Goal: Task Accomplishment & Management: Manage account settings

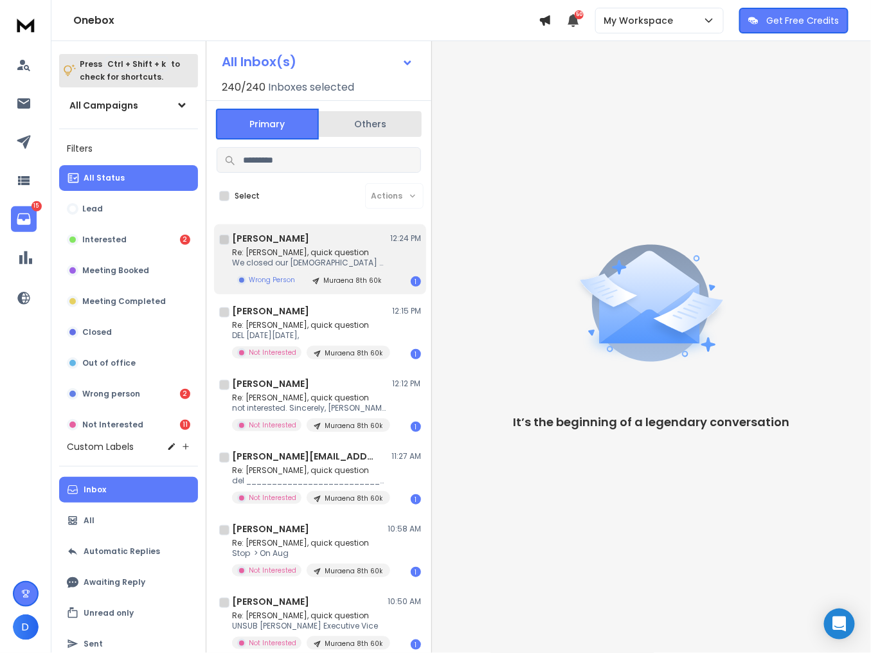
drag, startPoint x: 269, startPoint y: 246, endPoint x: 278, endPoint y: 242, distance: 9.6
click at [269, 246] on div "David Boring 12:24 PM Re: David, quick question We closed our 42-year-old busin…" at bounding box center [326, 259] width 189 height 55
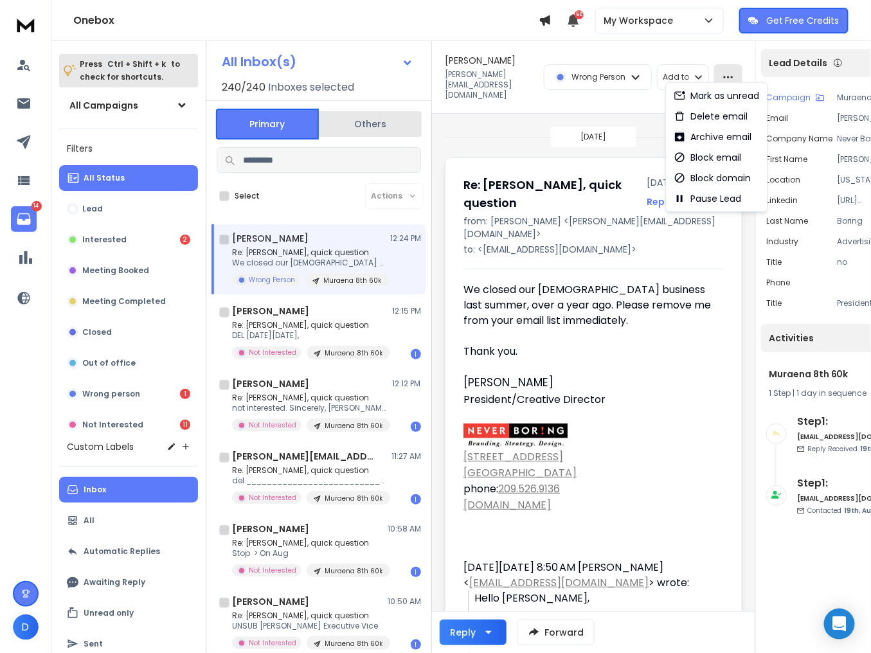
click at [743, 73] on button "button" at bounding box center [728, 77] width 28 height 26
drag, startPoint x: 733, startPoint y: 134, endPoint x: 727, endPoint y: 152, distance: 19.5
click at [727, 152] on div "Mark as unread Delete email Archive email Block email Block domain Pause Lead" at bounding box center [717, 147] width 102 height 130
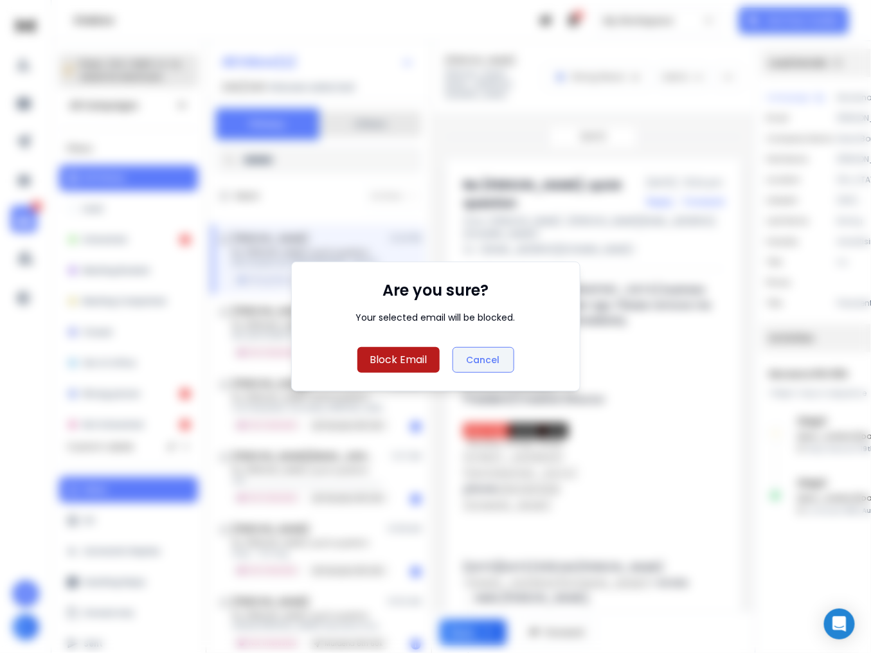
click at [399, 354] on button "Block Email" at bounding box center [398, 360] width 82 height 26
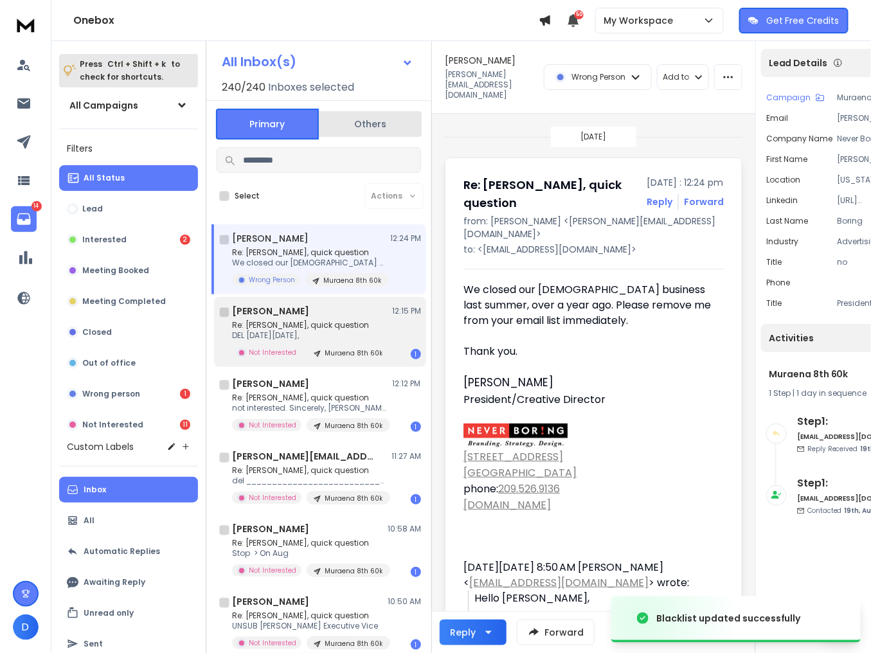
click at [260, 313] on h1 "Amanda Ree" at bounding box center [270, 311] width 77 height 13
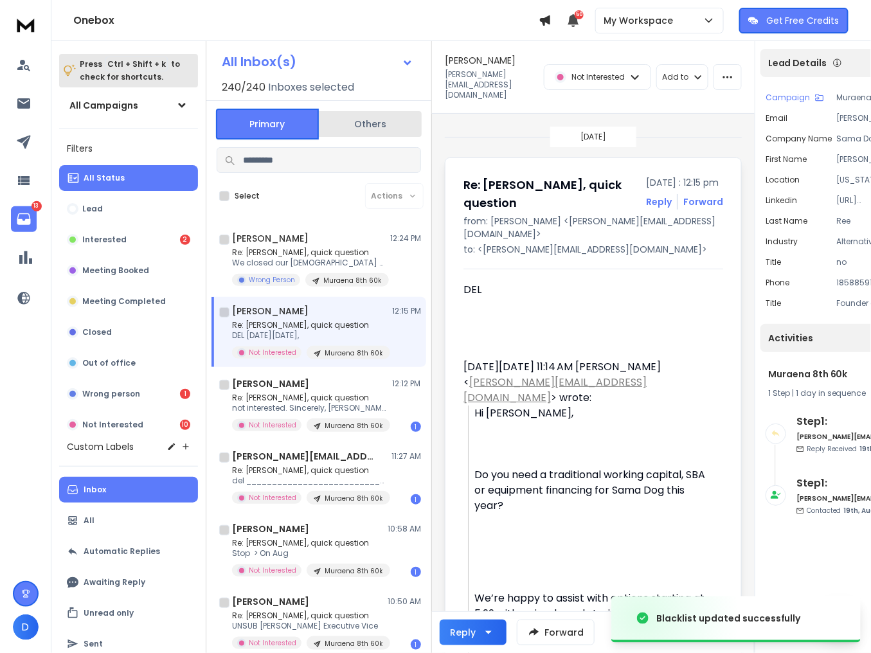
click at [742, 67] on div "Not Interested Add to" at bounding box center [643, 77] width 198 height 26
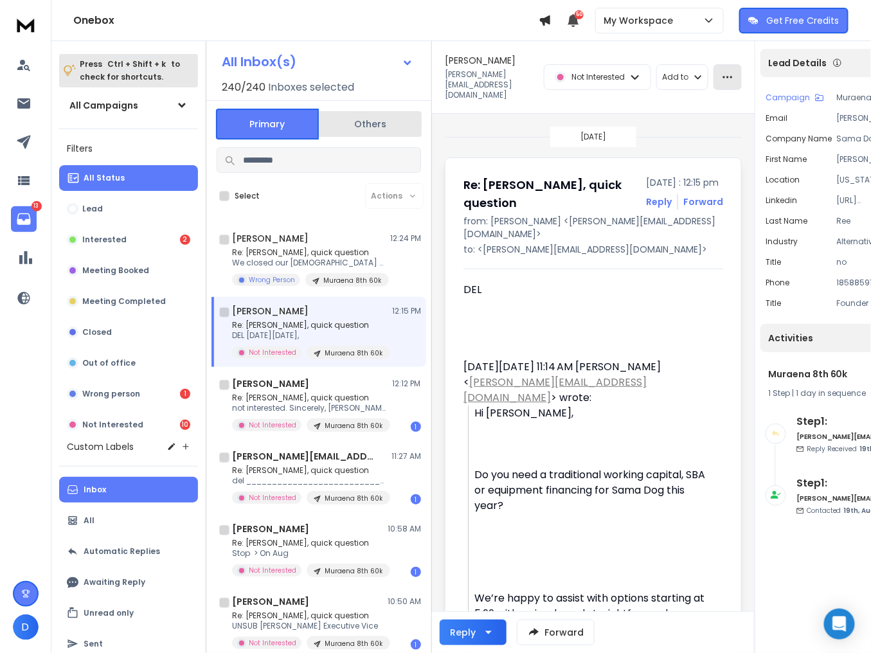
click at [742, 64] on button "button" at bounding box center [728, 77] width 28 height 26
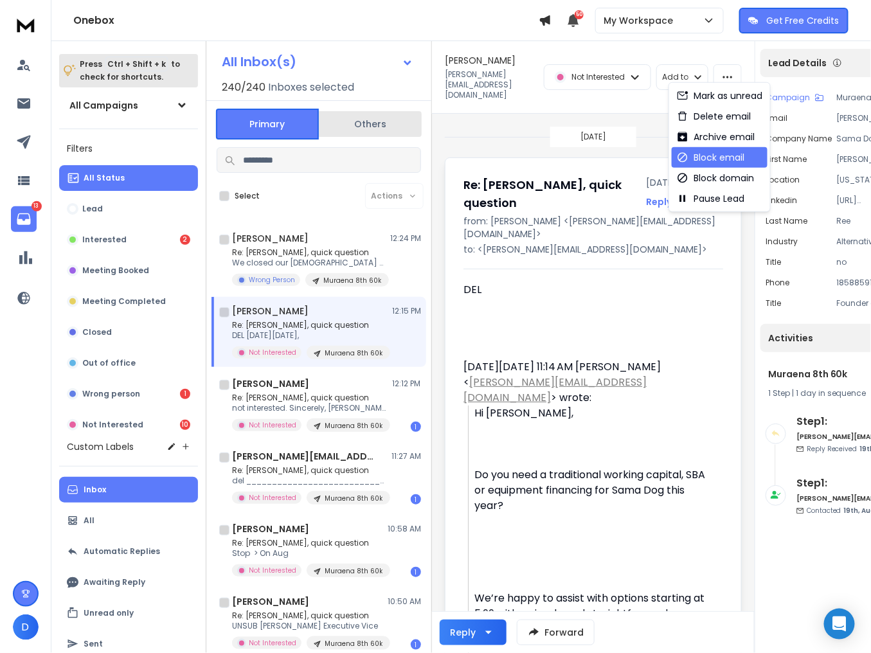
click at [714, 159] on div "Block email" at bounding box center [711, 157] width 68 height 13
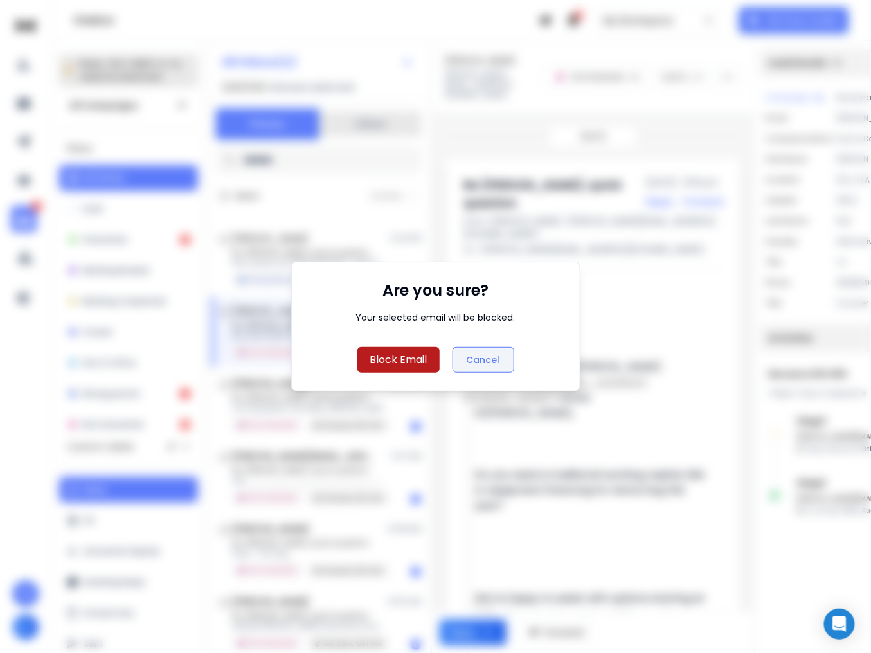
click at [410, 361] on button "Block Email" at bounding box center [398, 360] width 82 height 26
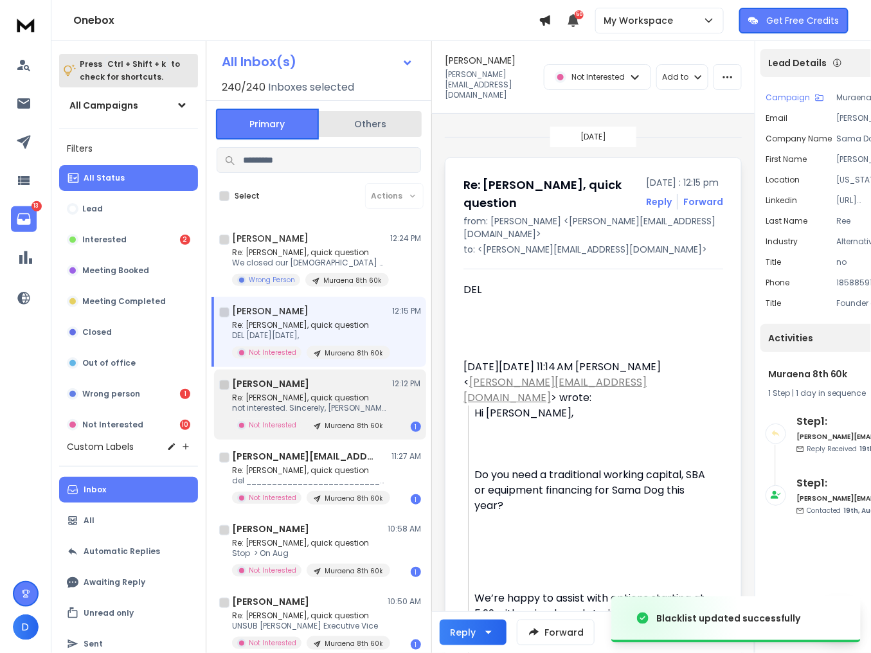
click at [285, 393] on p "Re: Adam, quick question" at bounding box center [309, 398] width 154 height 10
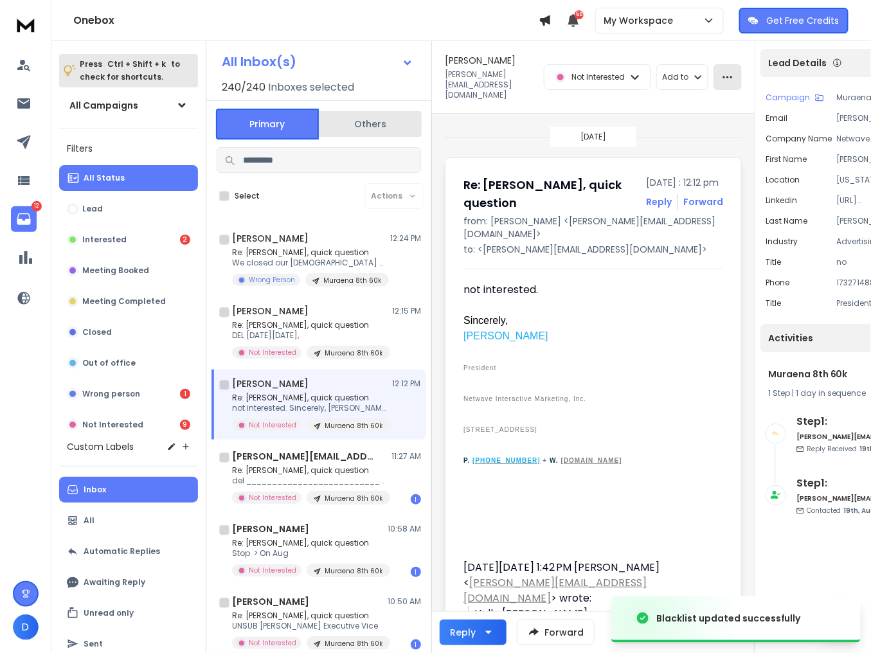
click at [734, 71] on icon "button" at bounding box center [728, 77] width 12 height 12
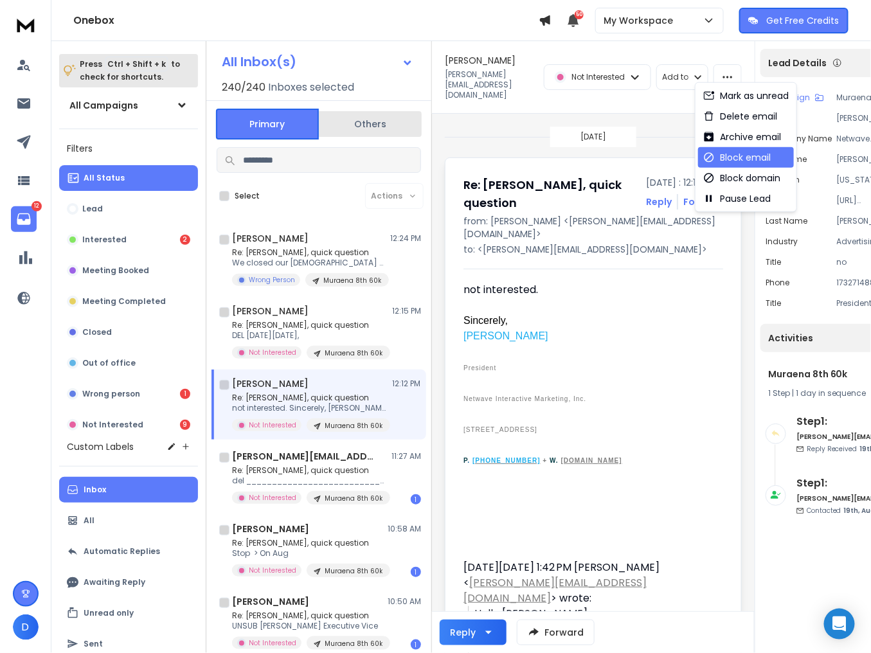
click at [755, 152] on div "Block email" at bounding box center [737, 157] width 68 height 13
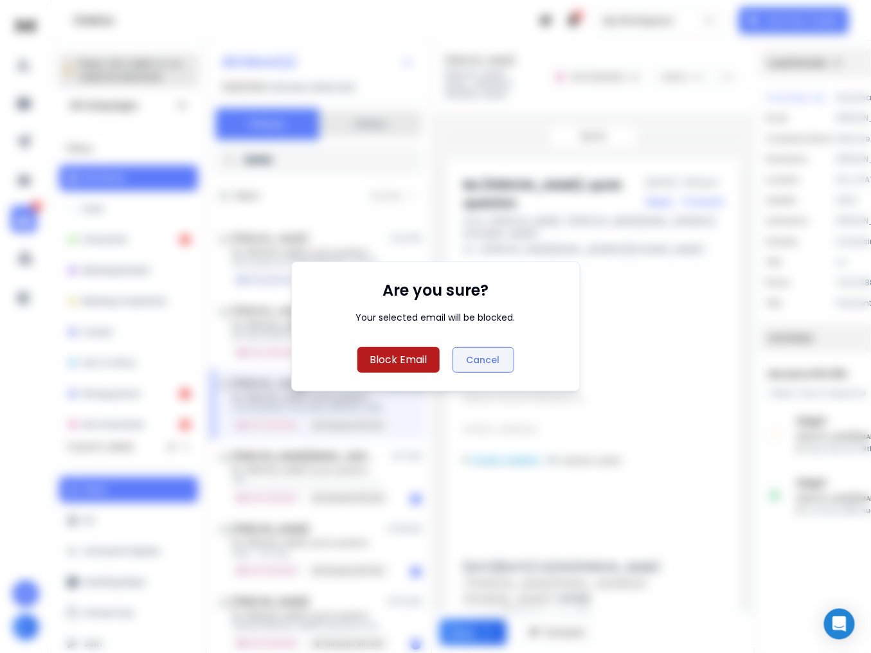
click at [410, 356] on button "Block Email" at bounding box center [398, 360] width 82 height 26
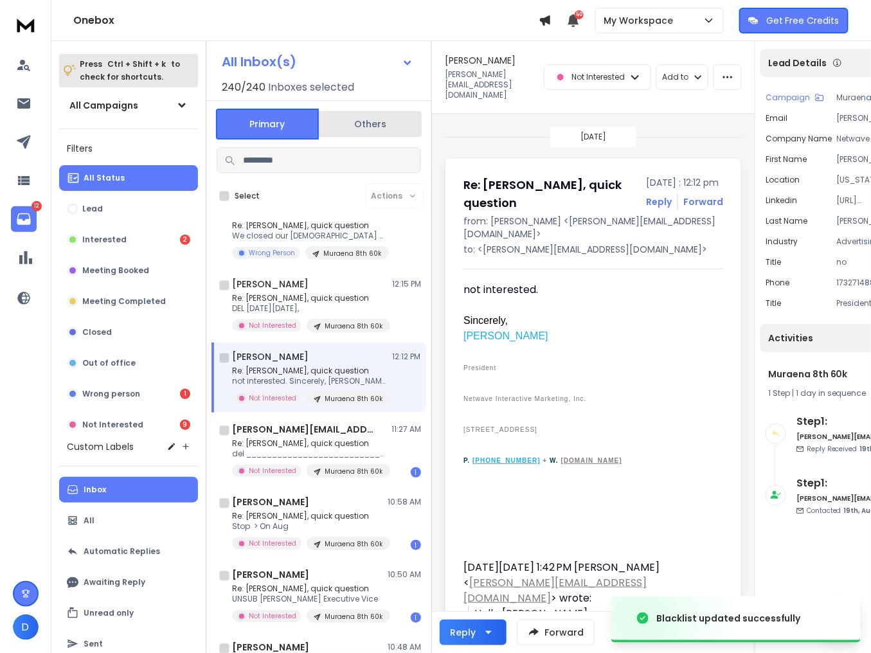
scroll to position [71, 0]
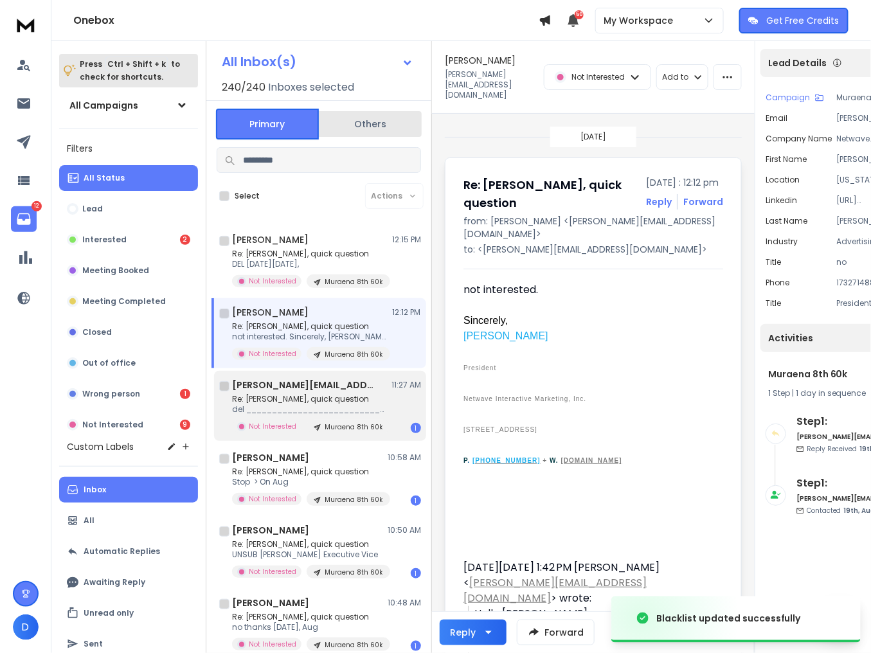
drag, startPoint x: 303, startPoint y: 389, endPoint x: 312, endPoint y: 388, distance: 8.4
click at [304, 388] on h1 "[PERSON_NAME][EMAIL_ADDRESS][DOMAIN_NAME]" at bounding box center [302, 385] width 141 height 13
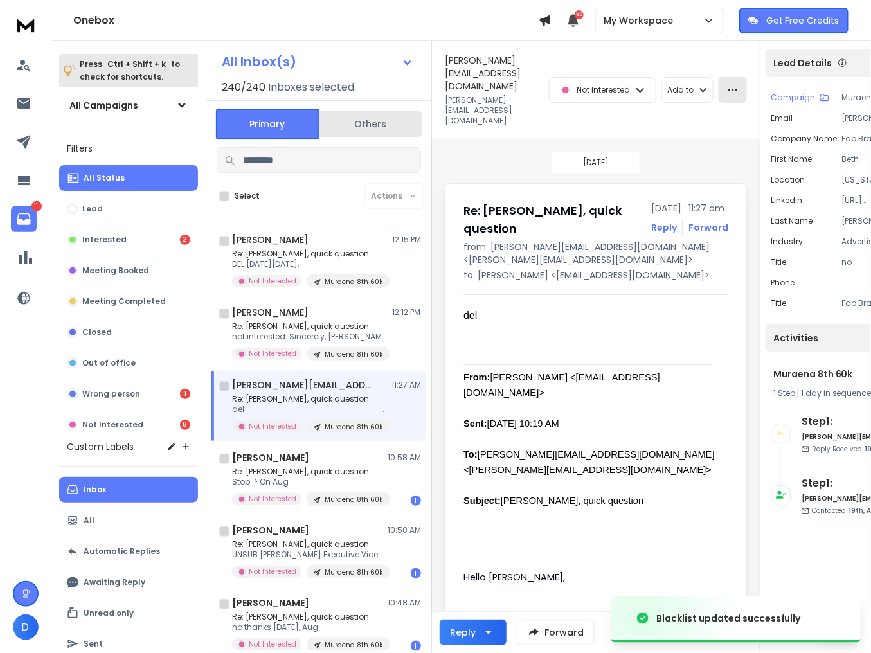
click at [727, 84] on icon "button" at bounding box center [733, 90] width 12 height 12
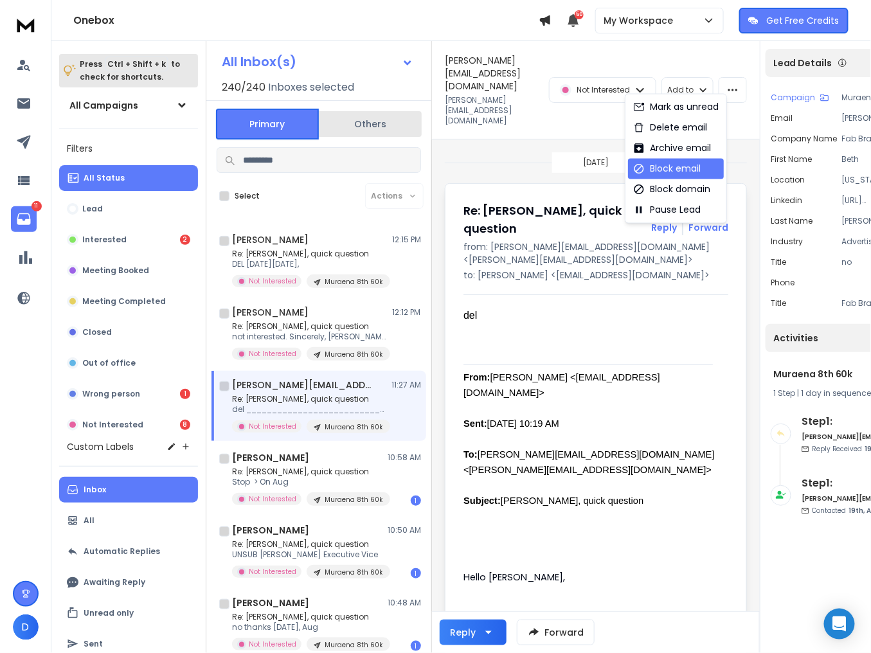
click at [686, 163] on div "Block email" at bounding box center [667, 169] width 68 height 13
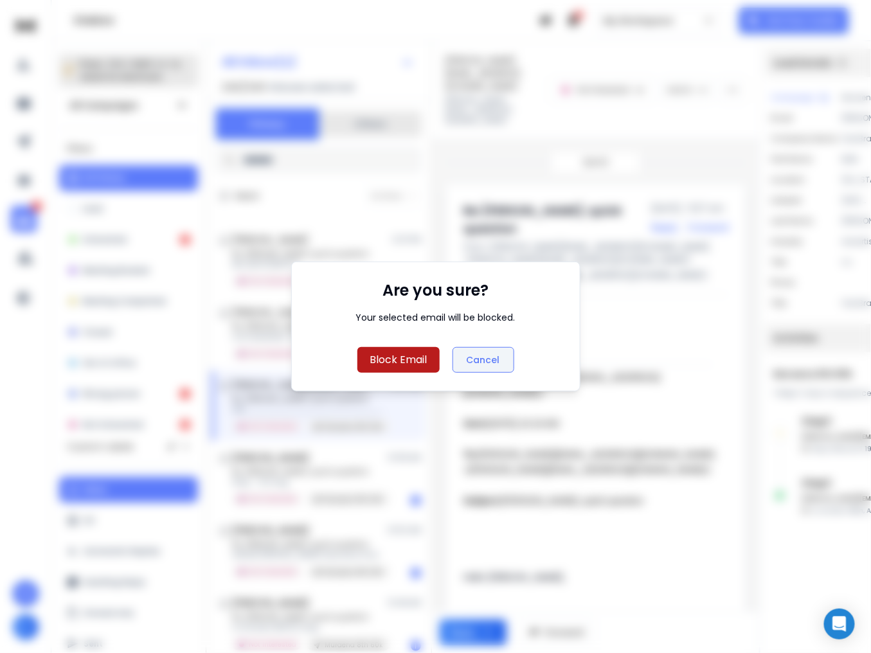
click at [399, 361] on button "Block Email" at bounding box center [398, 360] width 82 height 26
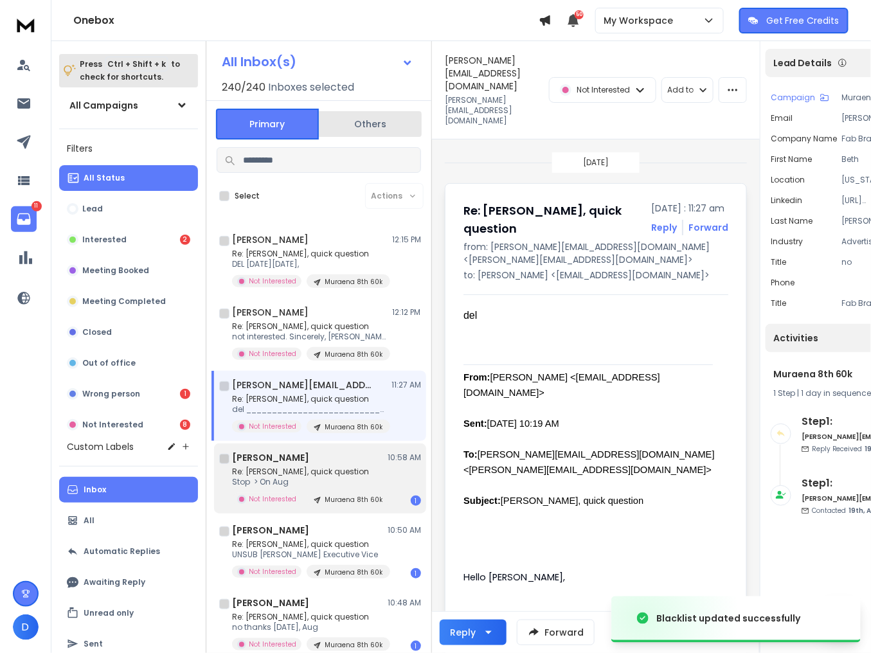
click at [278, 474] on p "Re: [PERSON_NAME], quick question" at bounding box center [309, 472] width 154 height 10
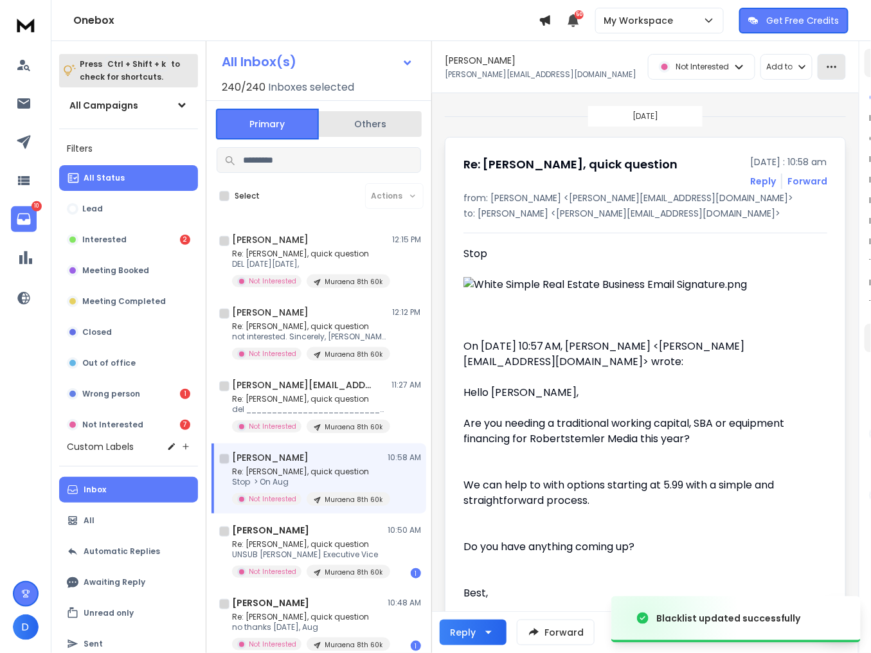
click at [830, 72] on button "button" at bounding box center [832, 67] width 28 height 26
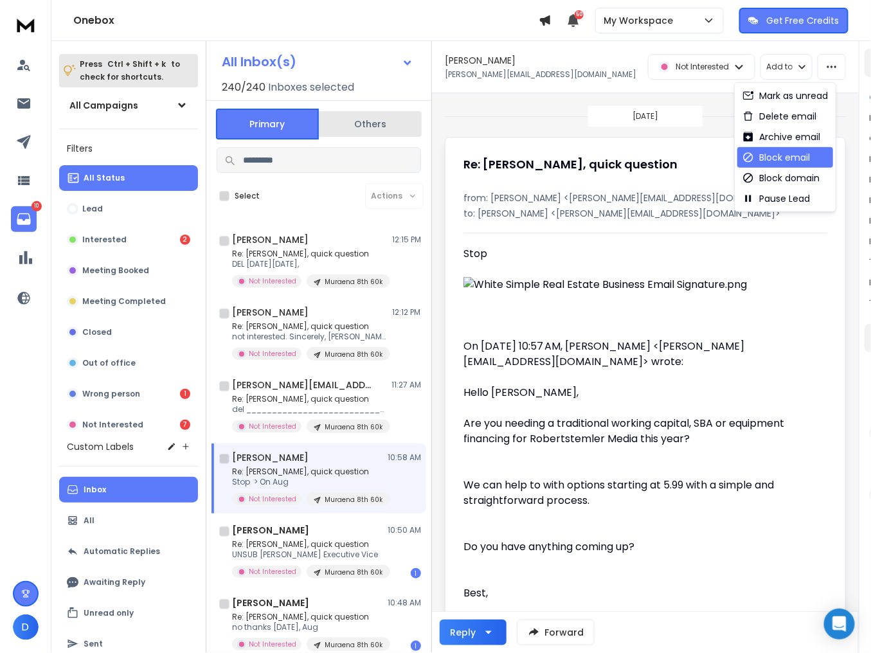
click at [797, 152] on div "Block email" at bounding box center [777, 157] width 68 height 13
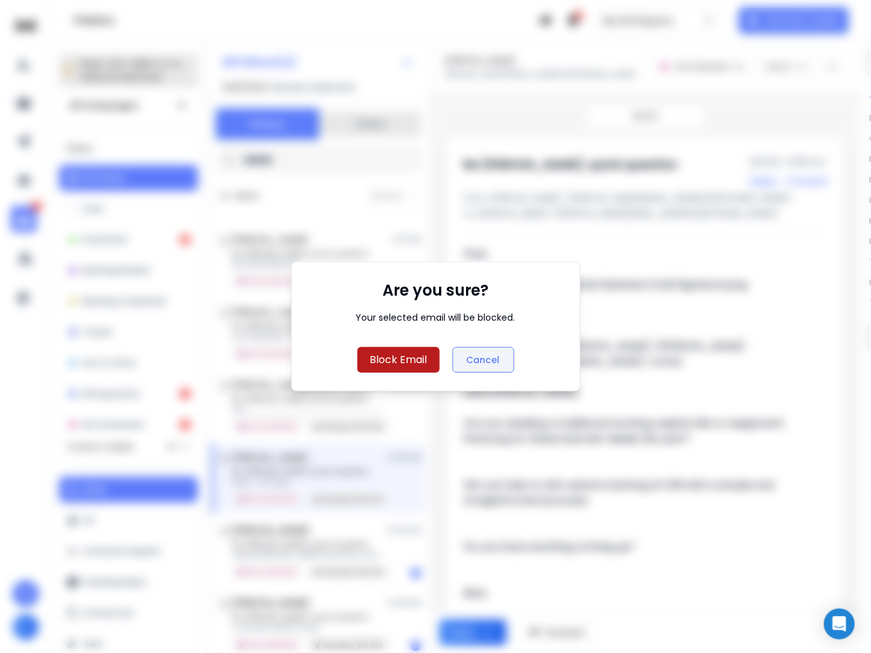
drag, startPoint x: 407, startPoint y: 365, endPoint x: 397, endPoint y: 366, distance: 10.4
click at [405, 365] on button "Block Email" at bounding box center [398, 360] width 82 height 26
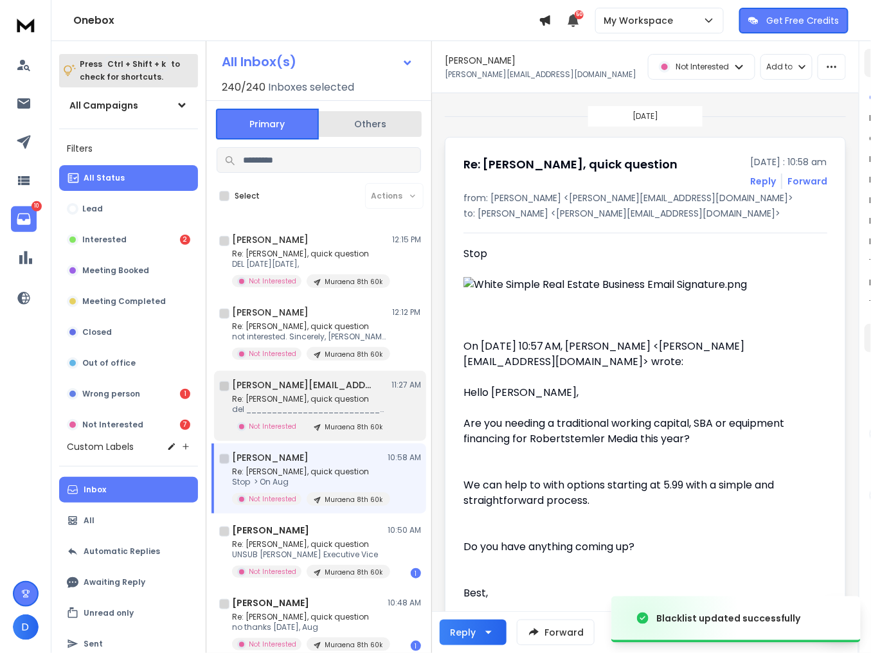
scroll to position [214, 0]
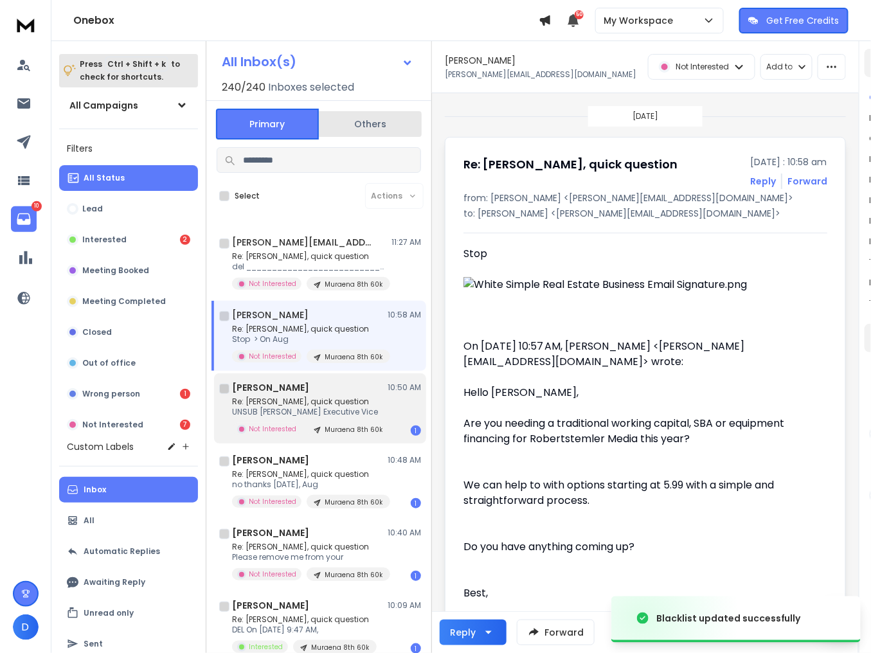
drag, startPoint x: 329, startPoint y: 404, endPoint x: 336, endPoint y: 402, distance: 7.8
click at [329, 403] on p "Re: [PERSON_NAME], quick question" at bounding box center [309, 402] width 154 height 10
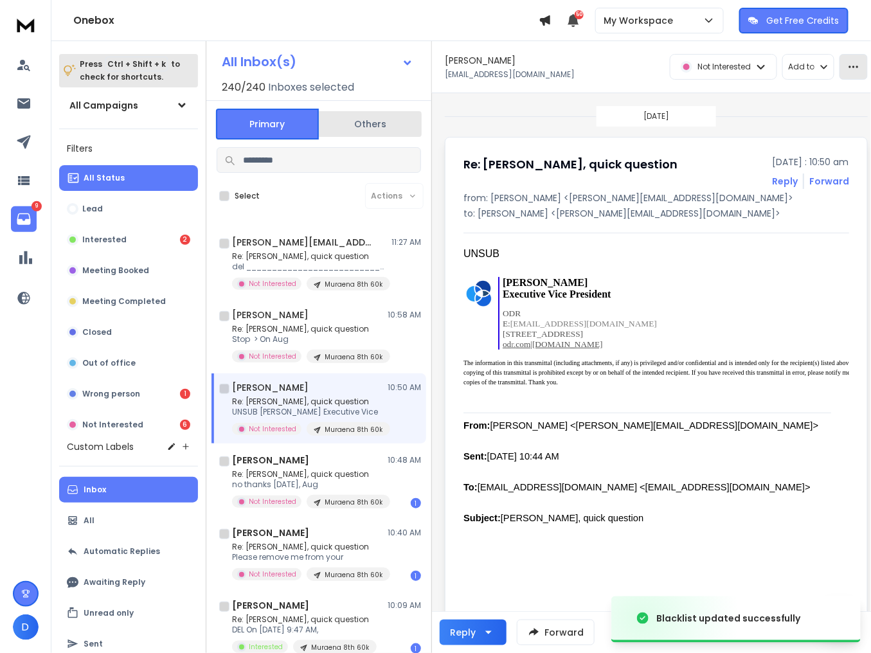
click at [854, 69] on icon "button" at bounding box center [854, 67] width 12 height 12
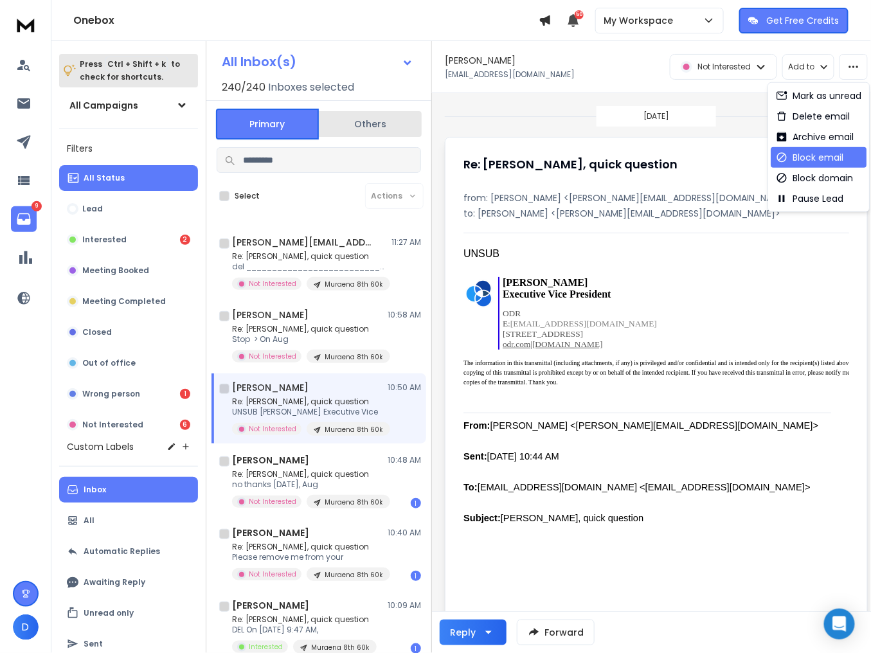
click at [812, 158] on div "Block email" at bounding box center [810, 157] width 68 height 13
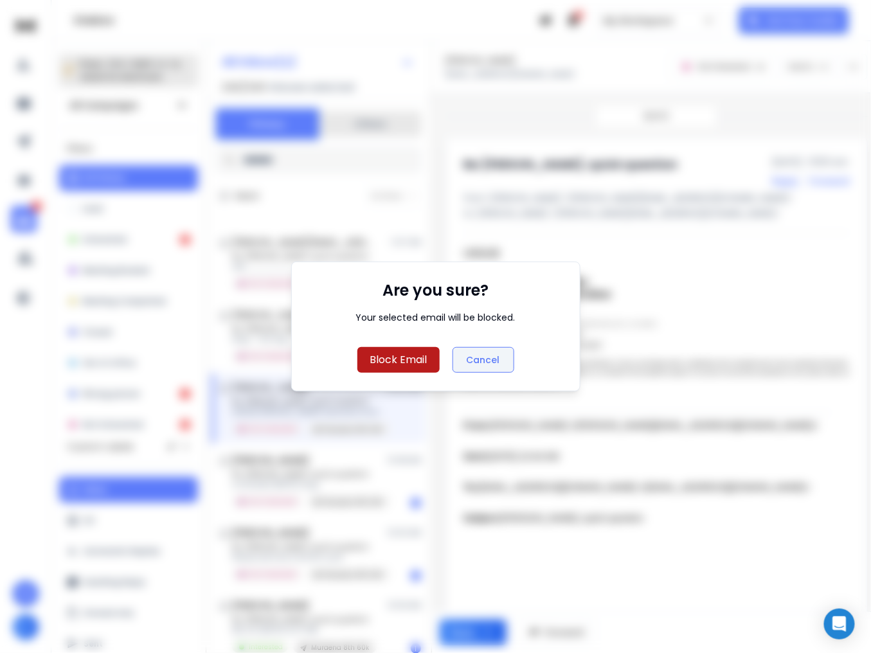
drag, startPoint x: 410, startPoint y: 354, endPoint x: 378, endPoint y: 356, distance: 32.2
click at [408, 355] on button "Block Email" at bounding box center [398, 360] width 82 height 26
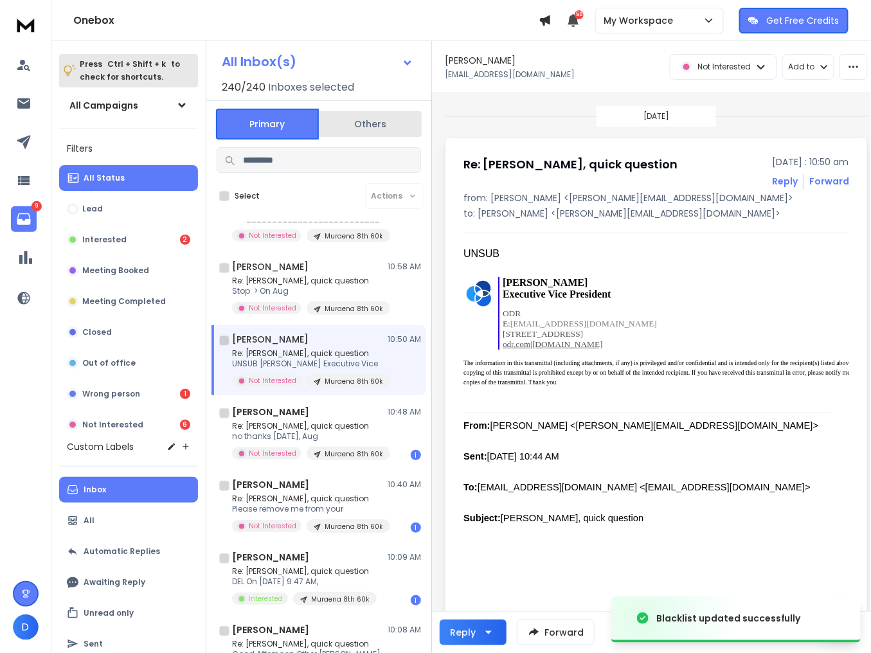
scroll to position [357, 0]
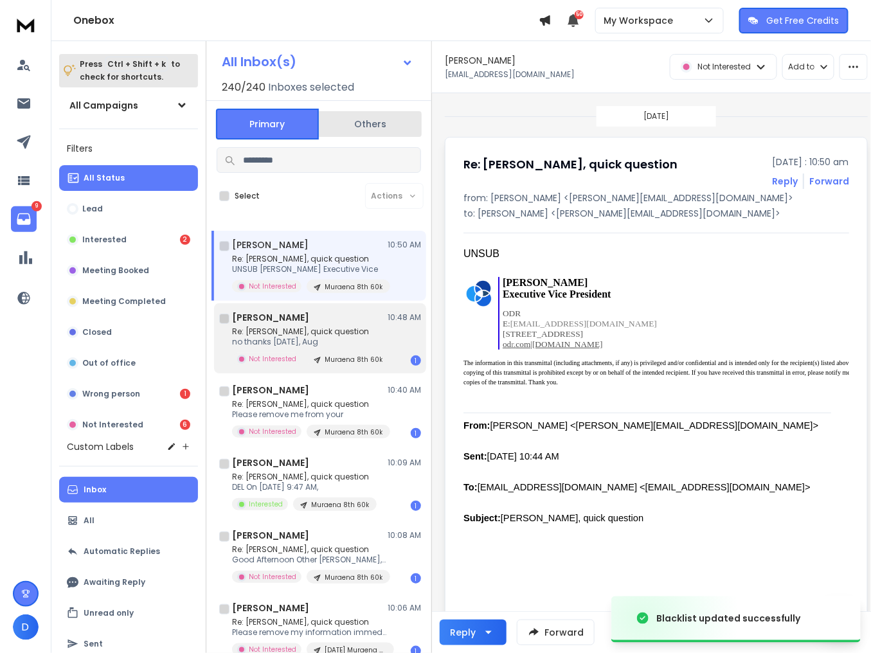
click at [300, 341] on p "no thanks [DATE], Aug" at bounding box center [309, 342] width 154 height 10
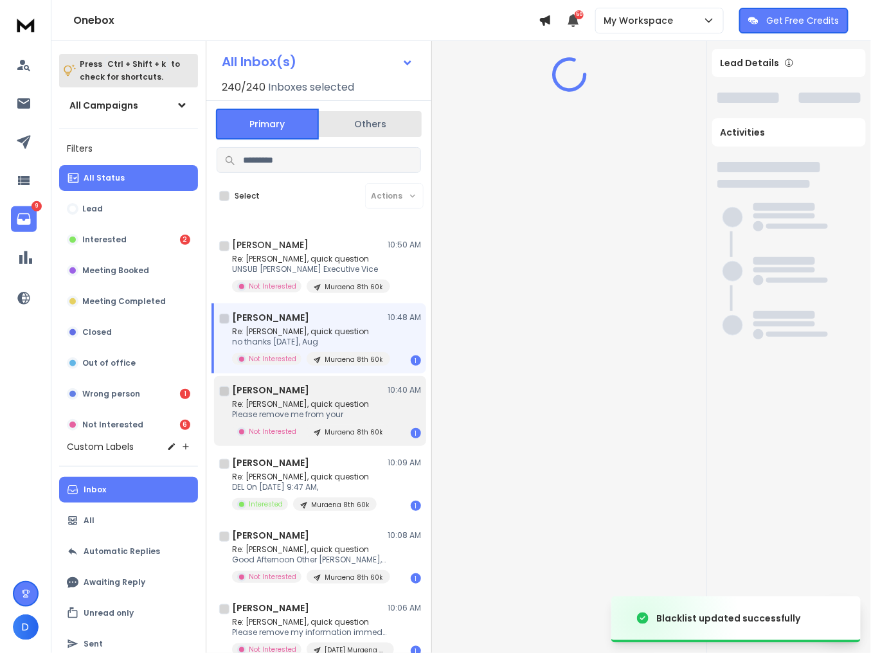
click at [294, 400] on p "Re: [PERSON_NAME], quick question" at bounding box center [309, 404] width 154 height 10
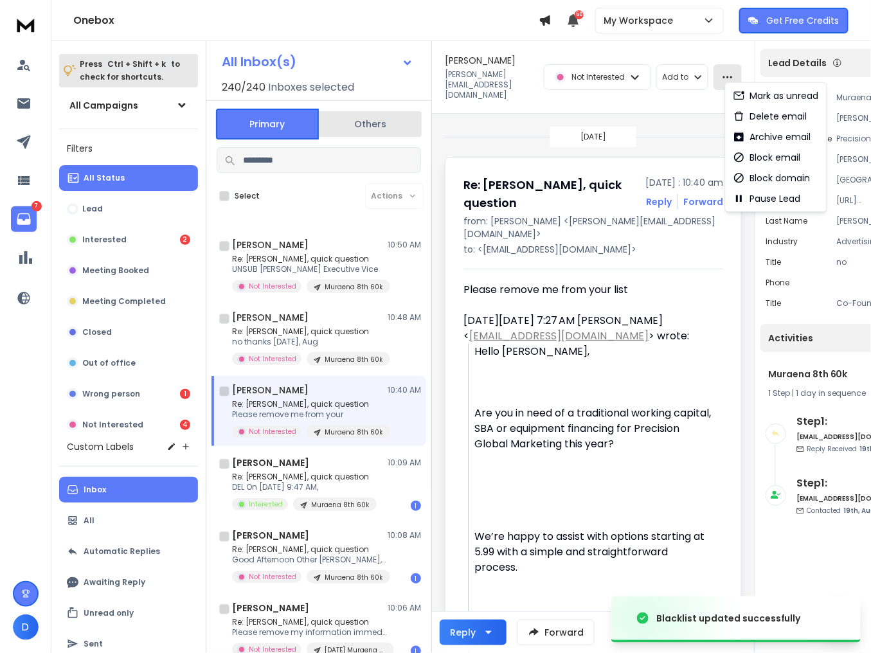
click at [742, 64] on button "button" at bounding box center [728, 77] width 28 height 26
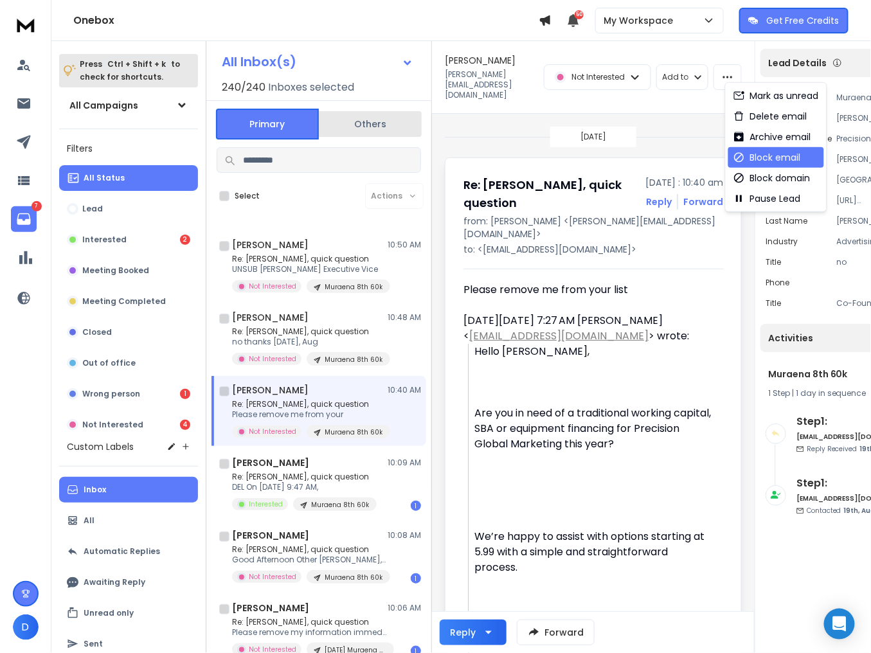
click at [788, 156] on div "Block email" at bounding box center [768, 157] width 68 height 13
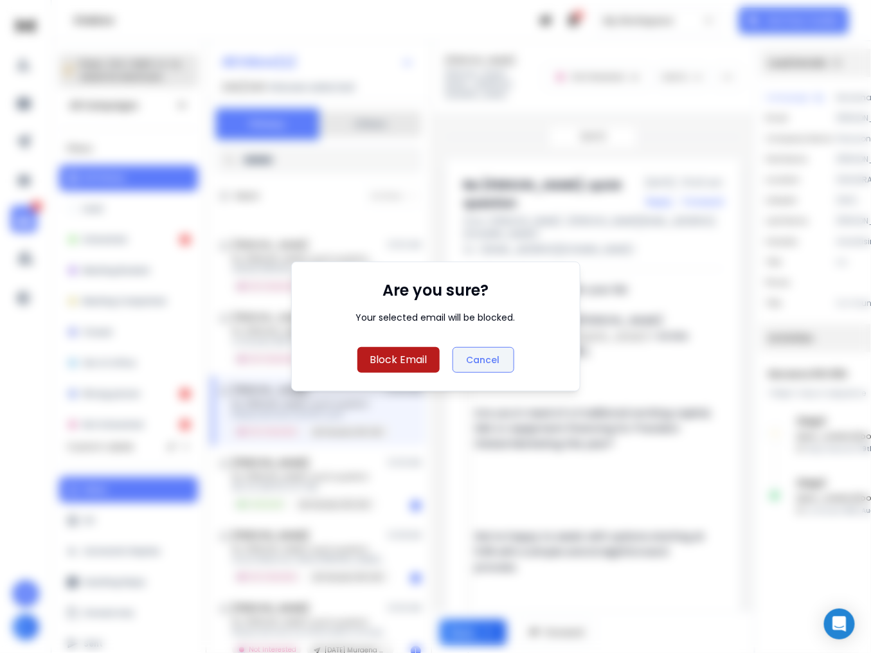
click at [406, 357] on button "Block Email" at bounding box center [398, 360] width 82 height 26
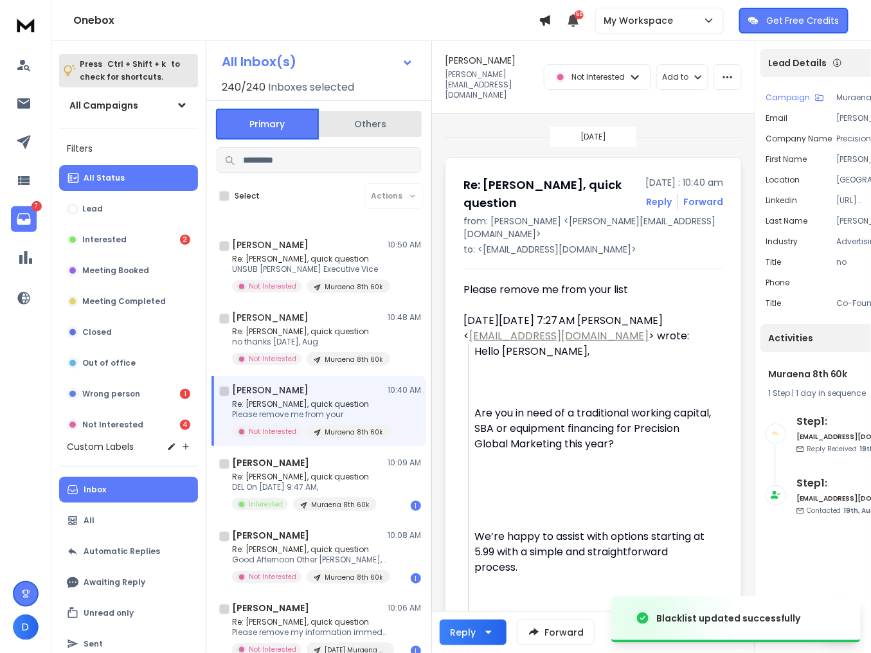
scroll to position [428, 0]
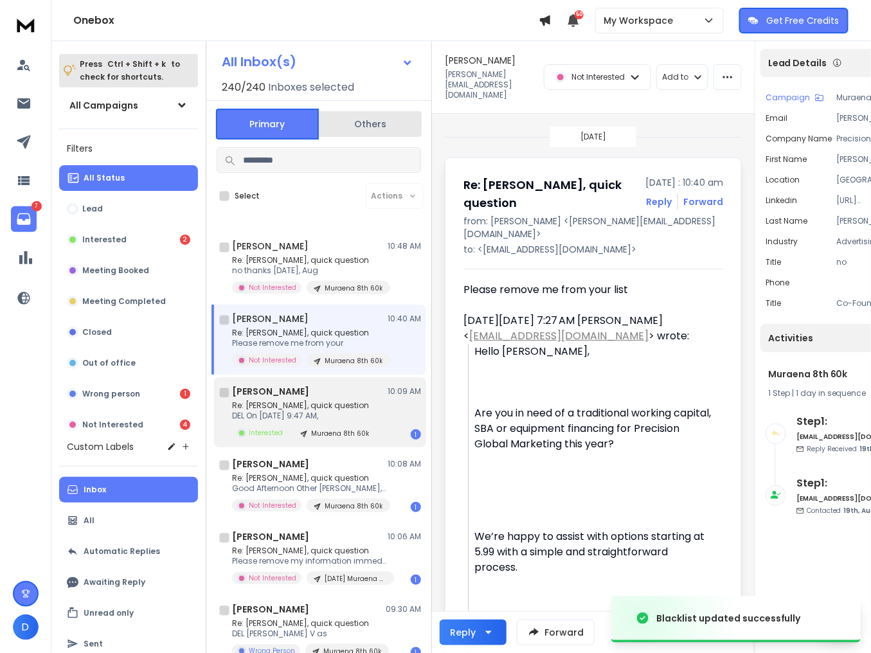
click at [277, 401] on p "Re: [PERSON_NAME], quick question" at bounding box center [304, 406] width 145 height 10
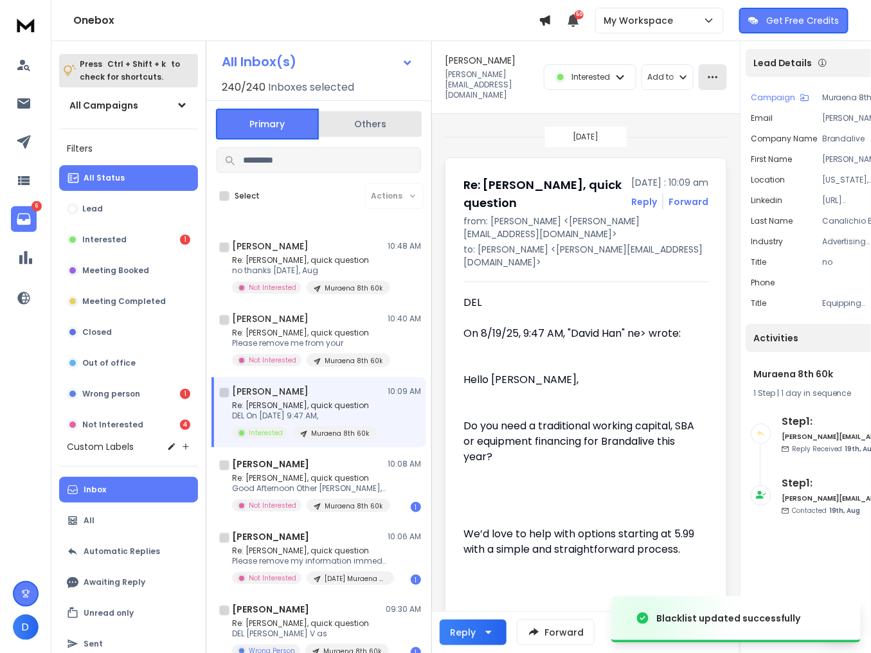
click at [719, 71] on icon "button" at bounding box center [713, 77] width 12 height 12
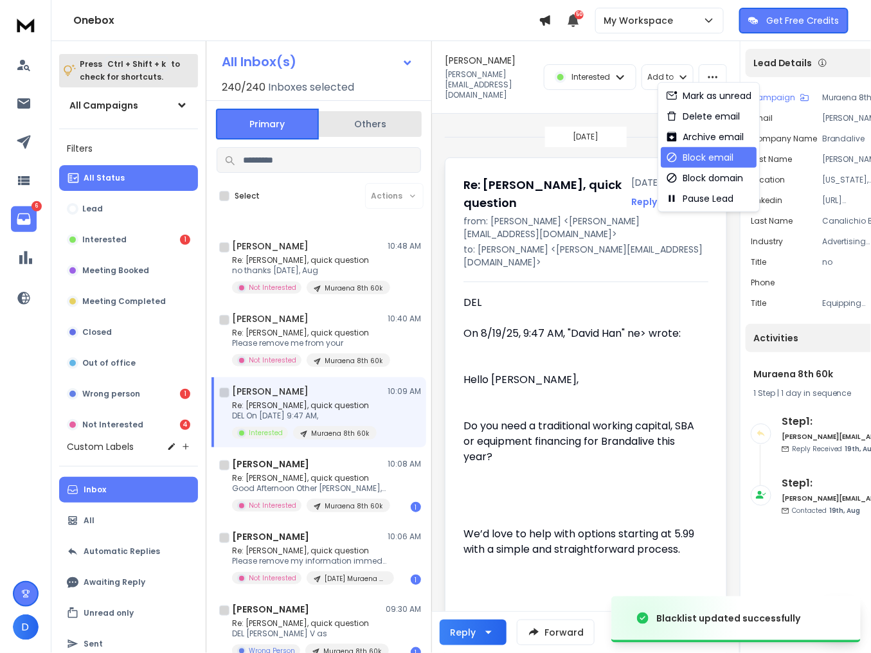
click at [707, 159] on div "Block email" at bounding box center [700, 157] width 68 height 13
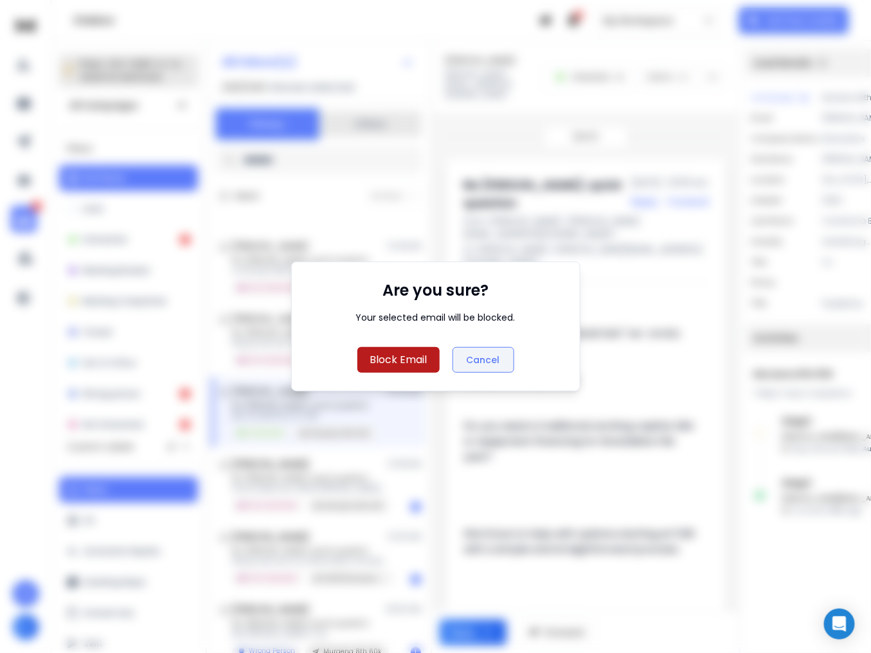
click at [401, 363] on button "Block Email" at bounding box center [398, 360] width 82 height 26
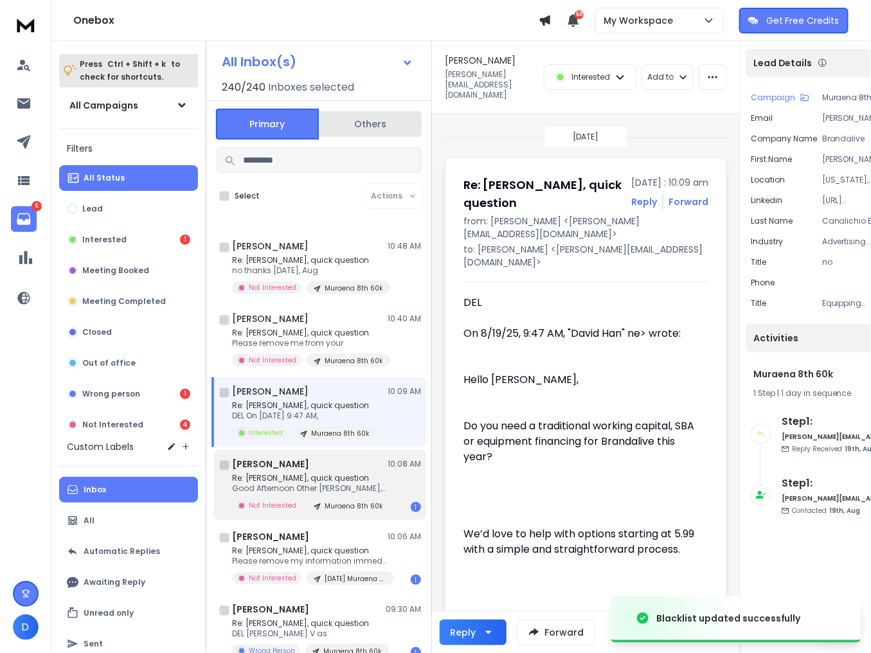
click at [268, 471] on div "David Andras 10:08 AM Re: David, quick question Good Afternoon Other David, My …" at bounding box center [326, 485] width 189 height 55
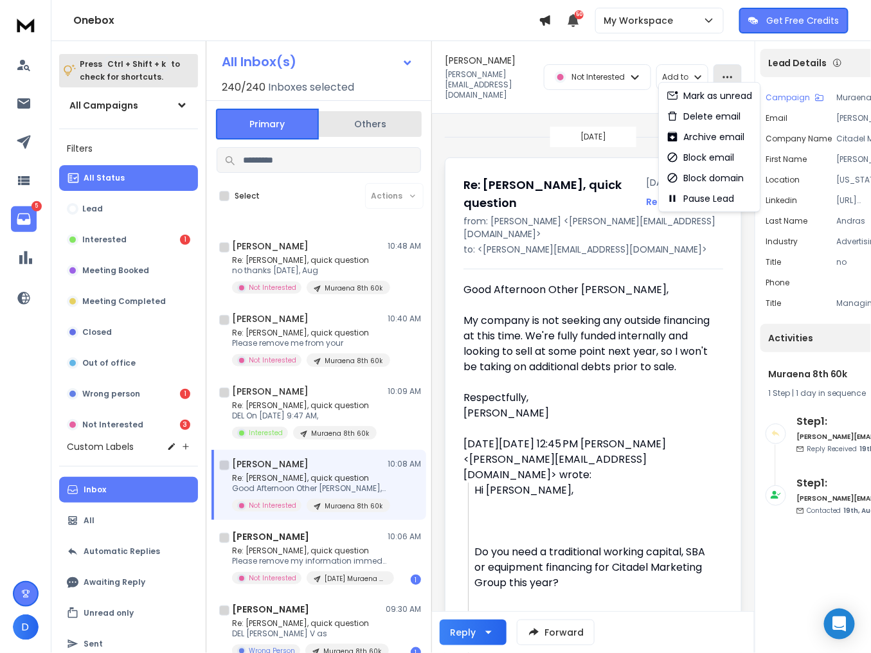
click at [734, 71] on icon "button" at bounding box center [728, 77] width 12 height 12
click at [698, 153] on div "Block email" at bounding box center [701, 157] width 68 height 13
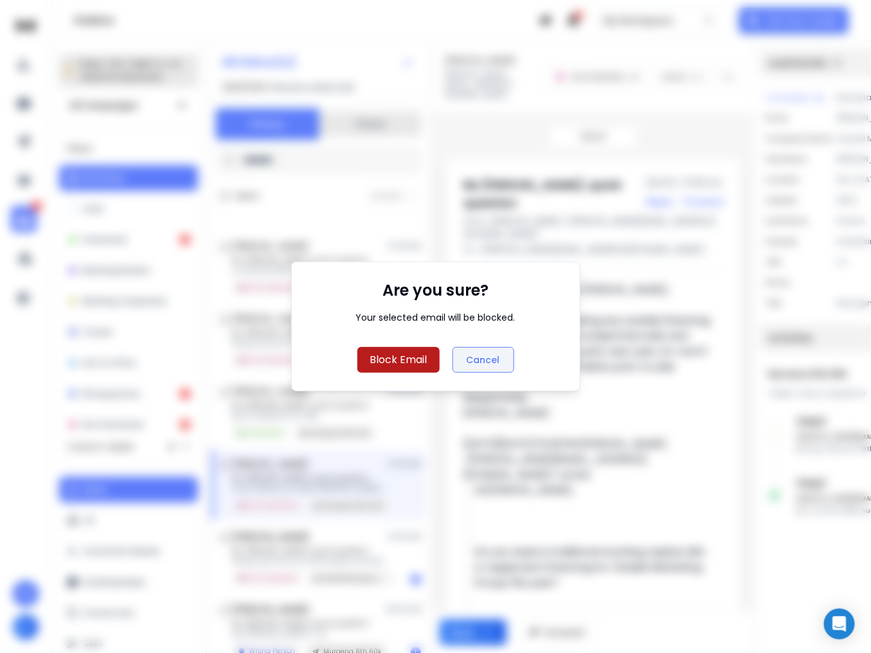
click at [402, 354] on button "Block Email" at bounding box center [398, 360] width 82 height 26
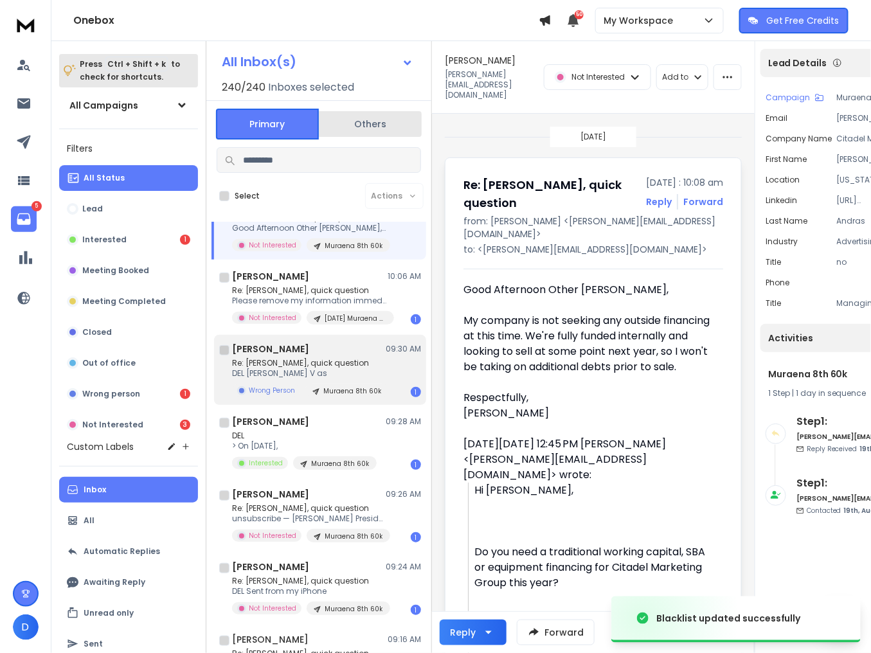
scroll to position [714, 0]
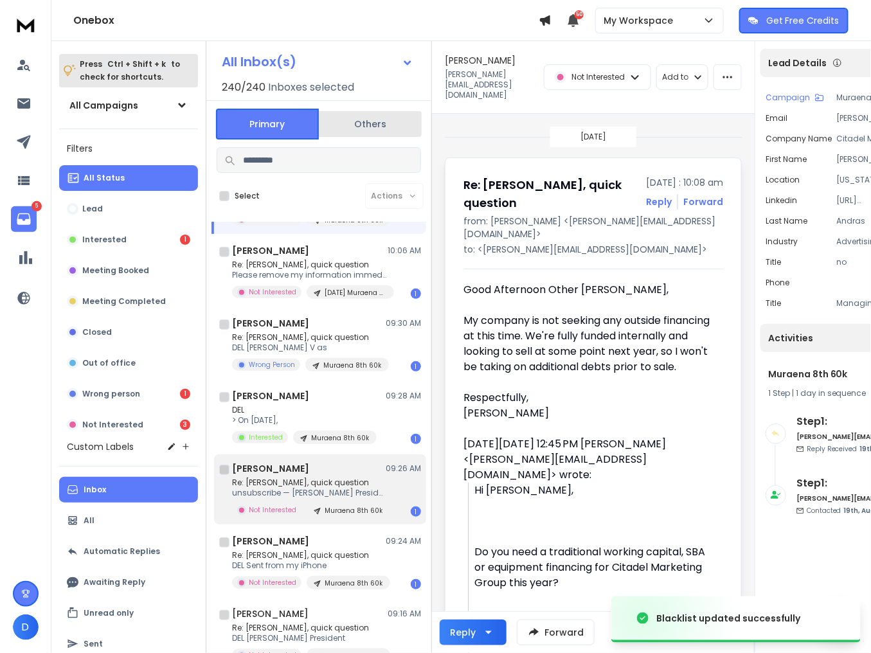
click at [325, 473] on div "Mike Heronime 09:26 AM" at bounding box center [326, 468] width 189 height 13
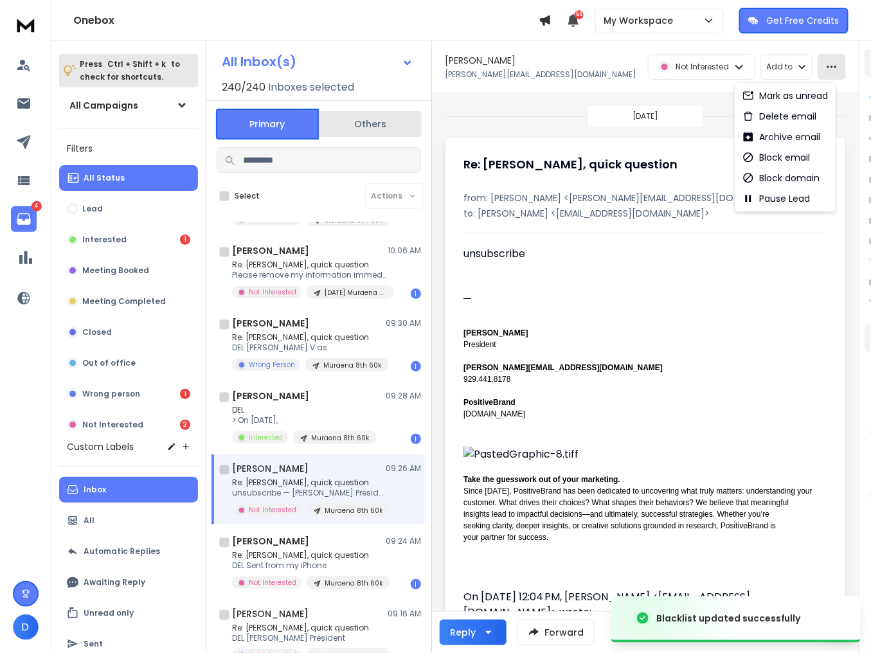
click at [831, 71] on button "button" at bounding box center [832, 67] width 28 height 26
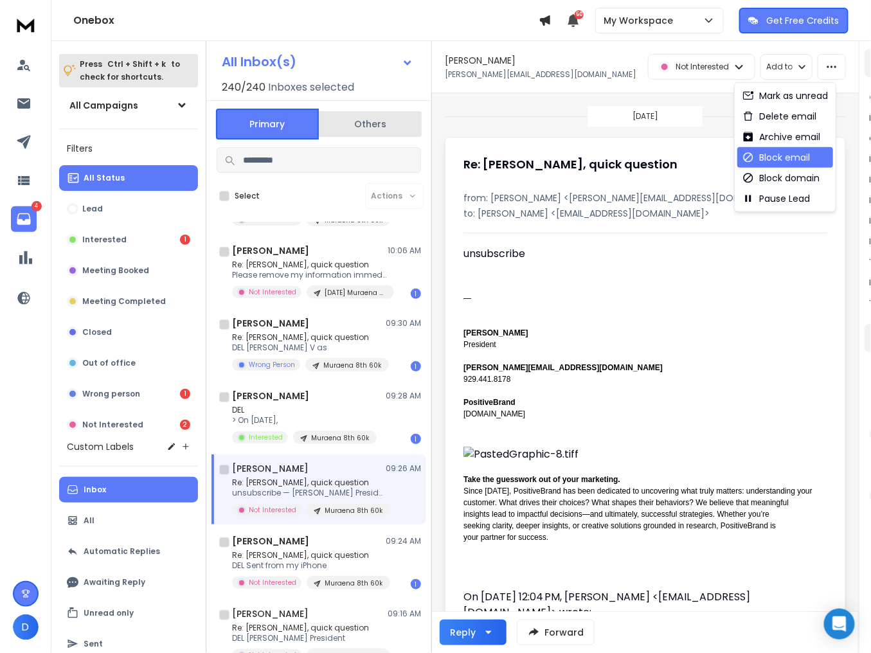
click at [796, 156] on div "Block email" at bounding box center [777, 157] width 68 height 13
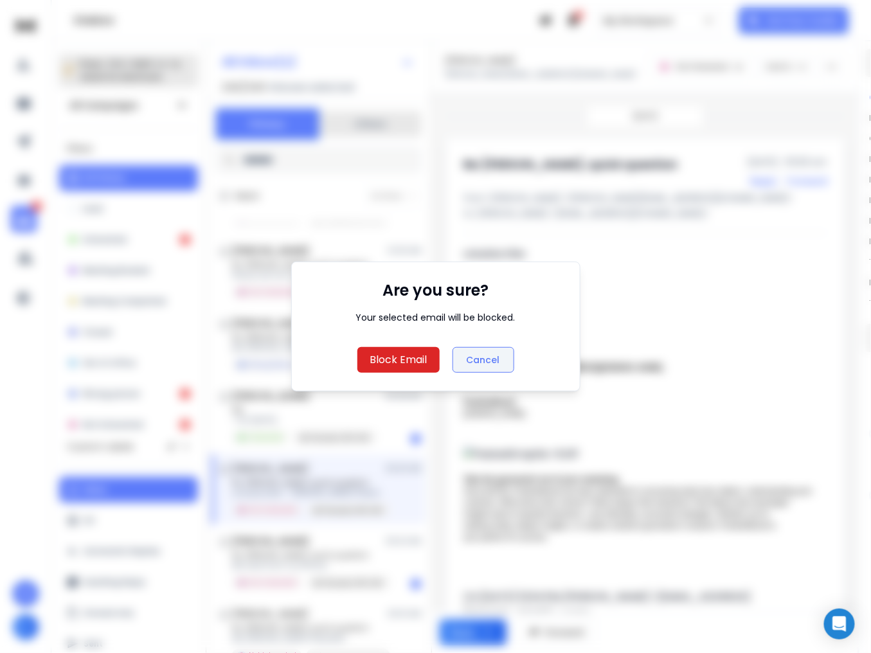
drag, startPoint x: 401, startPoint y: 361, endPoint x: 302, endPoint y: 366, distance: 98.5
click at [397, 363] on button "Block Email" at bounding box center [398, 360] width 82 height 26
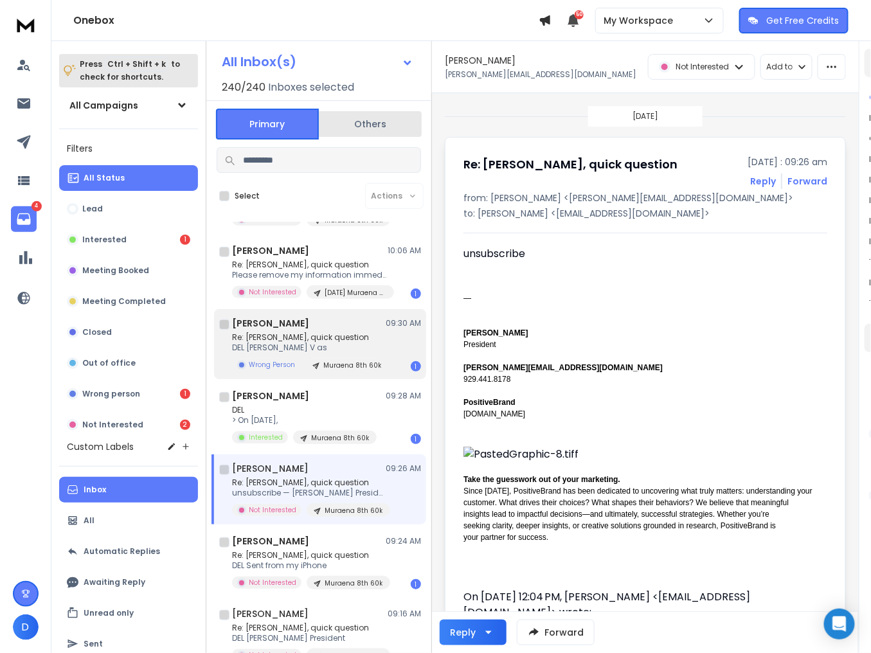
drag, startPoint x: 264, startPoint y: 343, endPoint x: 260, endPoint y: 348, distance: 6.6
click at [264, 343] on p "DEL [PERSON_NAME] V as" at bounding box center [309, 348] width 154 height 10
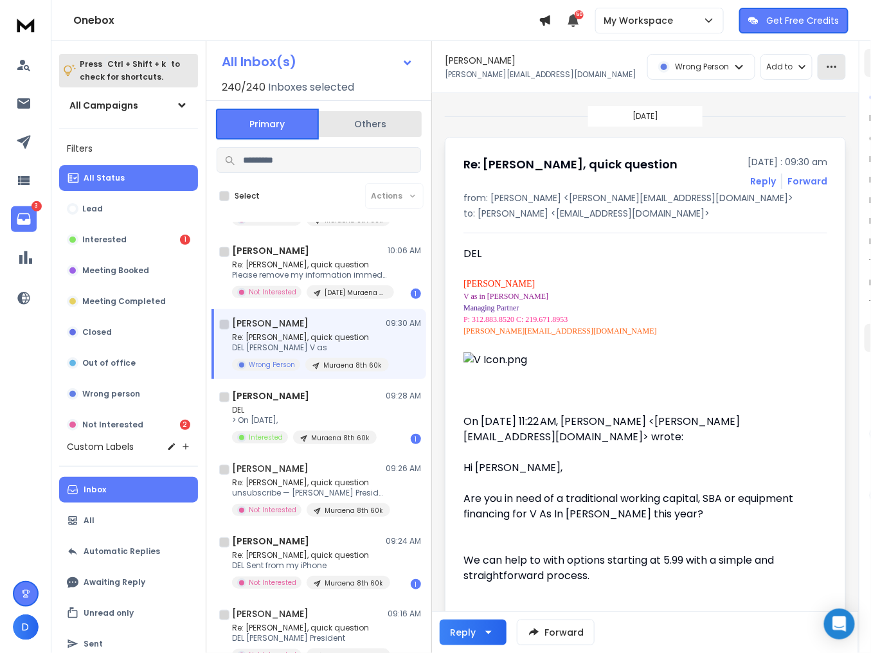
click at [826, 68] on icon "button" at bounding box center [832, 67] width 12 height 12
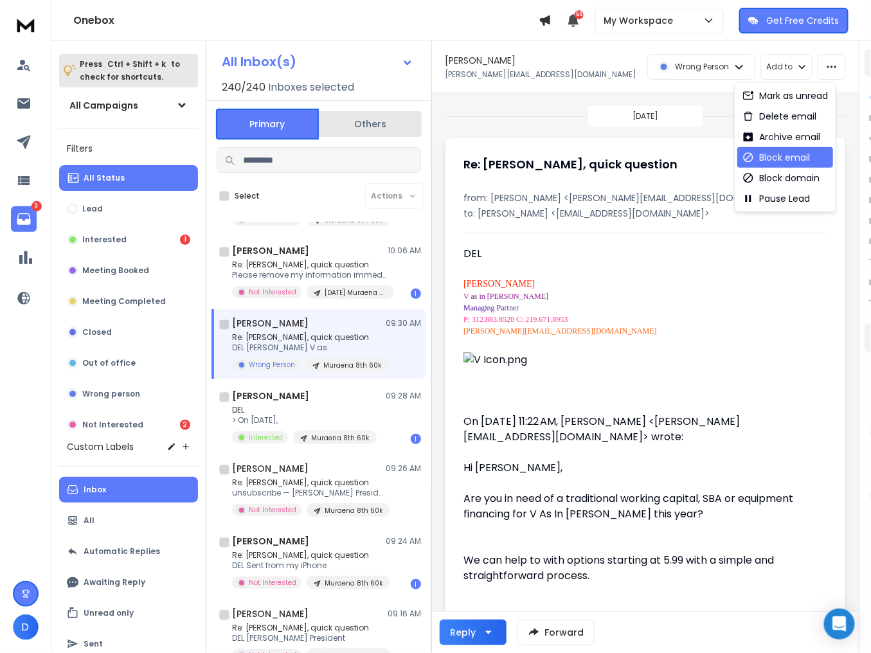
click at [775, 153] on div "Block email" at bounding box center [777, 157] width 68 height 13
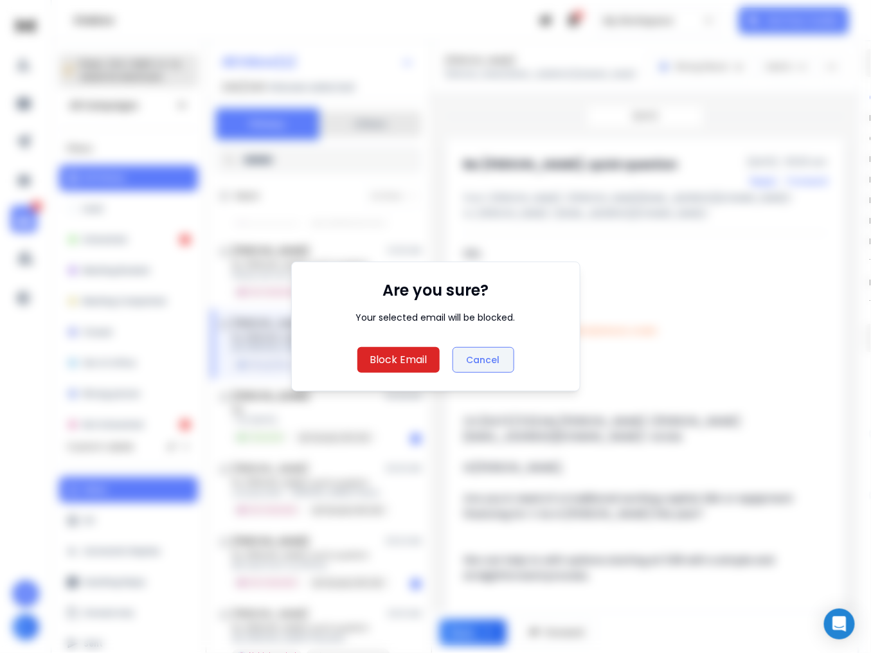
drag, startPoint x: 389, startPoint y: 365, endPoint x: 277, endPoint y: 375, distance: 112.3
click at [388, 365] on button "Block Email" at bounding box center [398, 360] width 82 height 26
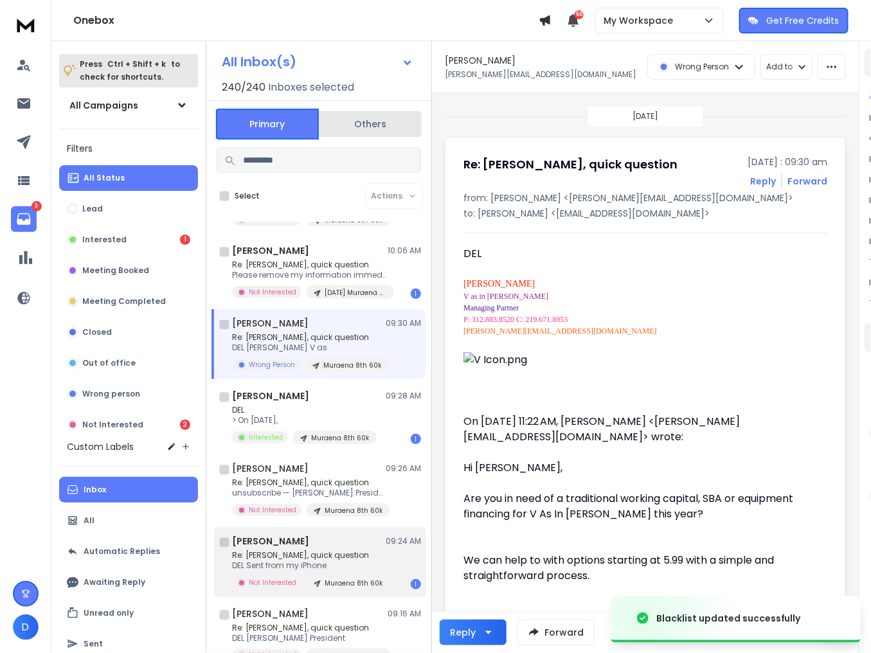
click at [291, 539] on h1 "[PERSON_NAME]" at bounding box center [270, 541] width 77 height 13
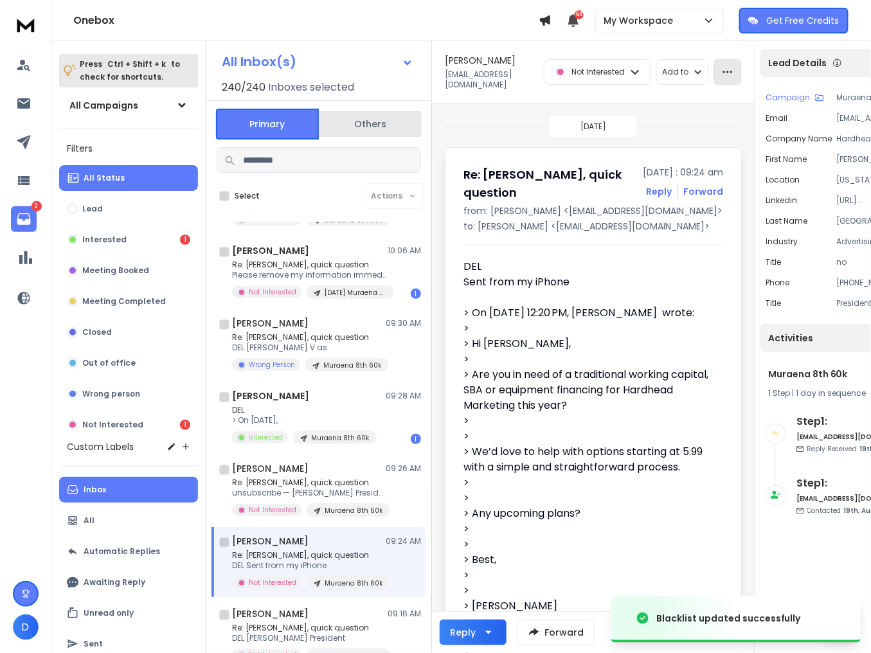
click at [734, 66] on icon "button" at bounding box center [728, 72] width 12 height 12
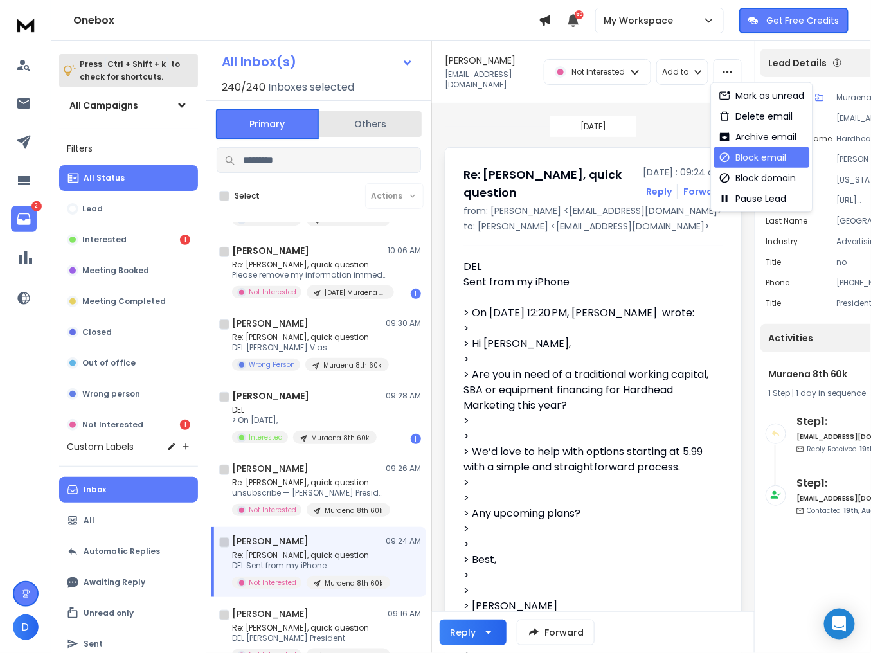
click at [759, 153] on div "Block email" at bounding box center [753, 157] width 68 height 13
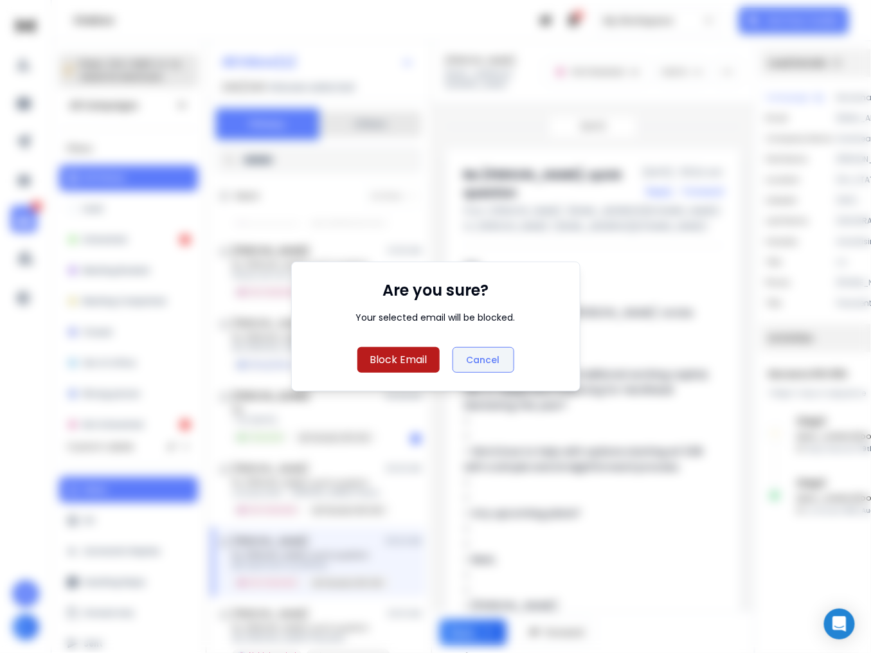
drag, startPoint x: 401, startPoint y: 355, endPoint x: 386, endPoint y: 361, distance: 15.9
click at [401, 355] on button "Block Email" at bounding box center [398, 360] width 82 height 26
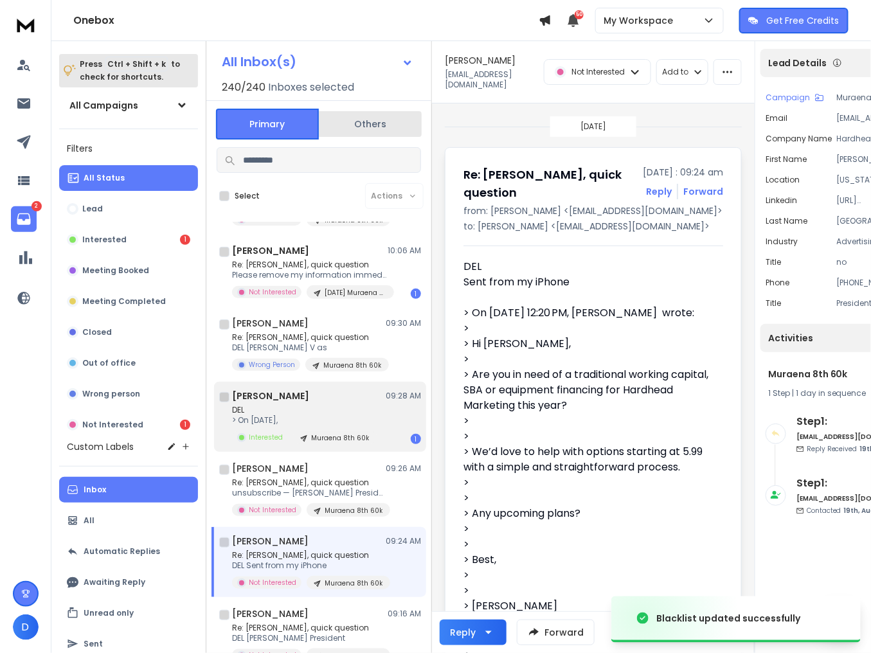
click at [294, 415] on p "> On [DATE]," at bounding box center [304, 420] width 145 height 10
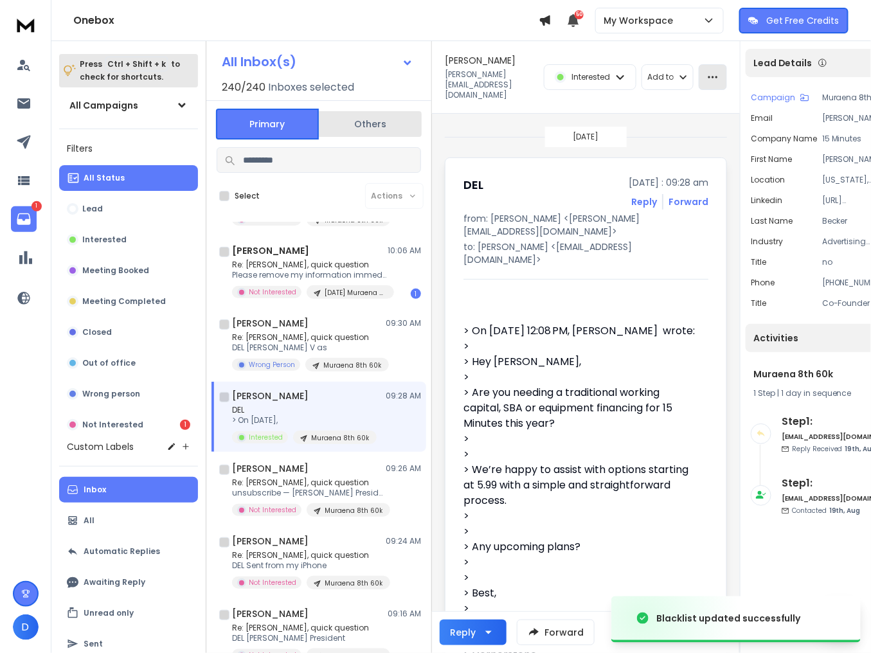
click at [719, 71] on icon "button" at bounding box center [713, 77] width 12 height 12
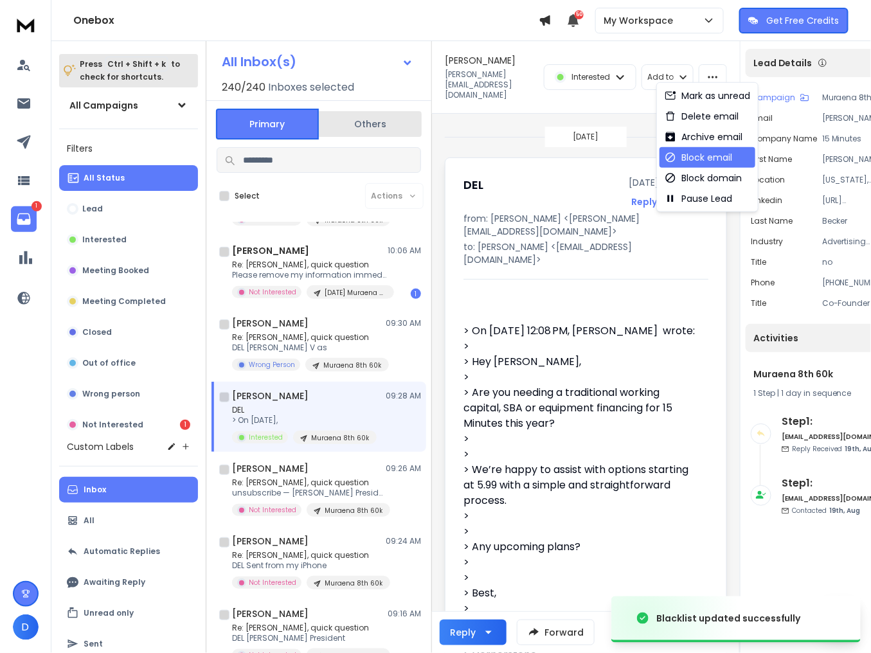
click at [721, 155] on div "Block email" at bounding box center [699, 157] width 68 height 13
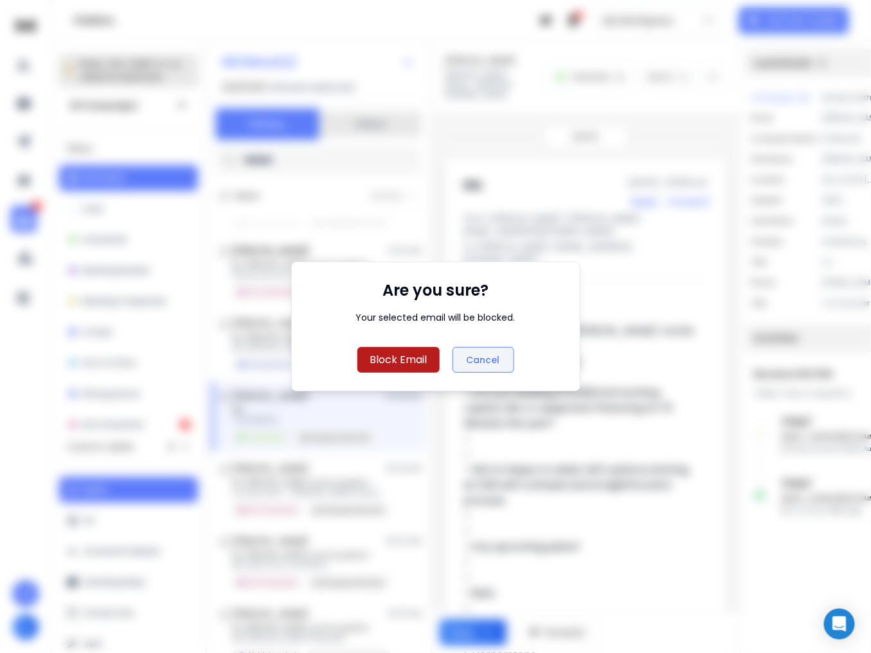
click at [388, 359] on button "Block Email" at bounding box center [398, 360] width 82 height 26
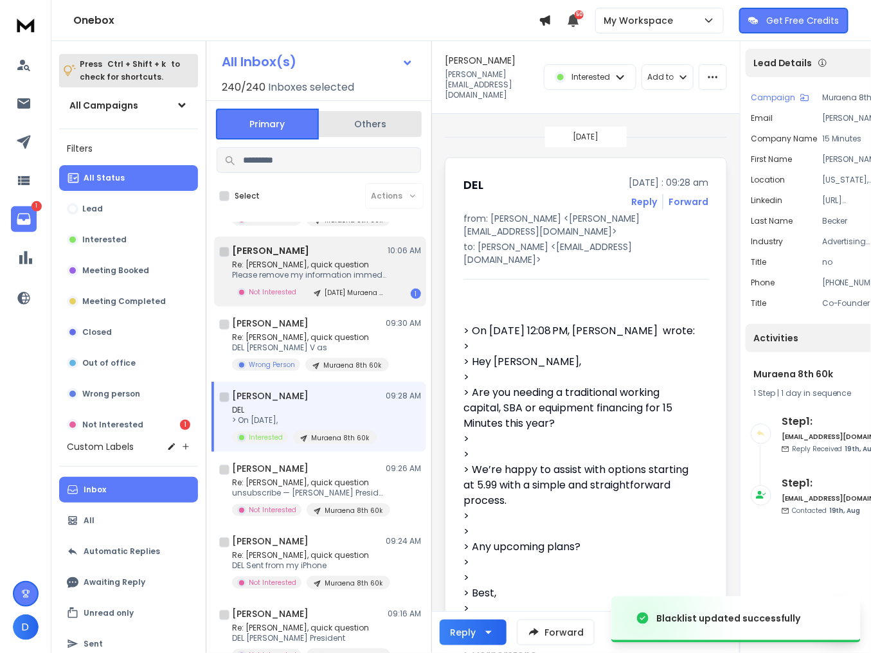
click at [317, 254] on div "Sharon Leckie 10:06 AM" at bounding box center [326, 250] width 189 height 13
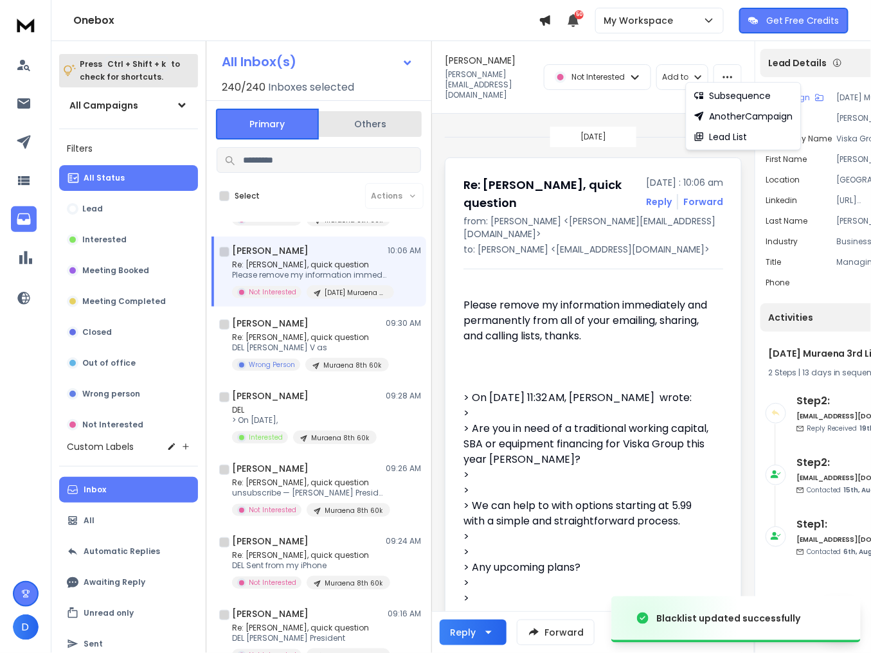
click at [708, 64] on div "Add to" at bounding box center [682, 77] width 52 height 26
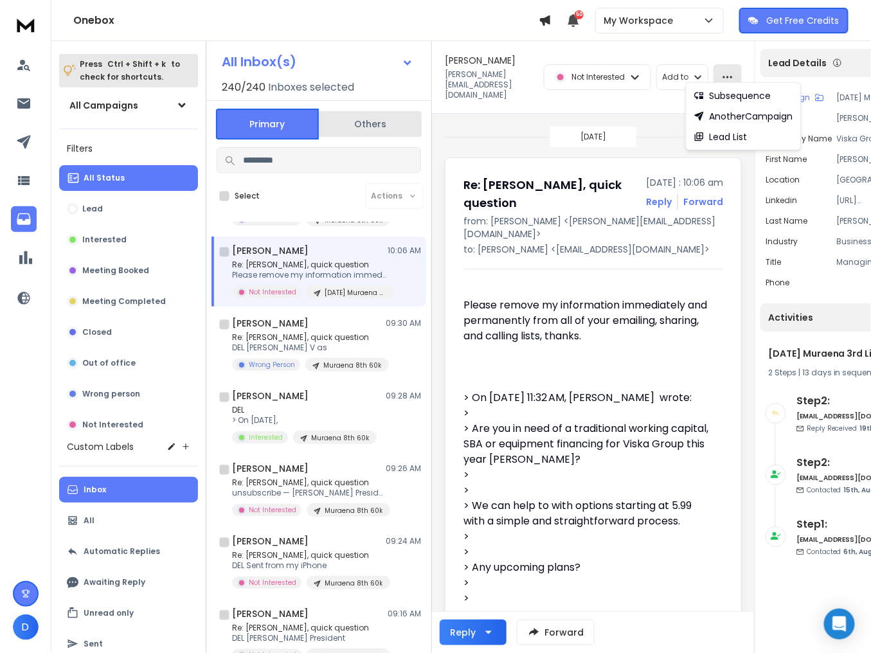
click at [734, 71] on icon "button" at bounding box center [728, 77] width 12 height 12
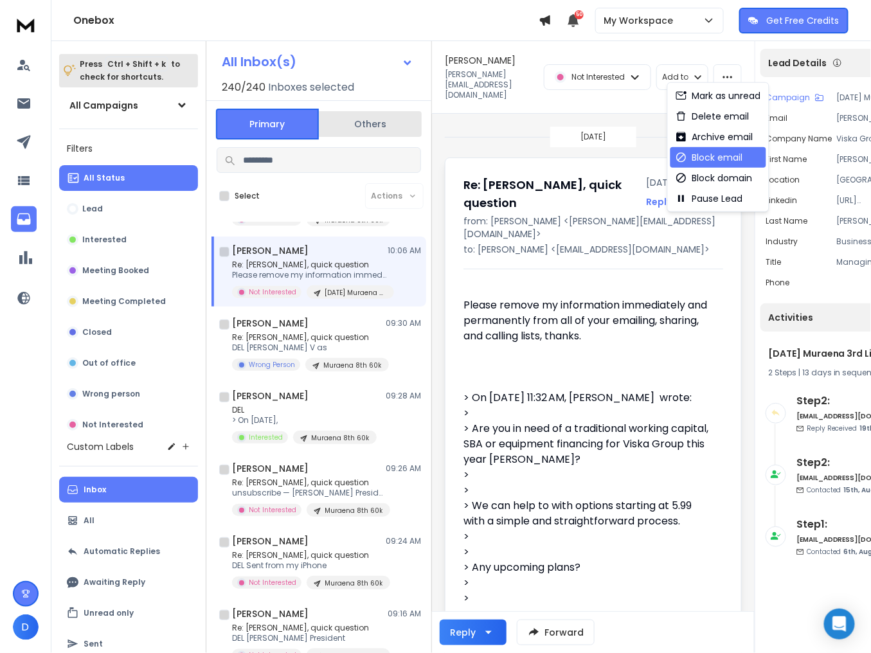
click at [716, 148] on div "Block email" at bounding box center [719, 157] width 96 height 21
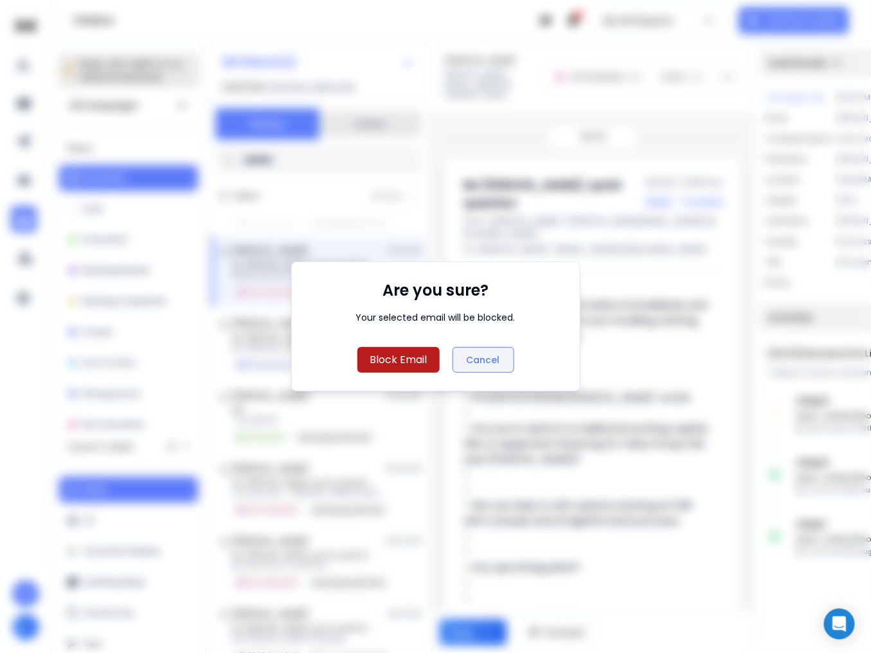
click at [412, 356] on button "Block Email" at bounding box center [398, 360] width 82 height 26
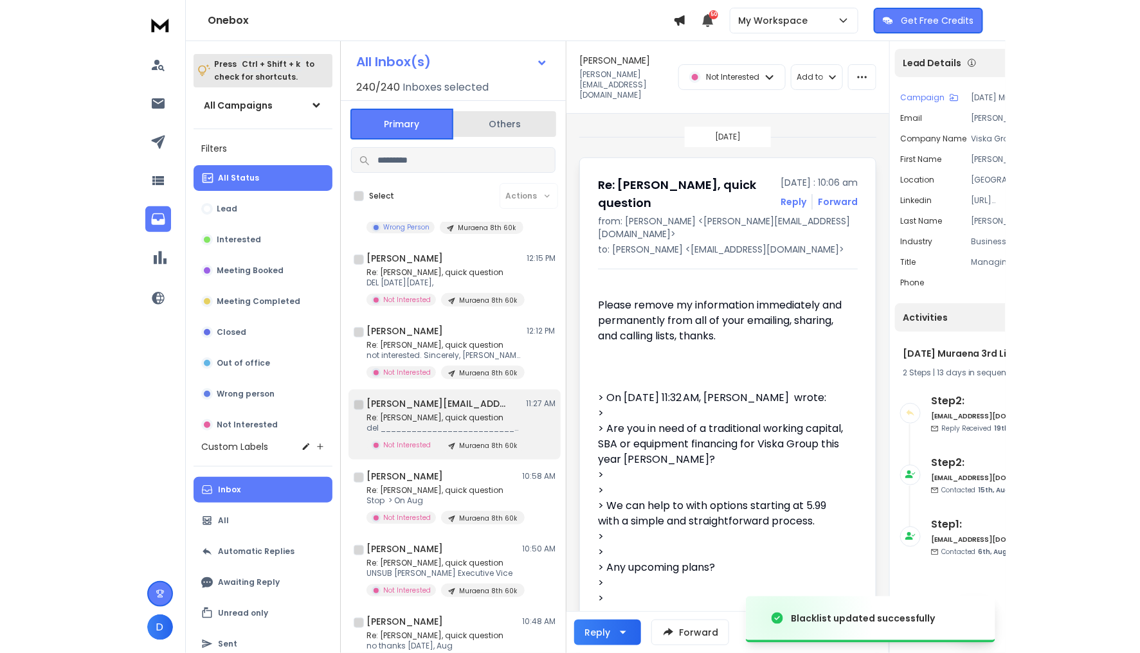
scroll to position [0, 0]
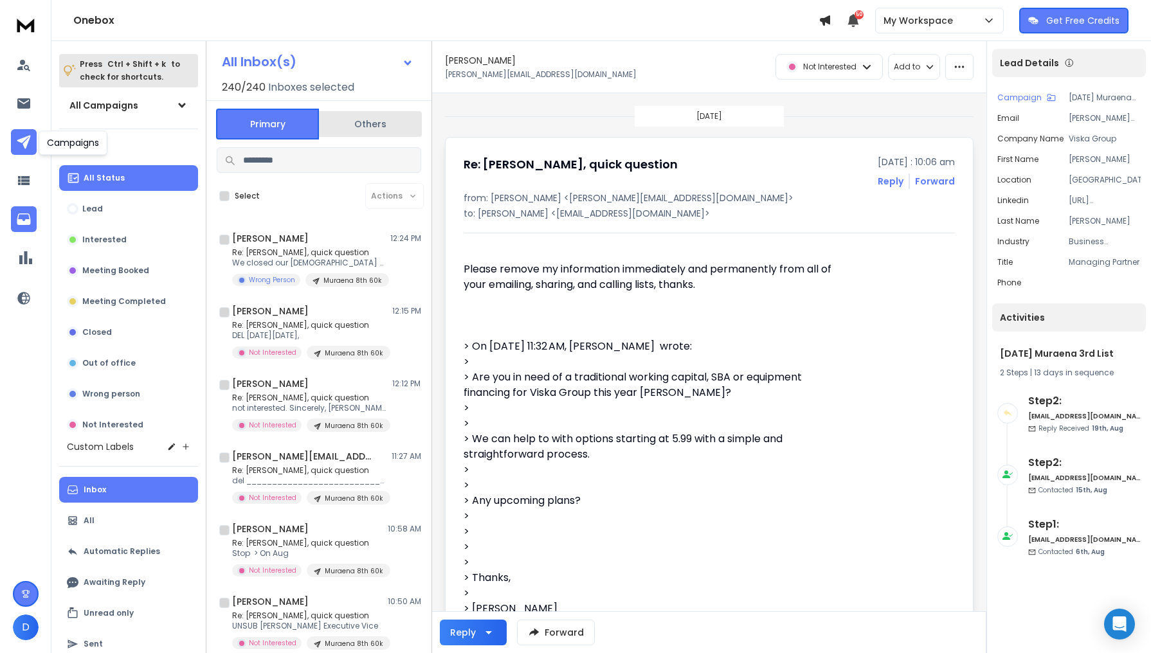
drag, startPoint x: 20, startPoint y: 140, endPoint x: 21, endPoint y: 146, distance: 6.5
click at [18, 140] on icon at bounding box center [24, 142] width 14 height 14
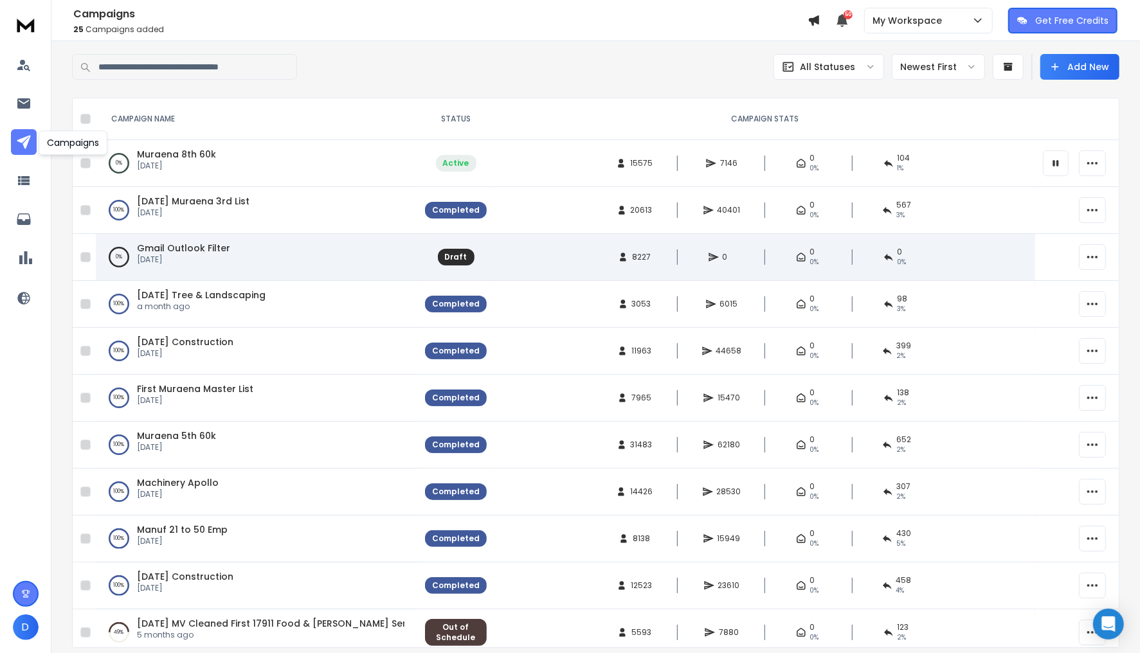
click at [196, 249] on span "Gmail Outlook Filter" at bounding box center [183, 248] width 93 height 13
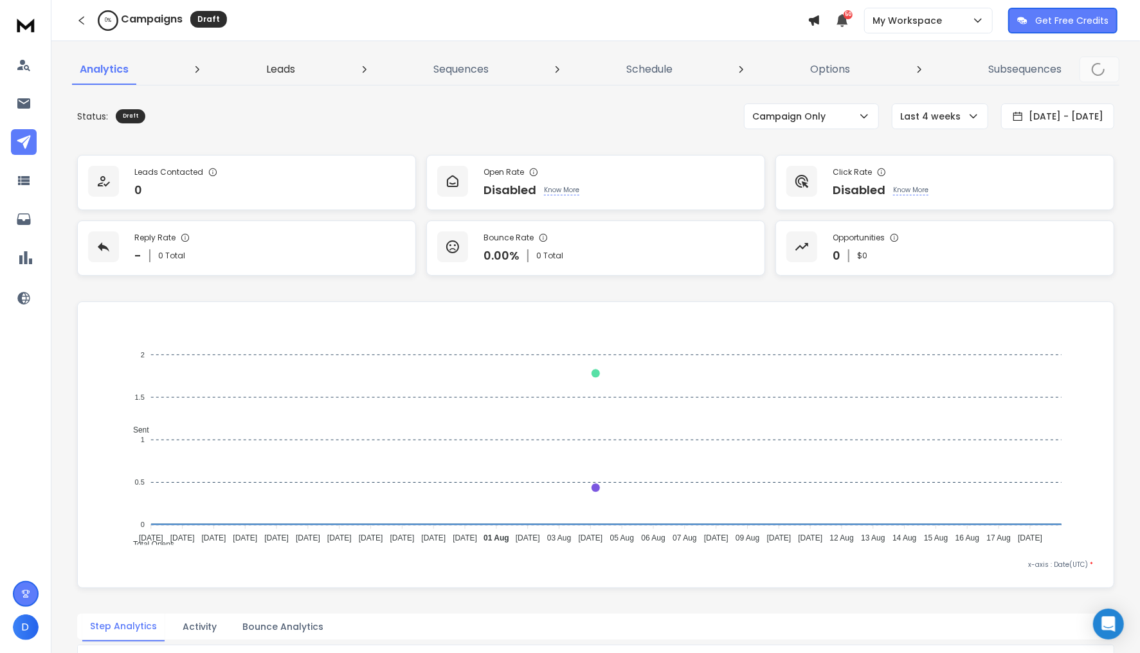
click at [288, 60] on link "Leads" at bounding box center [280, 69] width 44 height 31
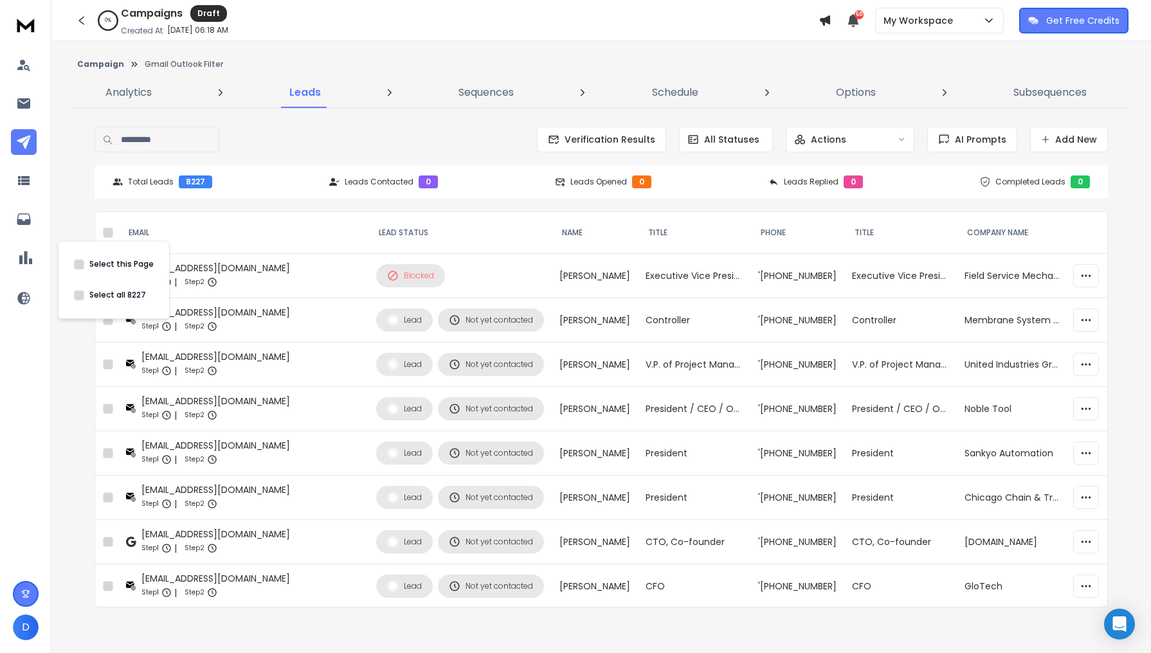
drag, startPoint x: 77, startPoint y: 296, endPoint x: 91, endPoint y: 297, distance: 14.2
click at [76, 296] on button "Select this Page" at bounding box center [79, 295] width 10 height 10
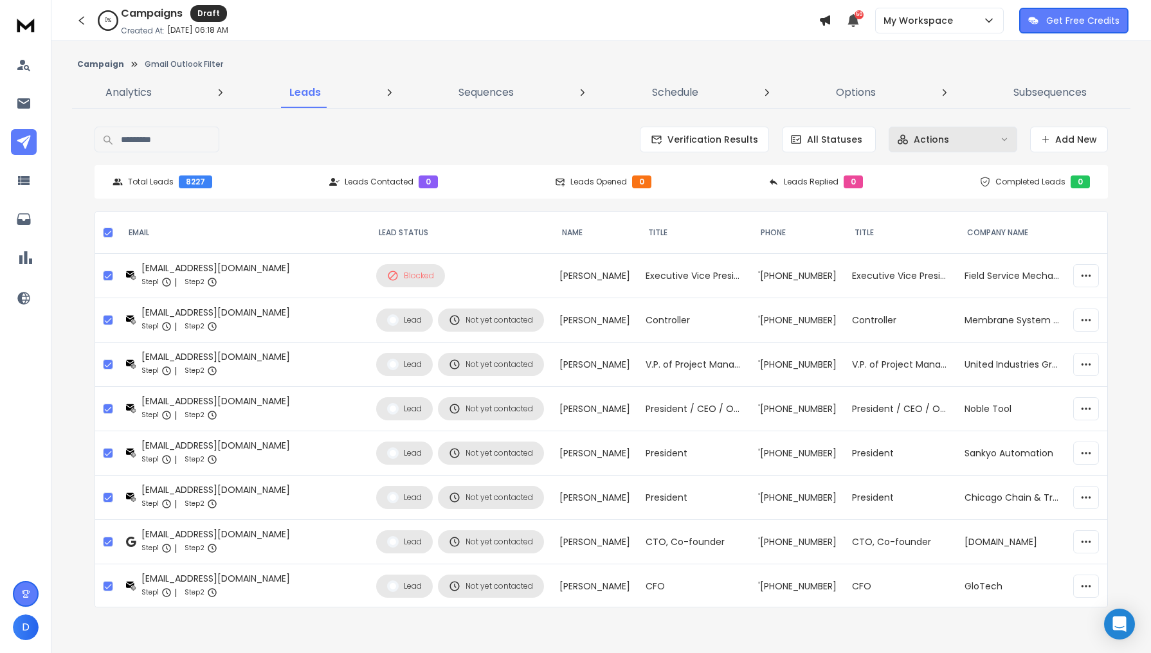
click at [870, 140] on button "Actions" at bounding box center [952, 140] width 129 height 26
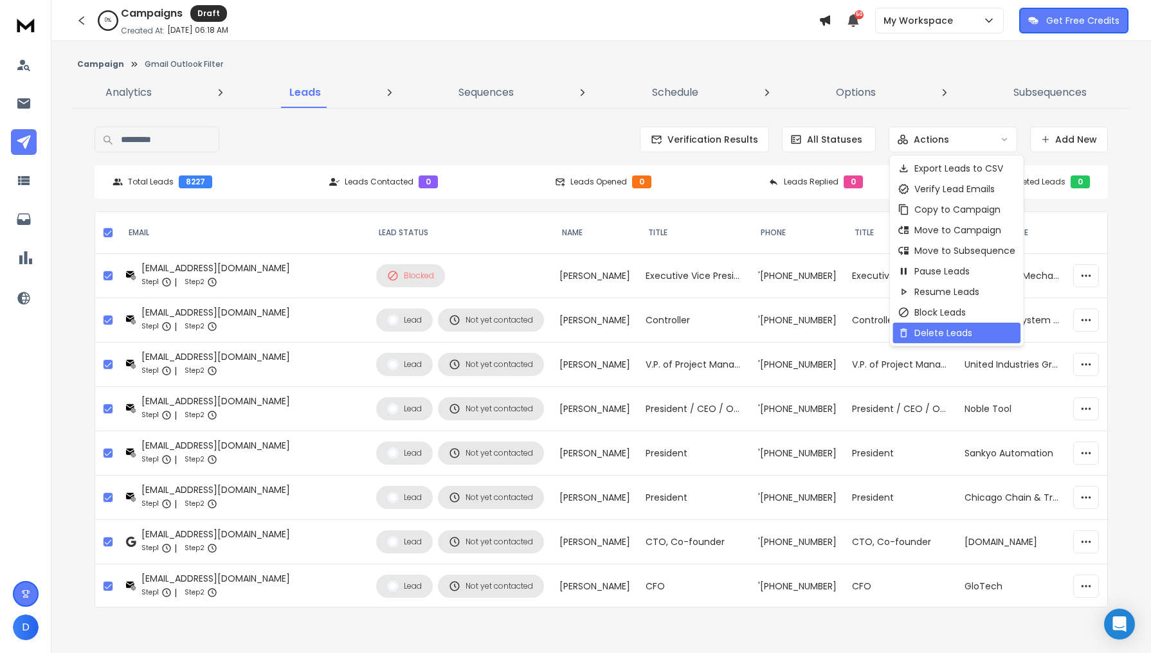
click at [870, 332] on p "Delete Leads" at bounding box center [943, 333] width 58 height 13
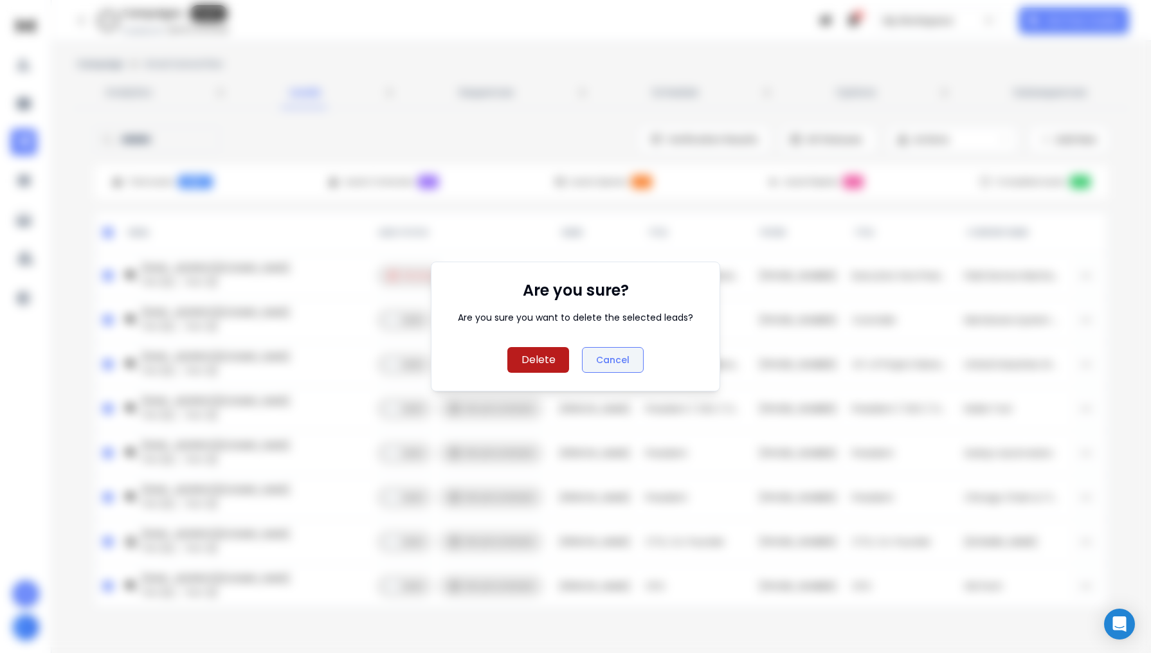
click at [561, 363] on button "Delete" at bounding box center [538, 360] width 62 height 26
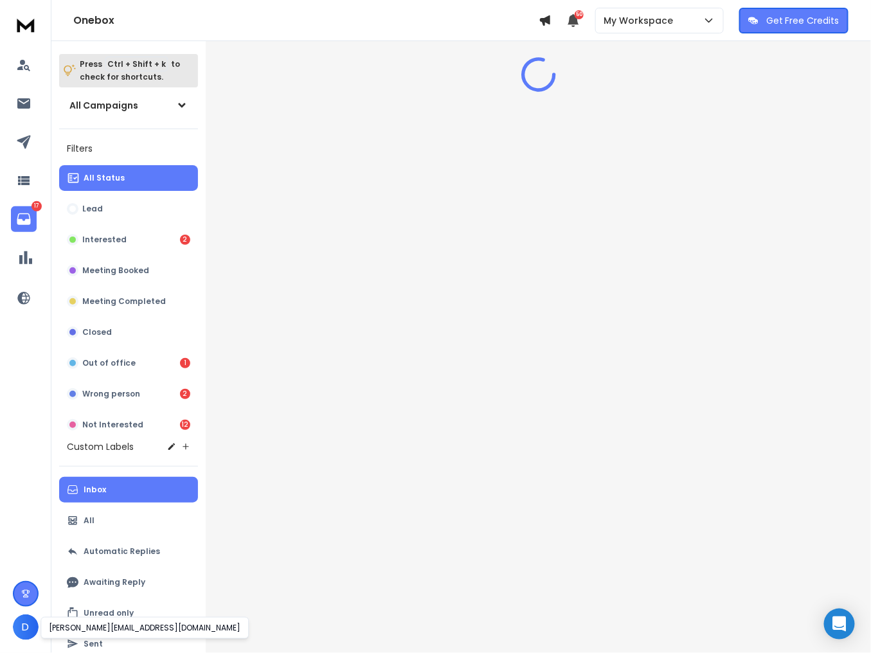
click at [28, 627] on span "D" at bounding box center [26, 628] width 26 height 26
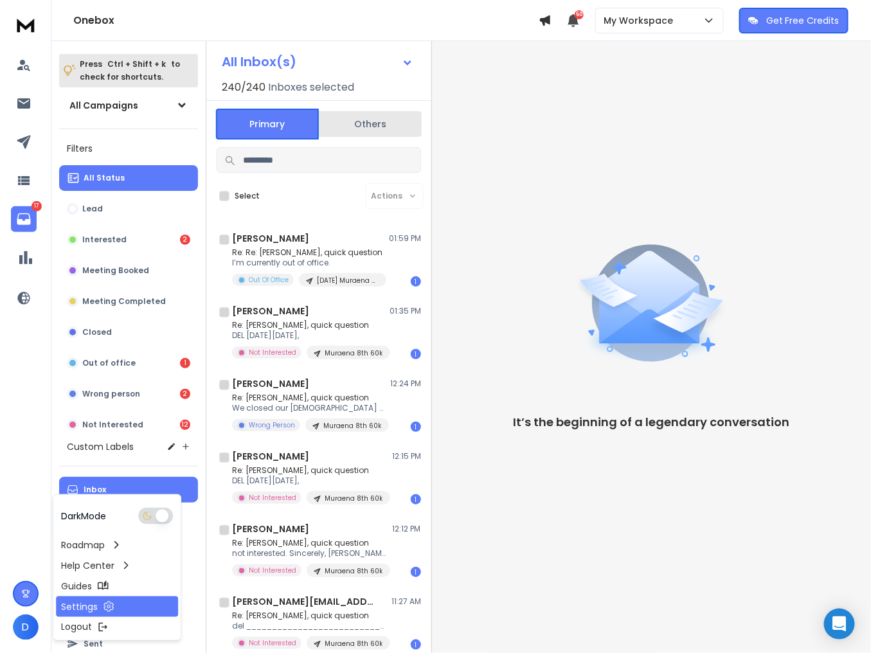
click at [108, 601] on icon at bounding box center [109, 607] width 12 height 12
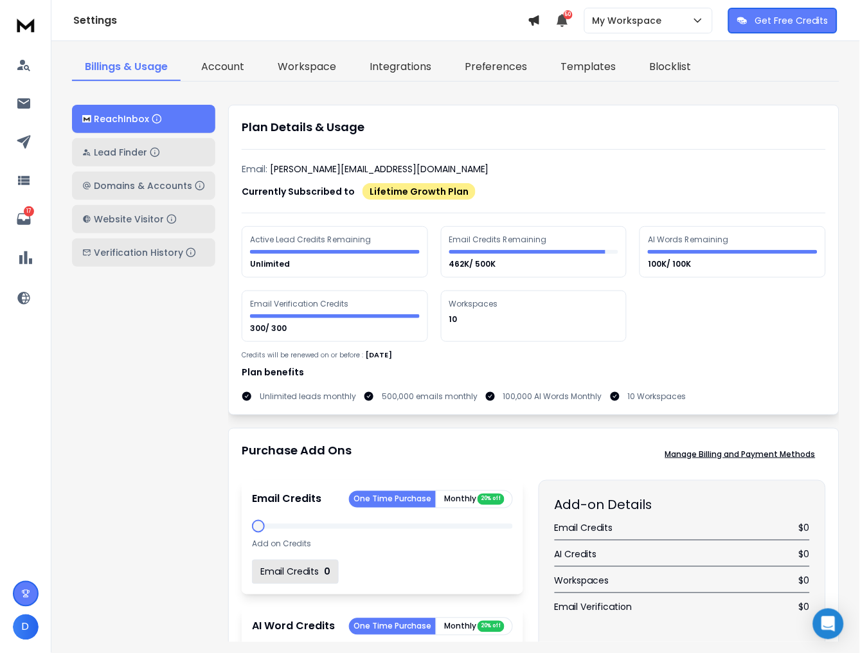
click at [681, 65] on link "Blocklist" at bounding box center [671, 67] width 68 height 27
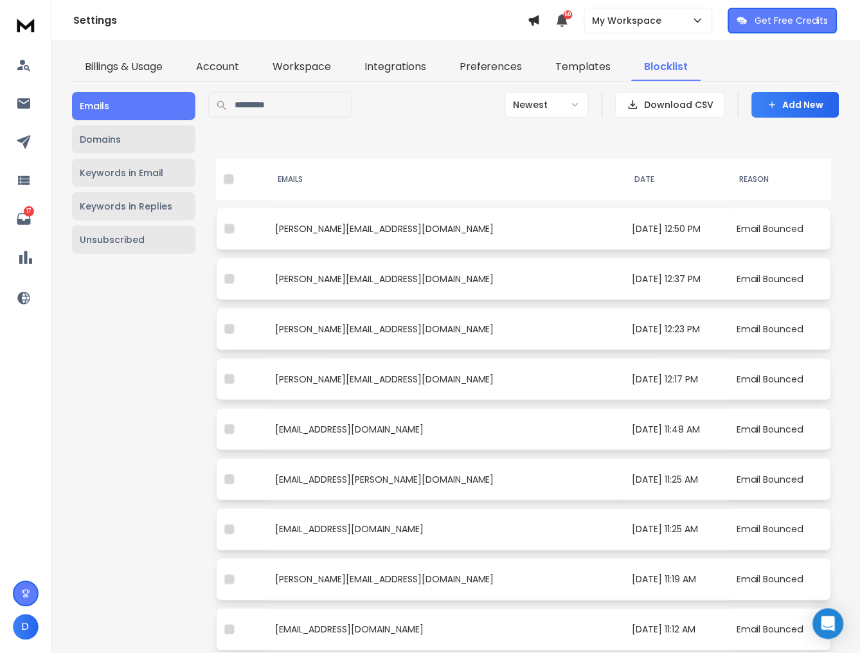
click at [776, 107] on button "Add New" at bounding box center [795, 105] width 87 height 26
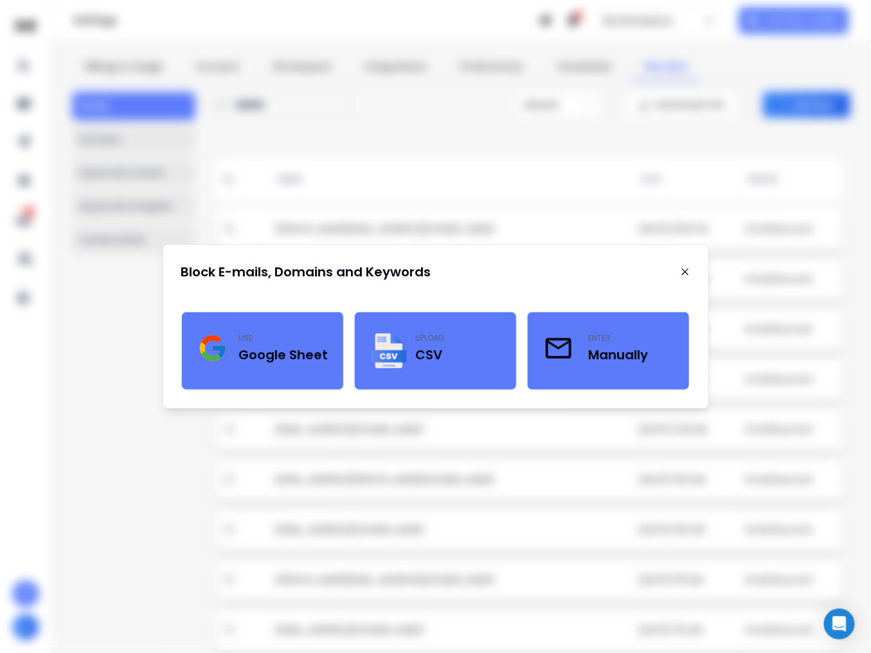
click at [612, 343] on div "enter Manually" at bounding box center [618, 351] width 60 height 36
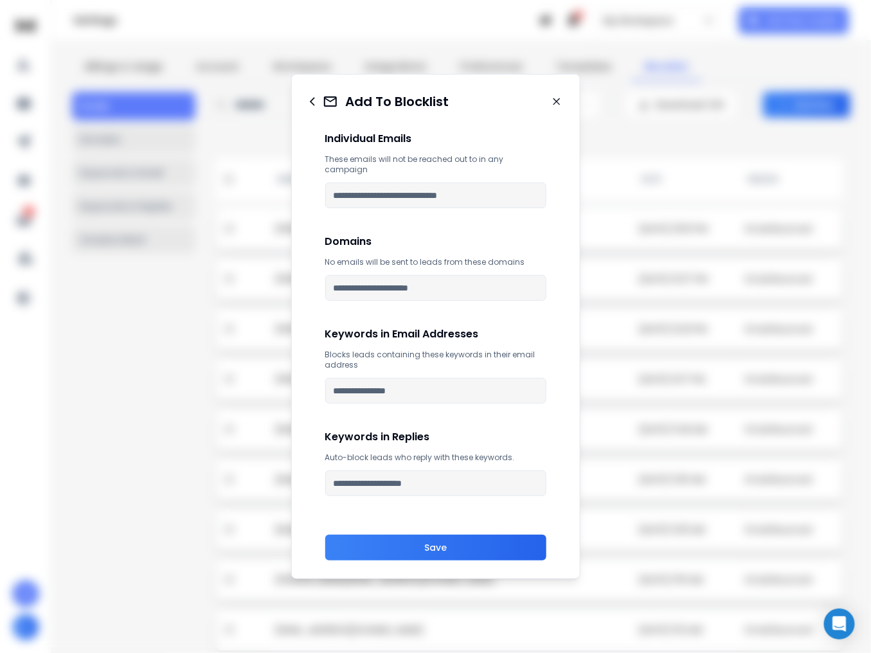
click at [403, 191] on input at bounding box center [435, 196] width 221 height 26
paste input "**********"
type input "**********"
click at [447, 548] on button "Save" at bounding box center [435, 548] width 221 height 26
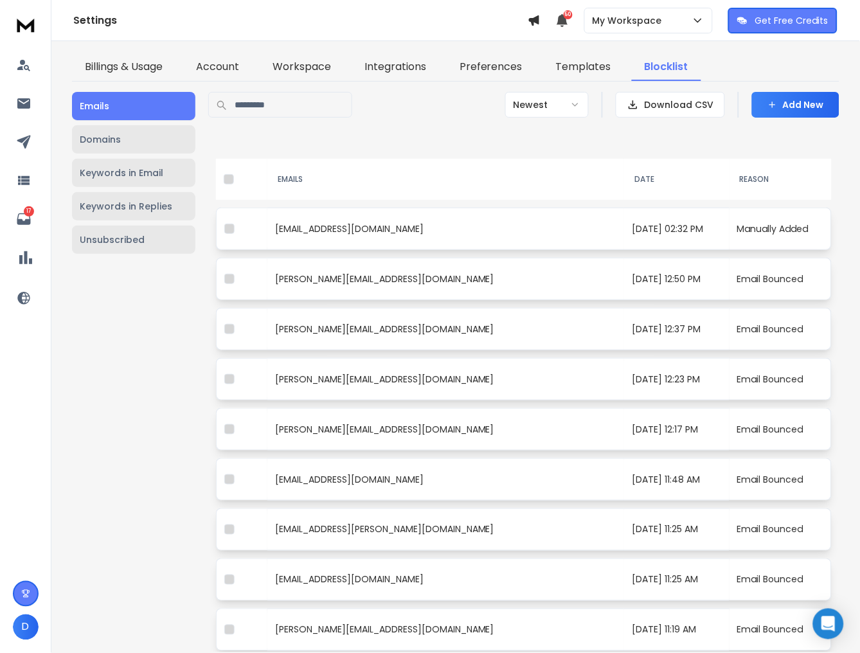
click at [798, 103] on p "Add New" at bounding box center [803, 104] width 41 height 13
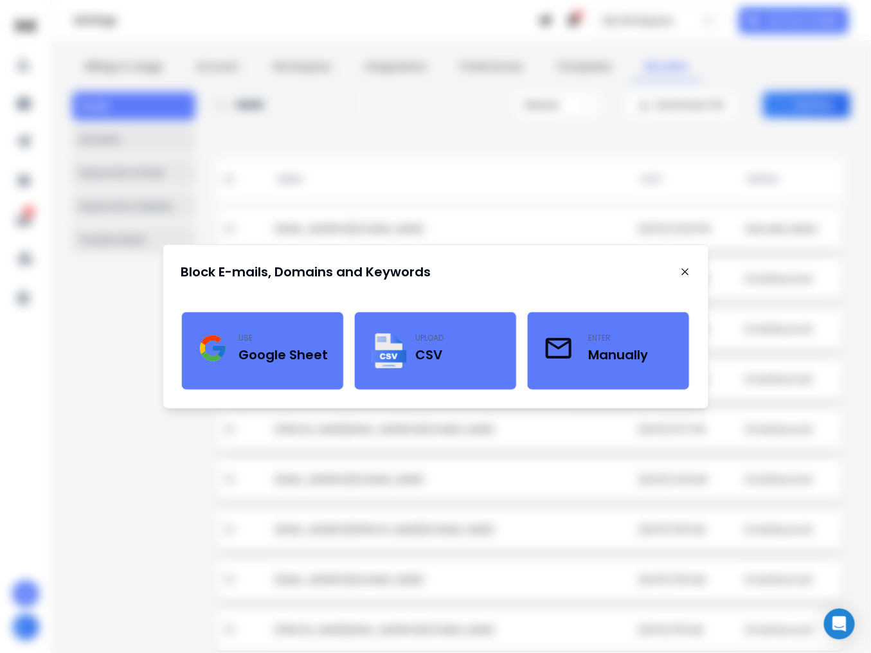
click at [590, 336] on p "enter" at bounding box center [618, 338] width 60 height 10
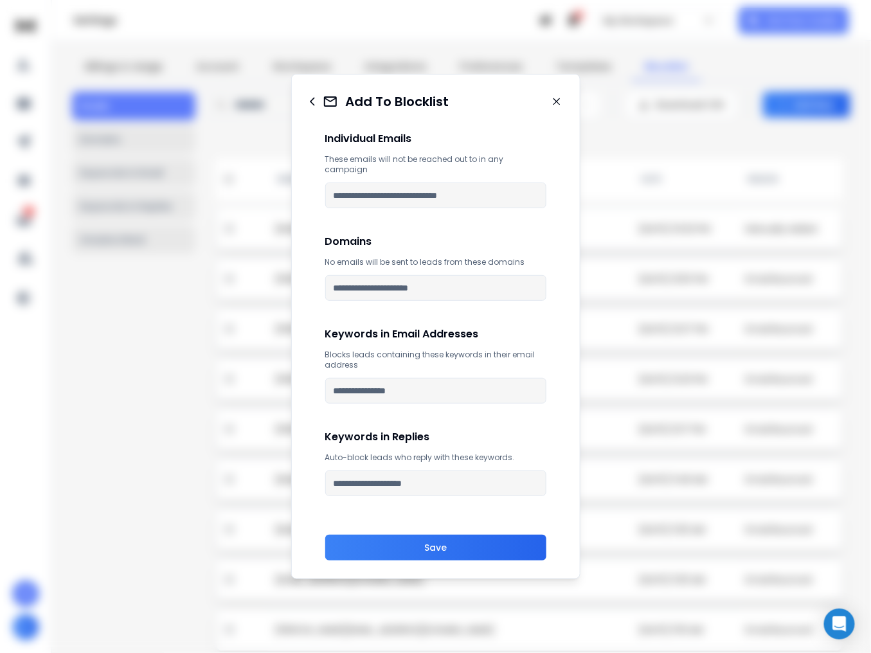
click at [384, 199] on input at bounding box center [435, 196] width 221 height 26
click at [386, 196] on input at bounding box center [435, 196] width 221 height 26
paste input "**********"
type input "**********"
drag, startPoint x: 422, startPoint y: 536, endPoint x: 408, endPoint y: 536, distance: 14.1
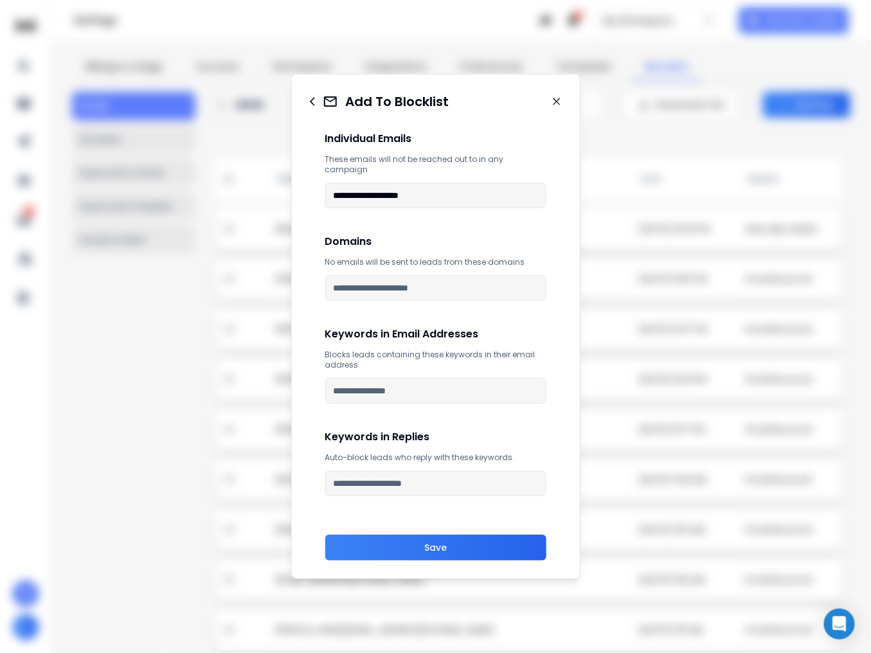
click at [422, 537] on button "Save" at bounding box center [435, 548] width 221 height 26
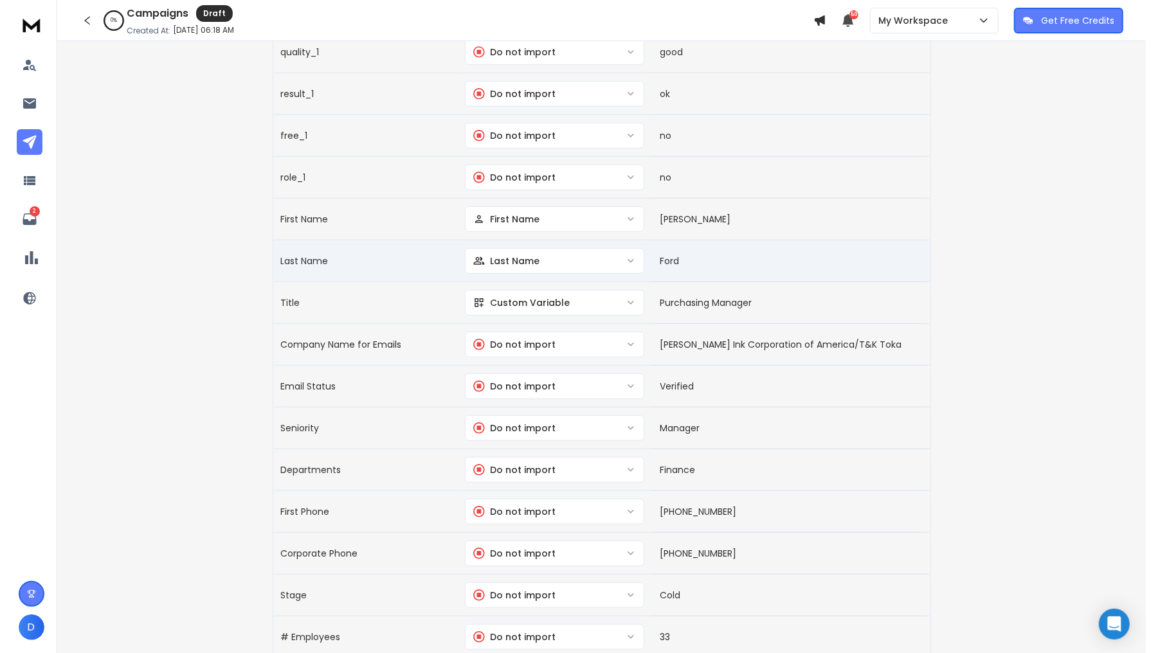
scroll to position [500, 0]
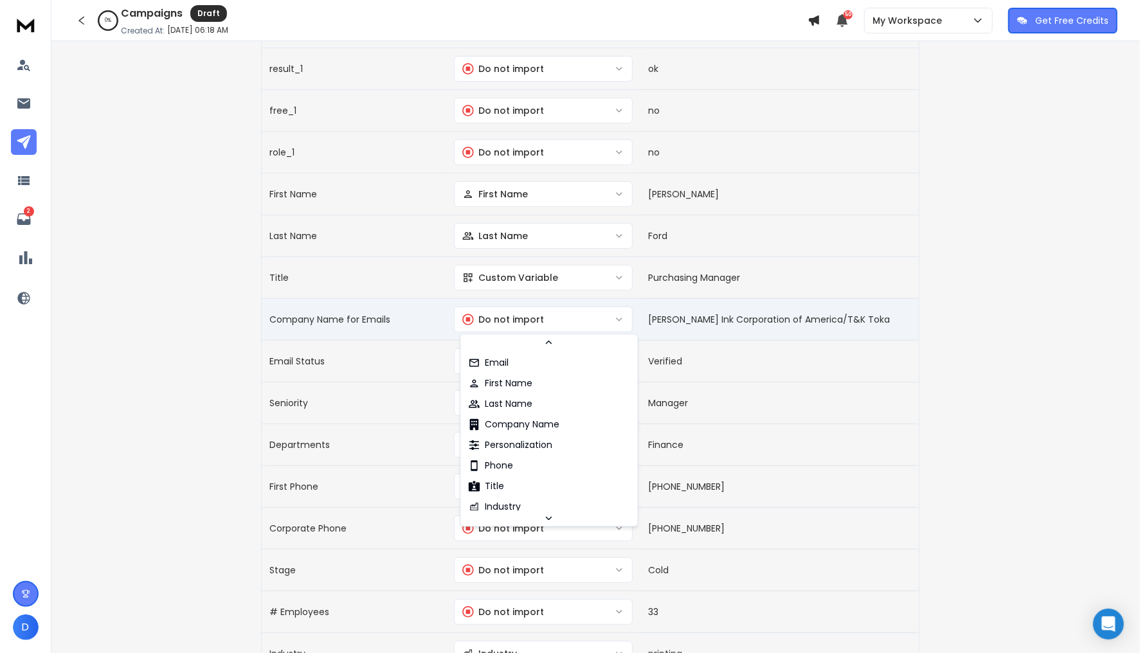
click at [577, 320] on button "Do not import" at bounding box center [543, 320] width 179 height 26
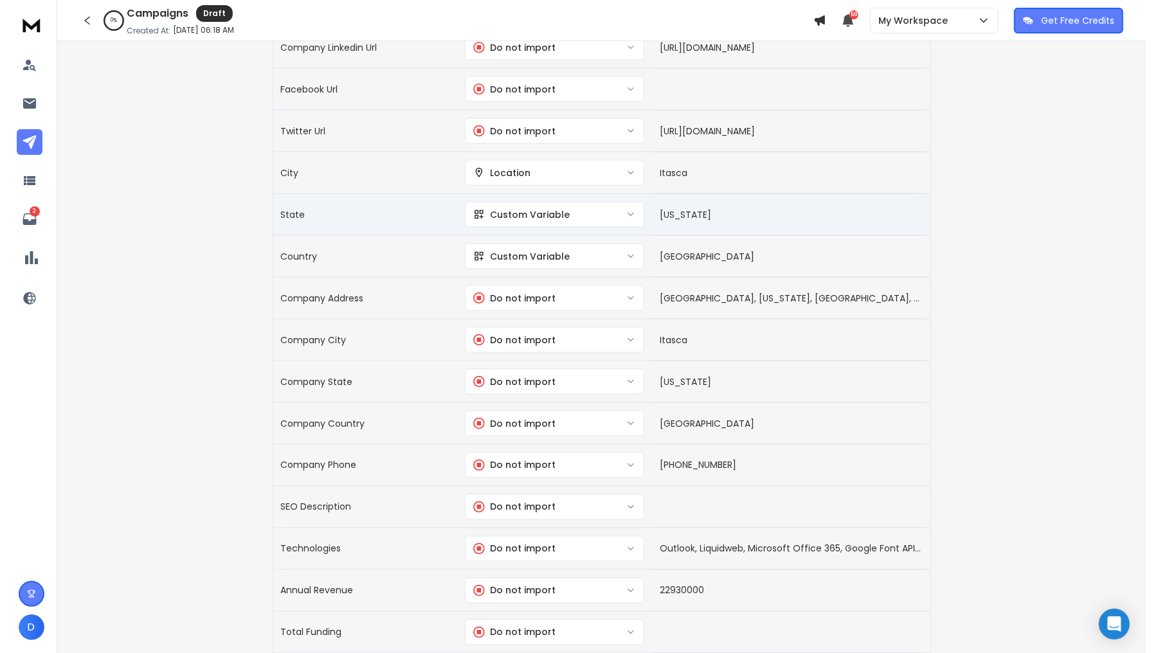
scroll to position [1286, 0]
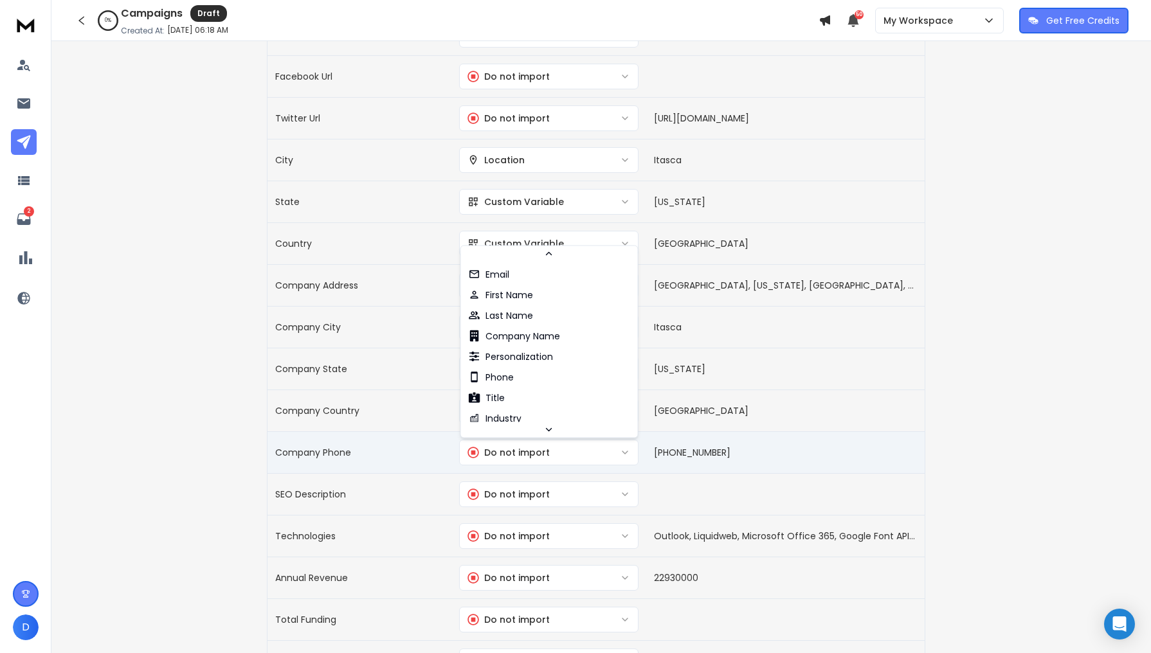
click at [573, 454] on button "Do not import" at bounding box center [548, 453] width 179 height 26
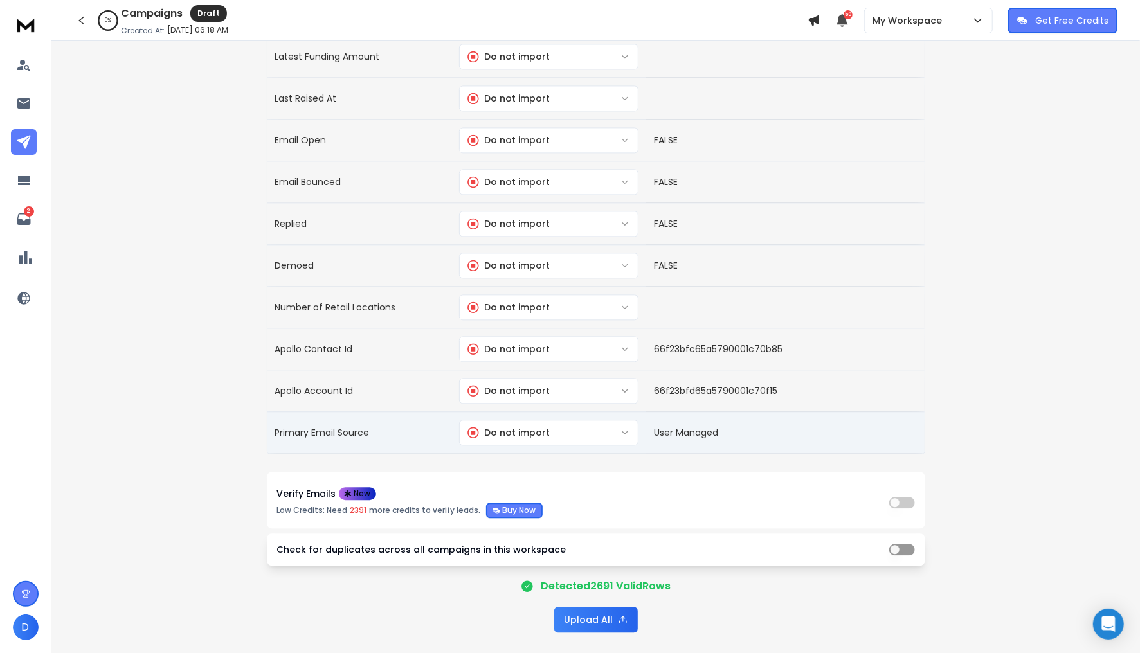
scroll to position [1933, 0]
click at [582, 619] on button "Upload All" at bounding box center [596, 620] width 84 height 26
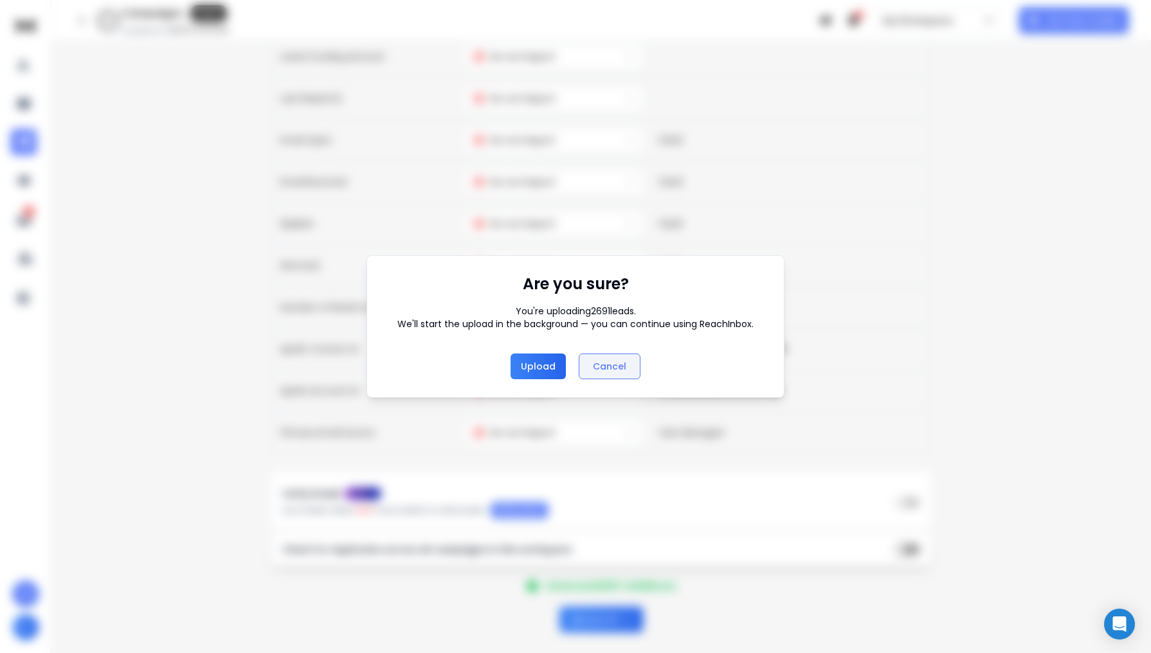
click at [550, 367] on button "Upload" at bounding box center [537, 367] width 55 height 26
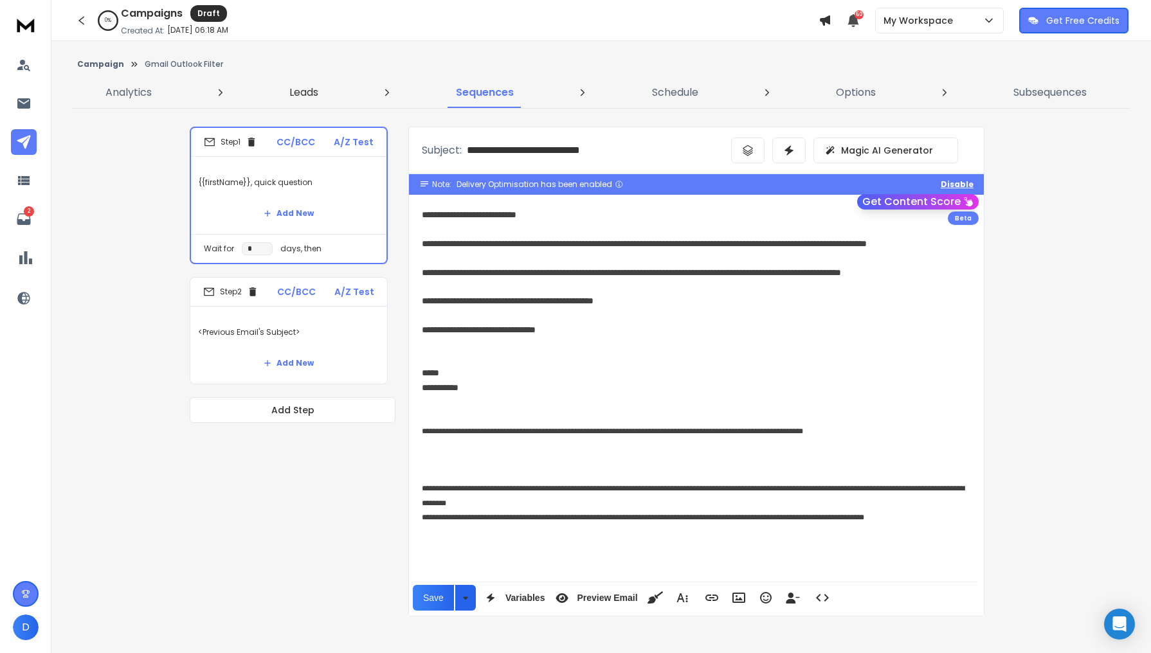
click at [300, 87] on p "Leads" at bounding box center [303, 92] width 29 height 15
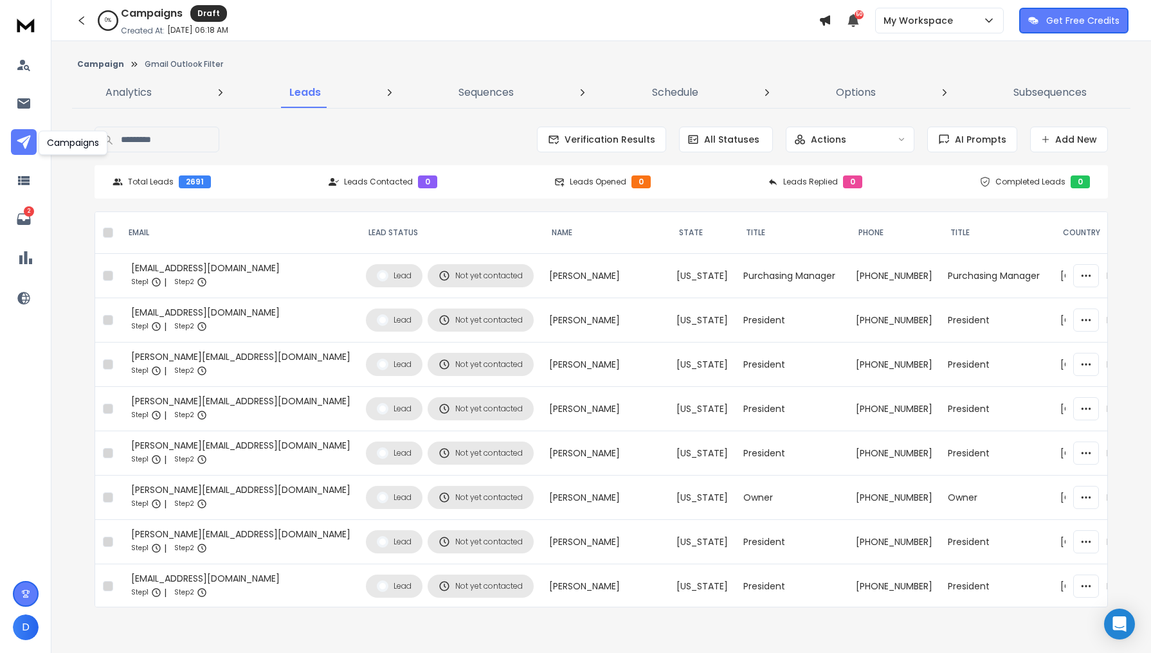
click at [23, 147] on icon at bounding box center [23, 141] width 15 height 15
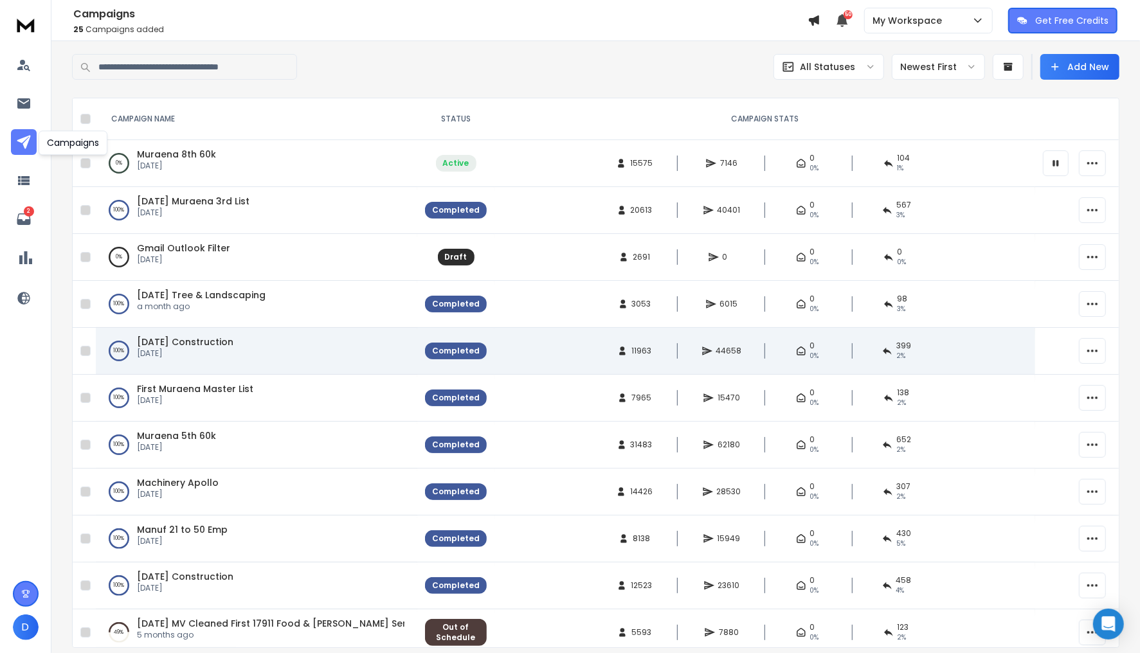
click at [203, 345] on span "[DATE] Construction" at bounding box center [185, 342] width 96 height 13
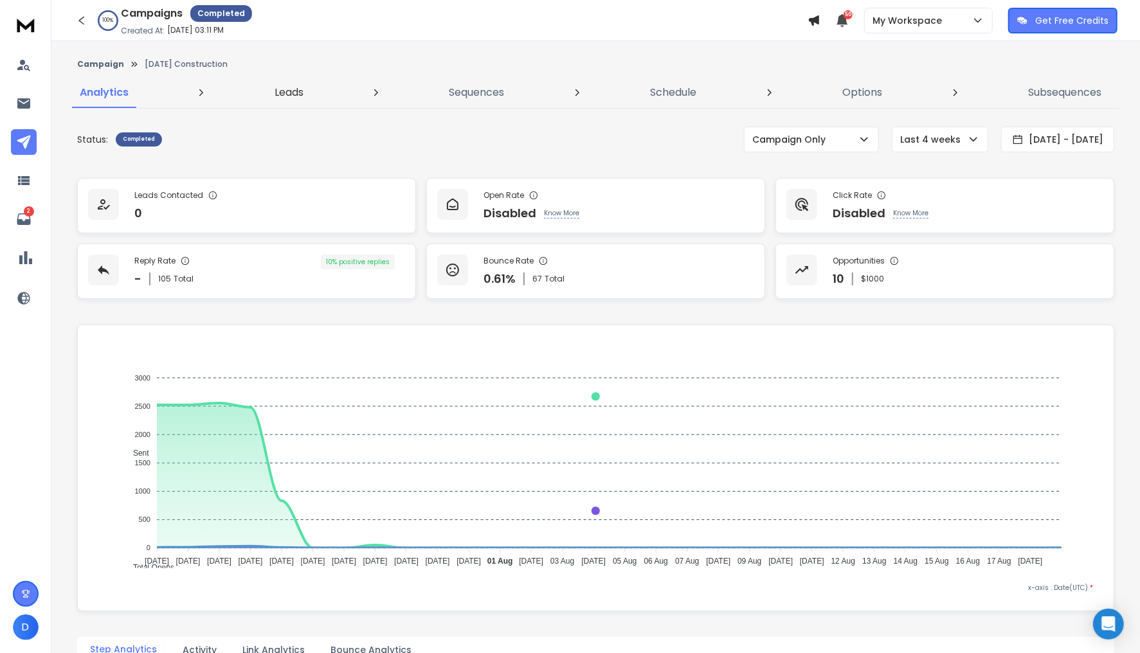
click at [296, 87] on p "Leads" at bounding box center [289, 92] width 29 height 15
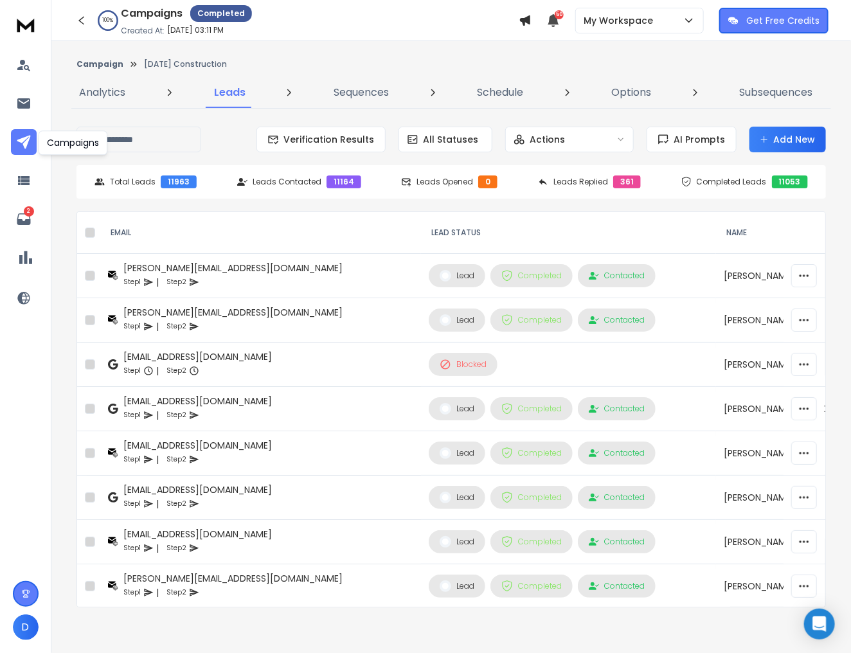
click at [24, 143] on icon at bounding box center [24, 142] width 14 height 14
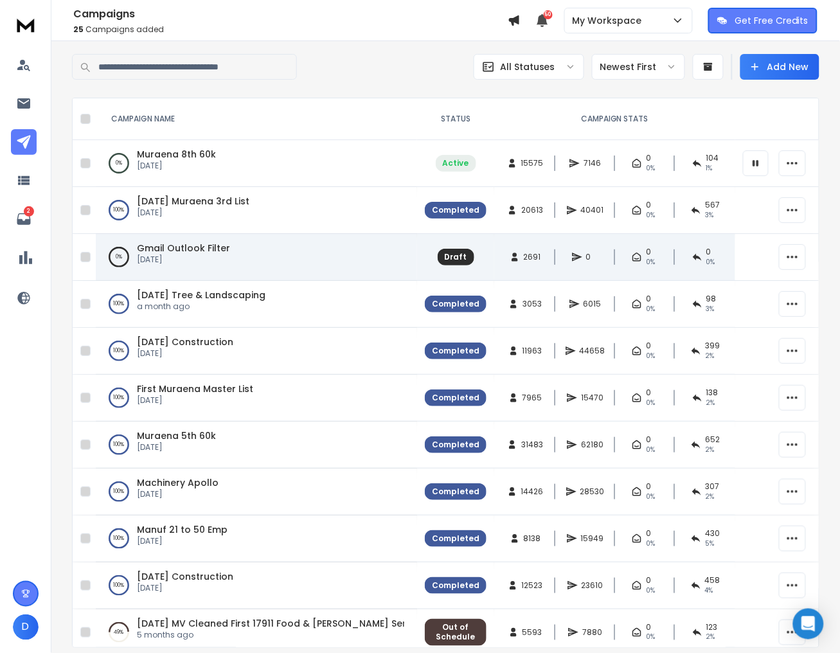
click at [207, 248] on span "Gmail Outlook Filter" at bounding box center [183, 248] width 93 height 13
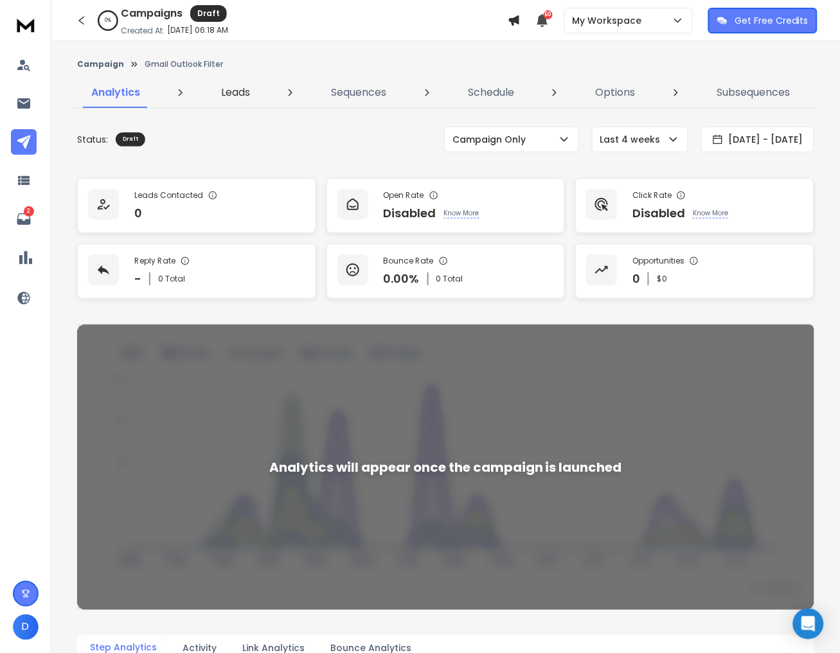
click at [231, 93] on p "Leads" at bounding box center [235, 92] width 29 height 15
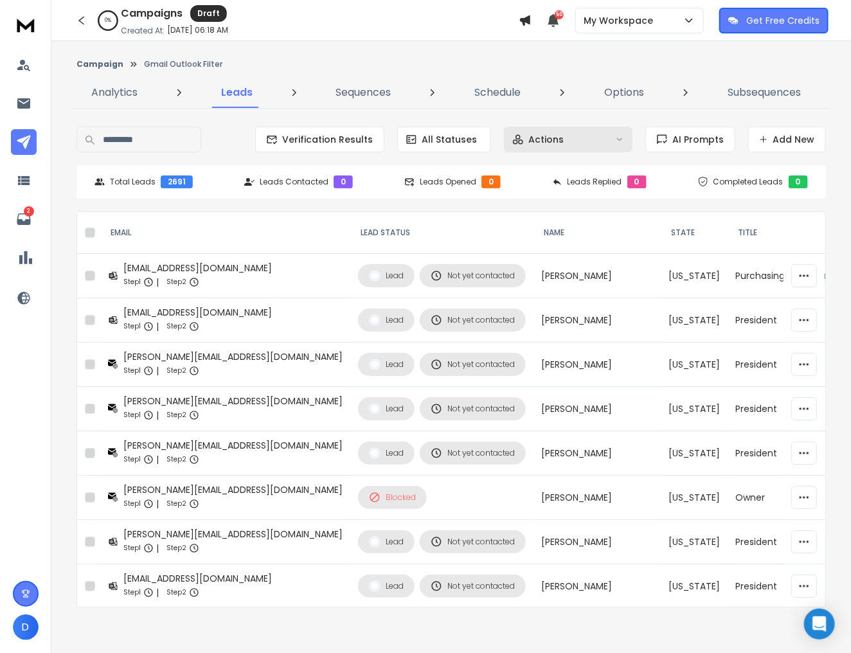
click at [559, 138] on p "Actions" at bounding box center [546, 139] width 35 height 13
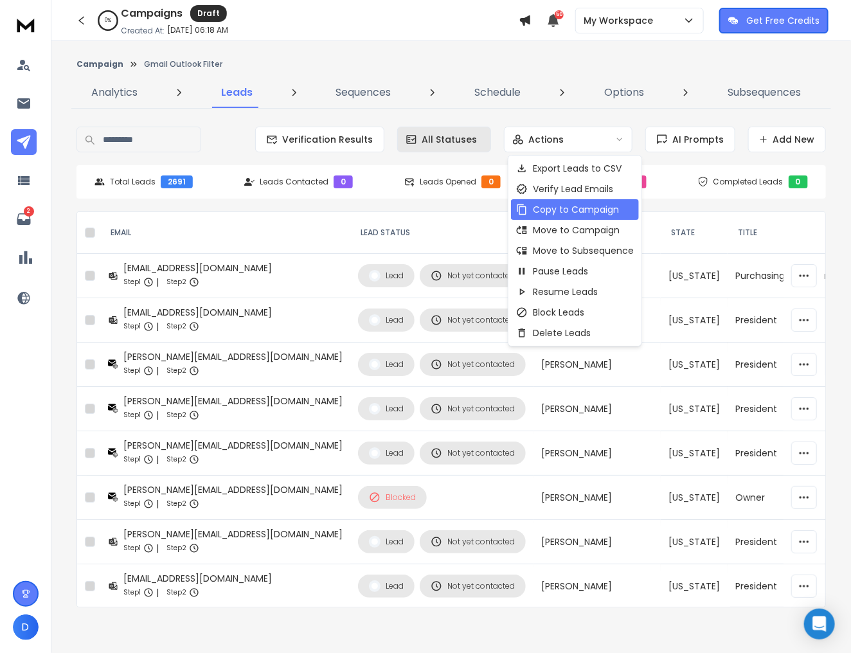
click at [473, 140] on p "All Statuses" at bounding box center [449, 139] width 55 height 13
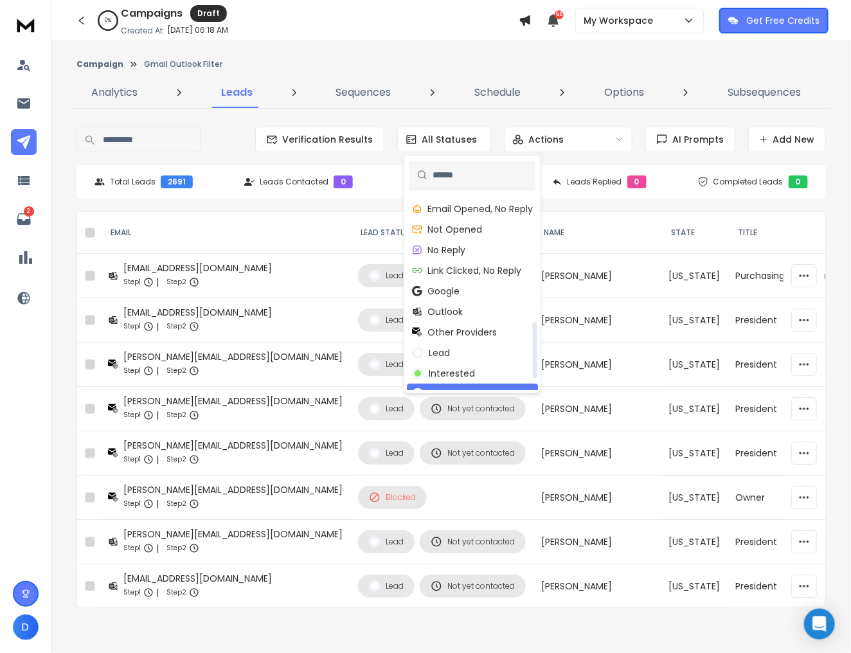
scroll to position [428, 0]
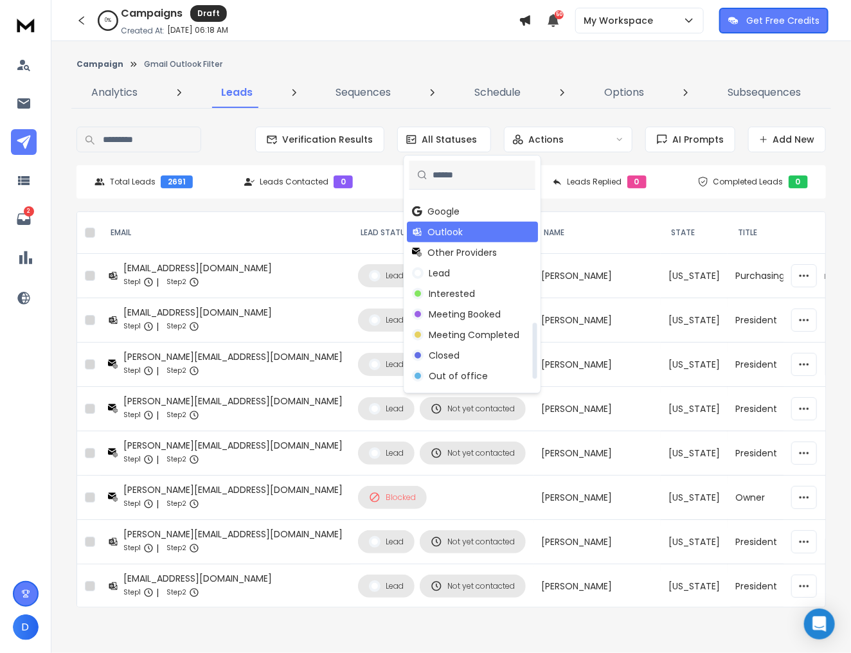
click at [451, 226] on p "Outlook" at bounding box center [445, 232] width 35 height 13
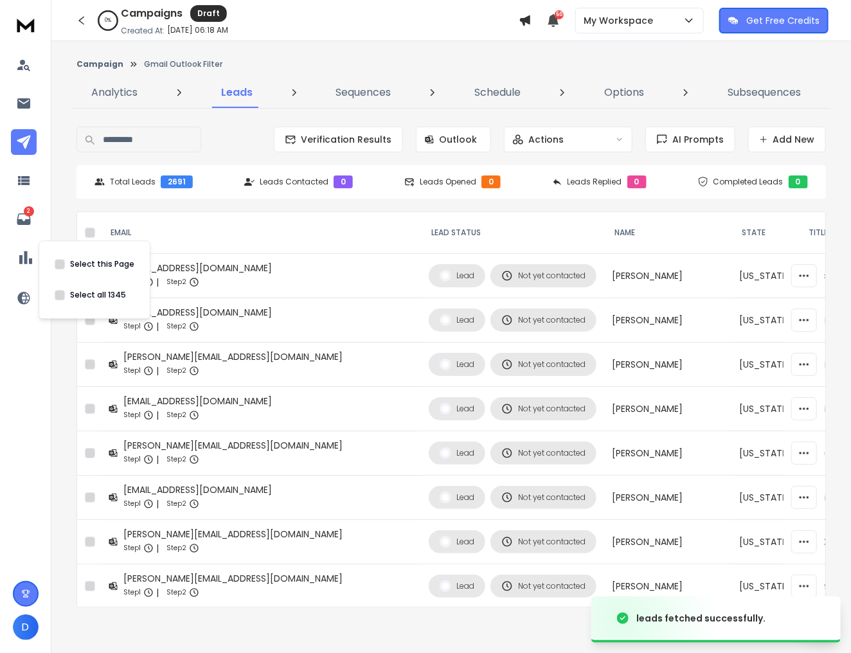
click at [59, 294] on button "Select this Page" at bounding box center [60, 295] width 10 height 10
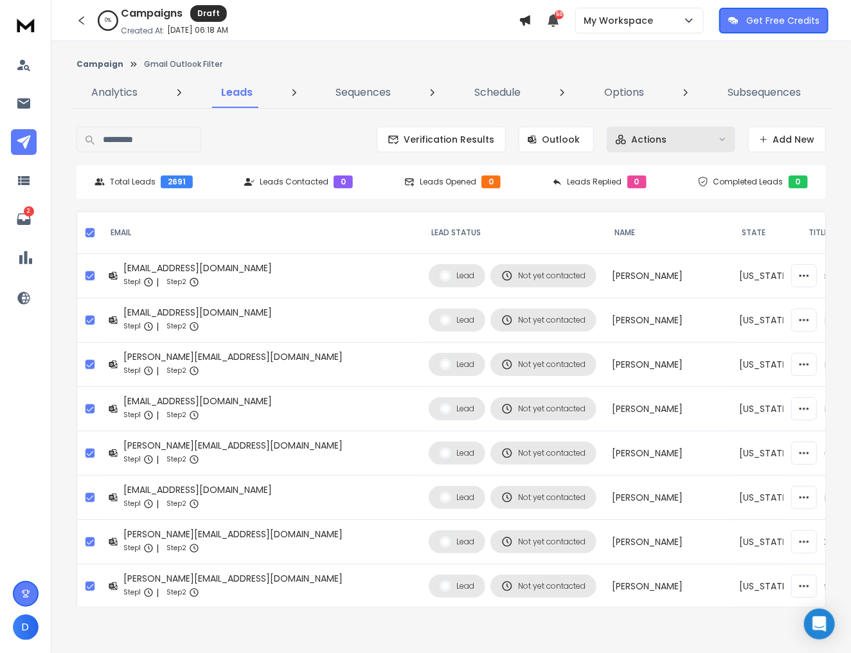
click at [685, 141] on div "Actions" at bounding box center [664, 139] width 98 height 13
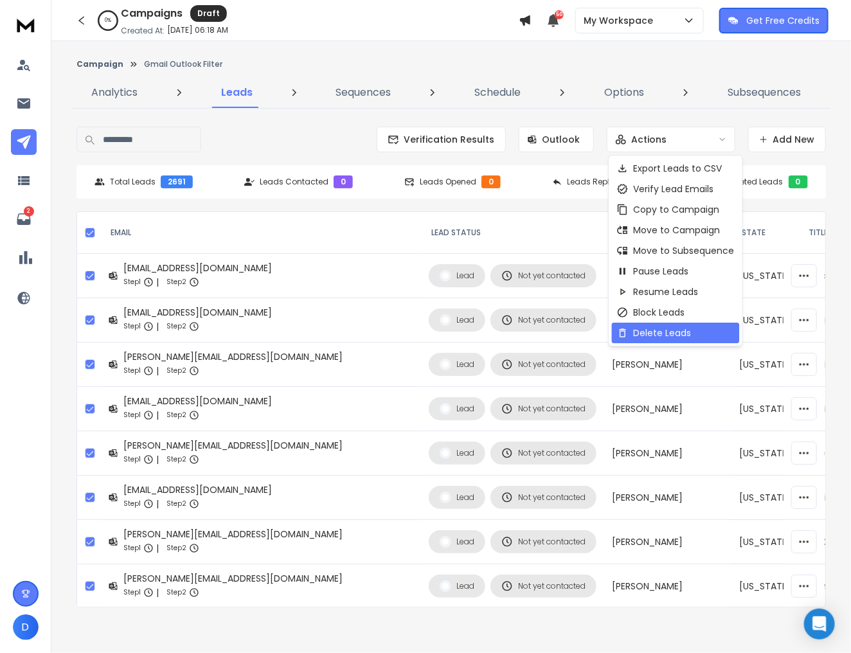
click at [650, 332] on p "Delete Leads" at bounding box center [663, 333] width 58 height 13
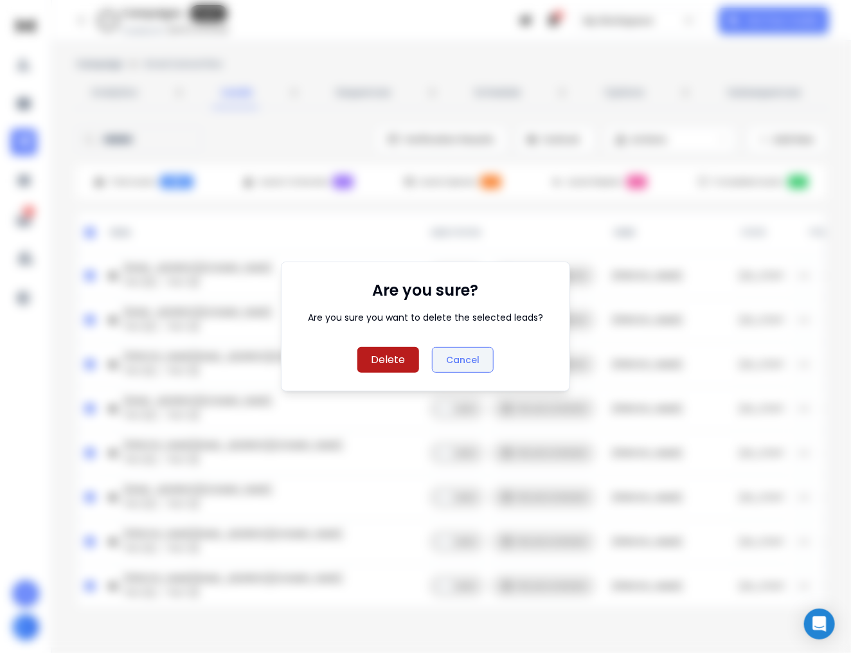
click at [381, 359] on button "Delete" at bounding box center [388, 360] width 62 height 26
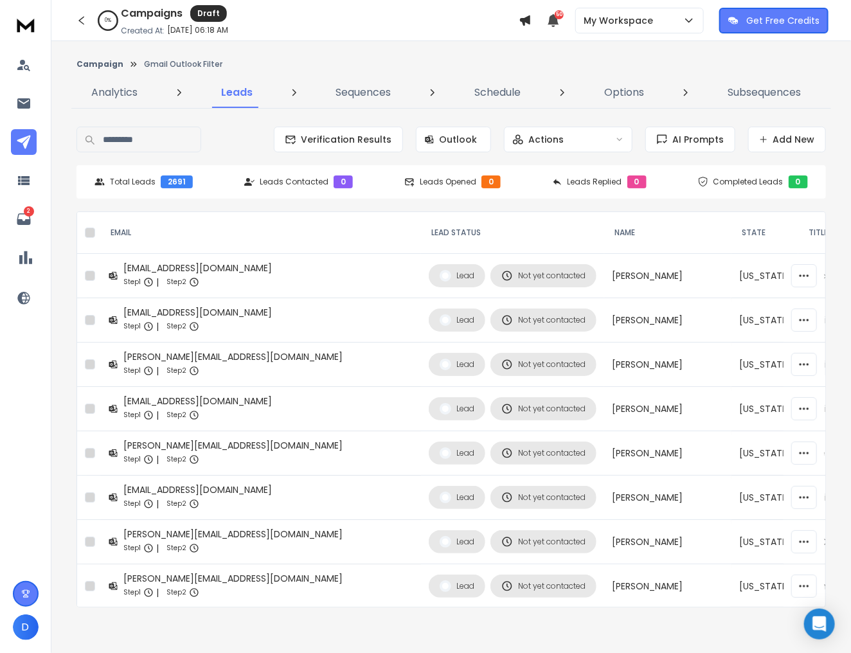
click at [228, 93] on p "Leads" at bounding box center [237, 92] width 32 height 15
click at [213, 77] on link "Leads" at bounding box center [236, 92] width 47 height 31
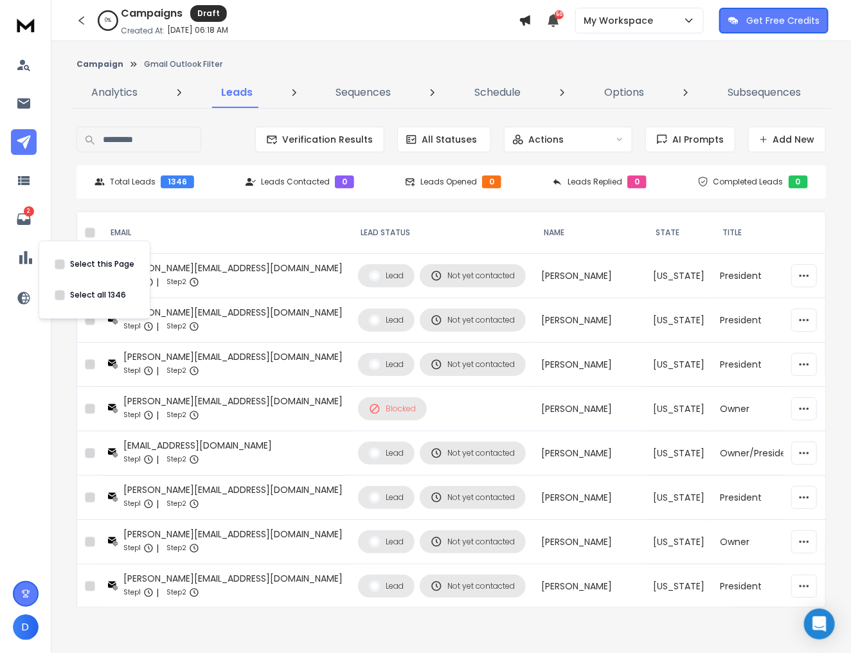
click at [62, 294] on button "Select this Page" at bounding box center [60, 295] width 10 height 10
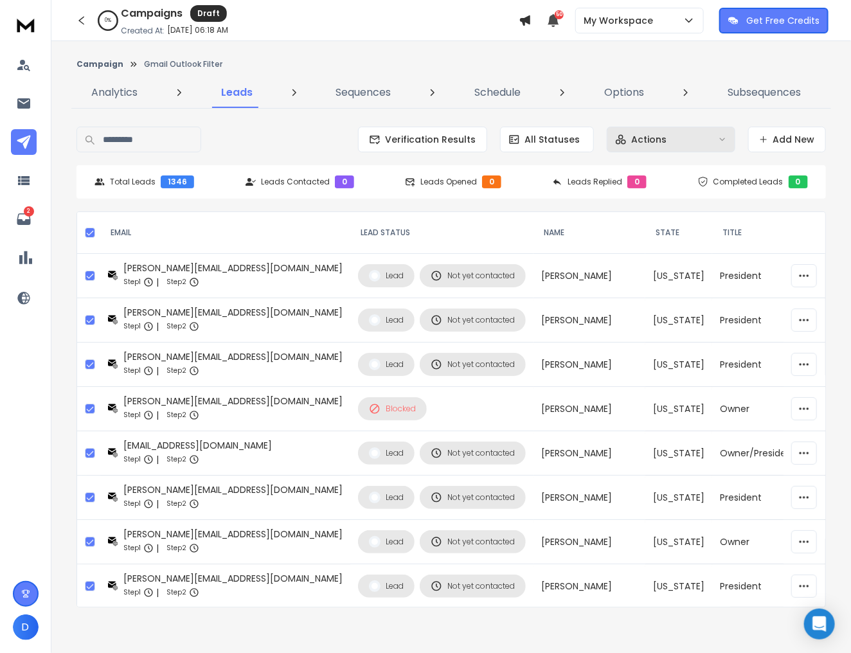
click at [725, 139] on icon "button" at bounding box center [722, 139] width 5 height 2
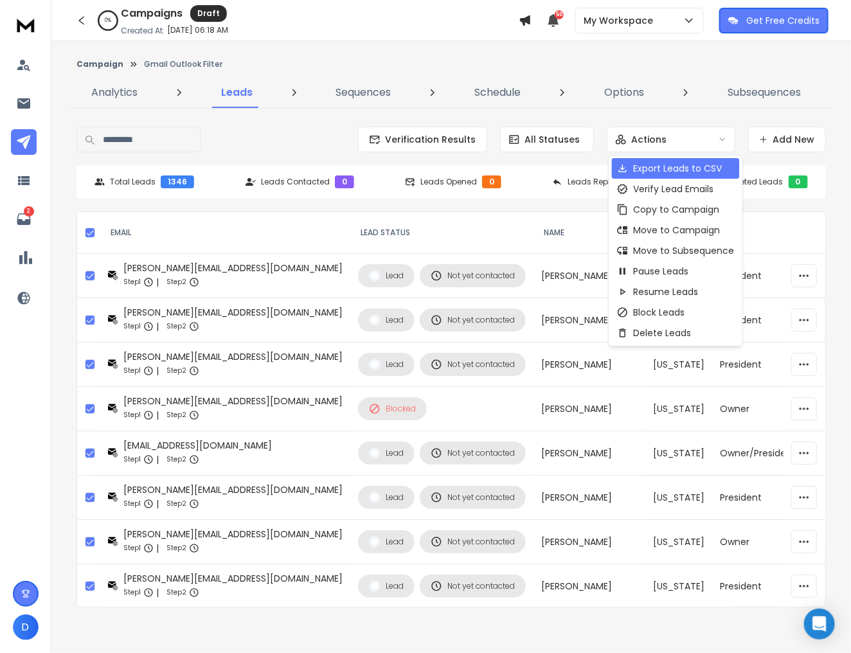
click at [692, 165] on p "Export Leads to CSV" at bounding box center [678, 168] width 89 height 13
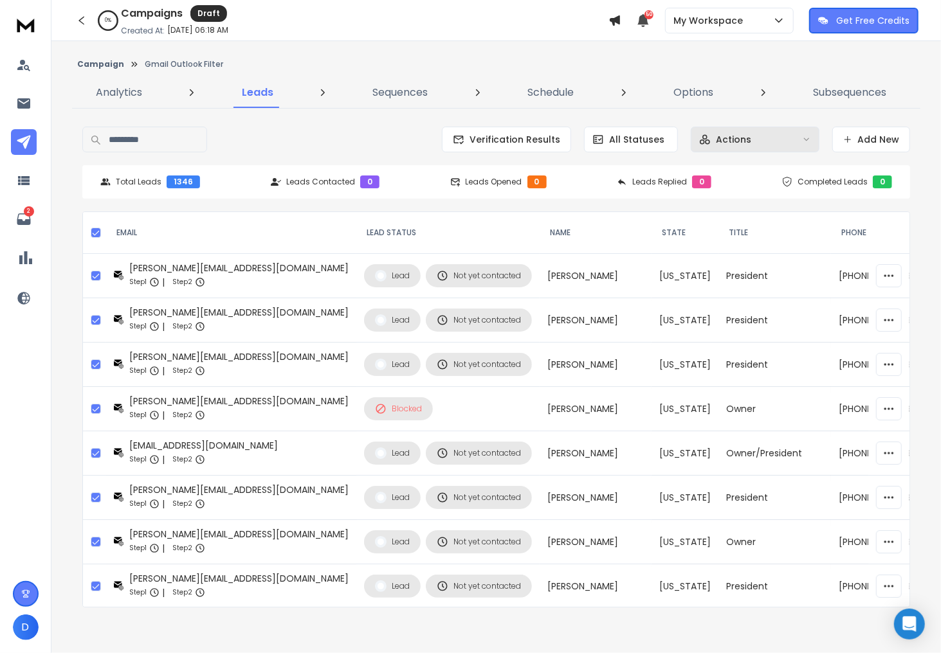
click at [766, 137] on div "Actions" at bounding box center [748, 139] width 98 height 13
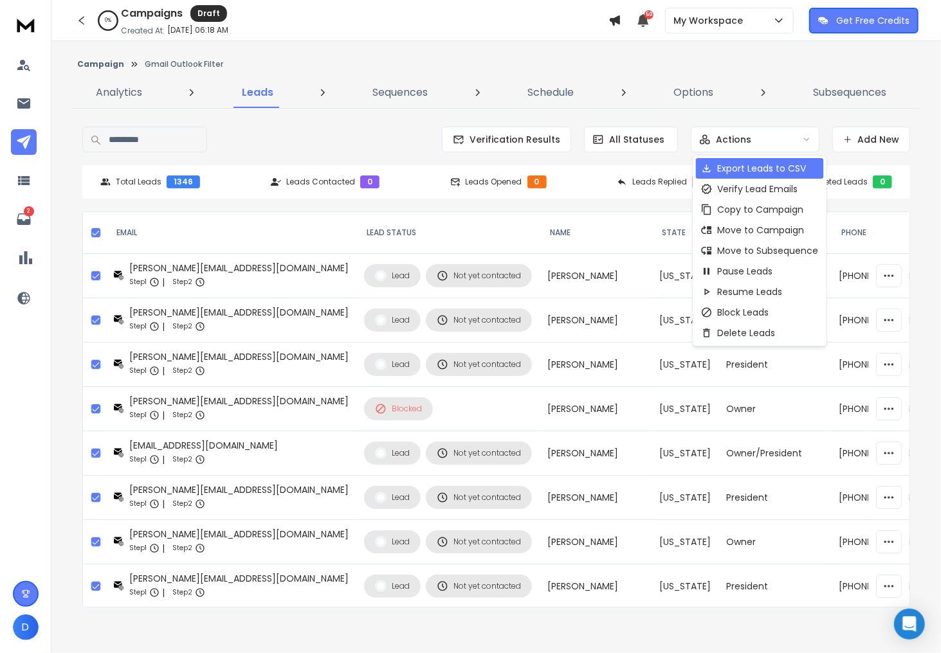
click at [755, 168] on p "Export Leads to CSV" at bounding box center [761, 168] width 89 height 13
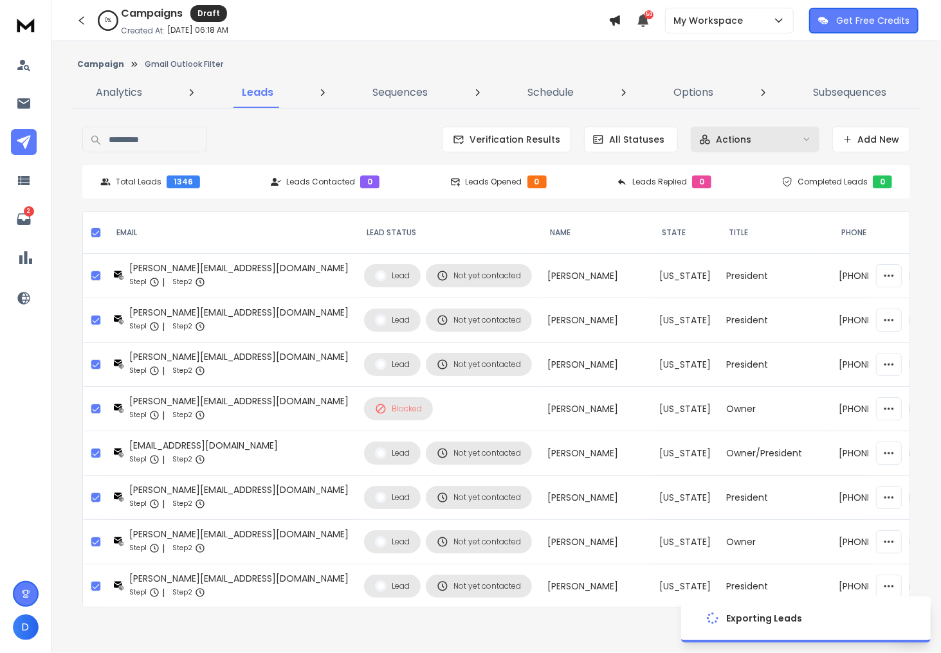
click at [753, 143] on div "Actions" at bounding box center [748, 139] width 98 height 13
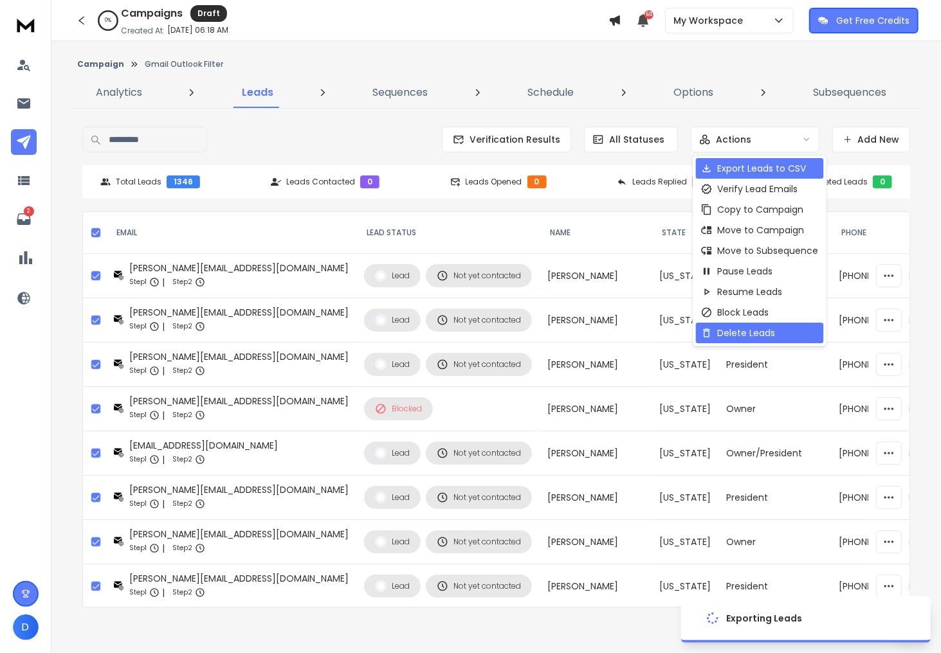
click at [748, 334] on p "Delete Leads" at bounding box center [746, 333] width 58 height 13
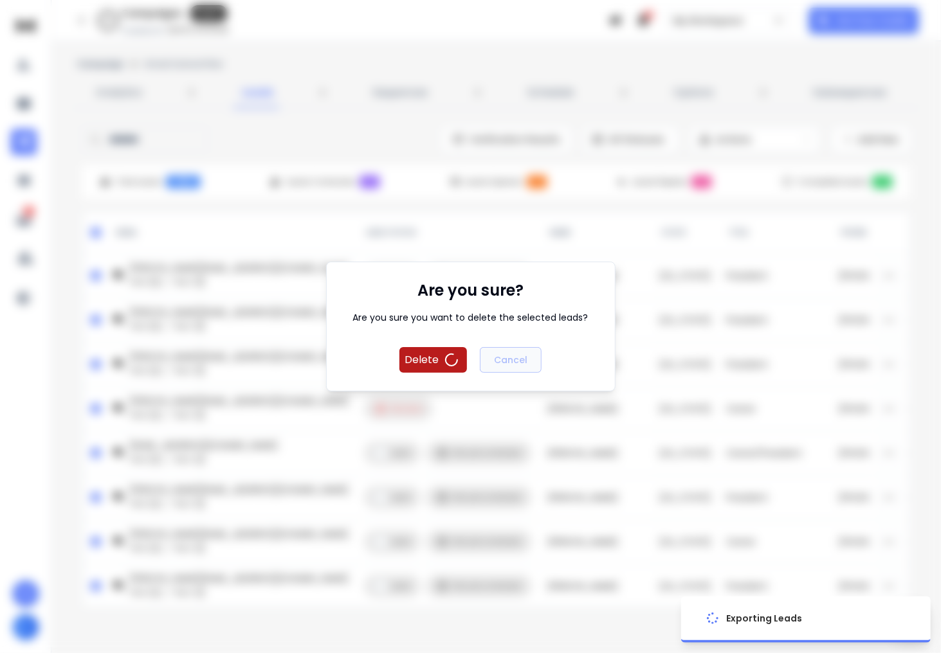
click at [419, 360] on button "Delete" at bounding box center [433, 360] width 68 height 26
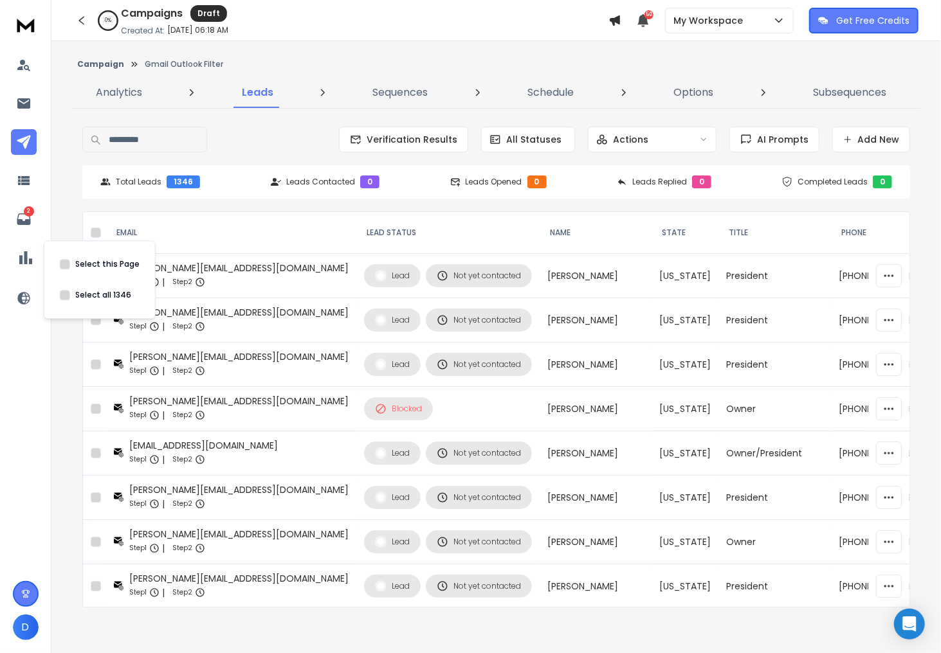
drag, startPoint x: 62, startPoint y: 294, endPoint x: 71, endPoint y: 293, distance: 9.1
click at [62, 294] on button "Select this Page" at bounding box center [65, 295] width 10 height 10
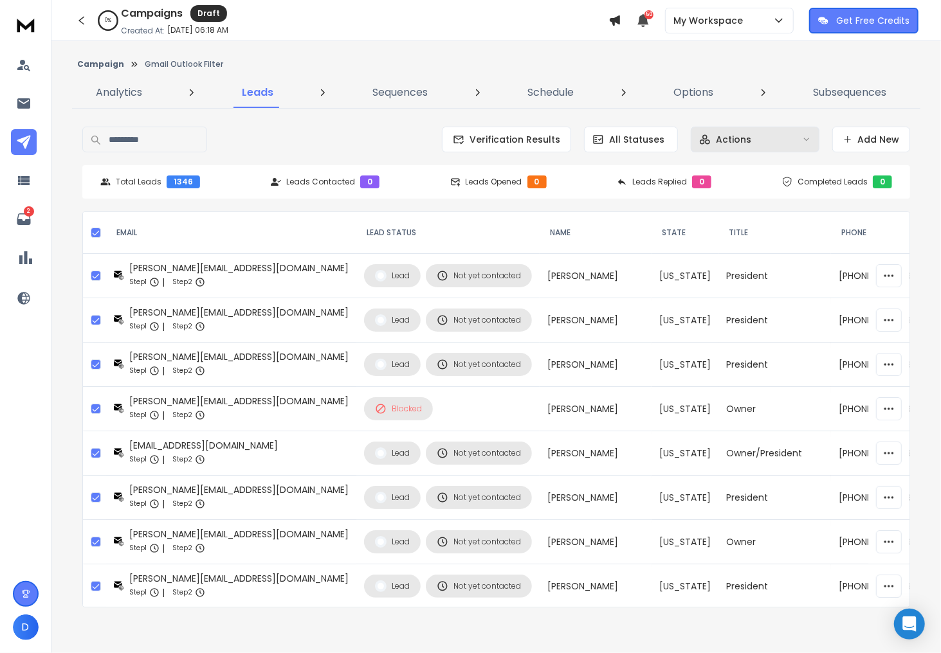
click at [774, 143] on div "Actions" at bounding box center [748, 139] width 98 height 13
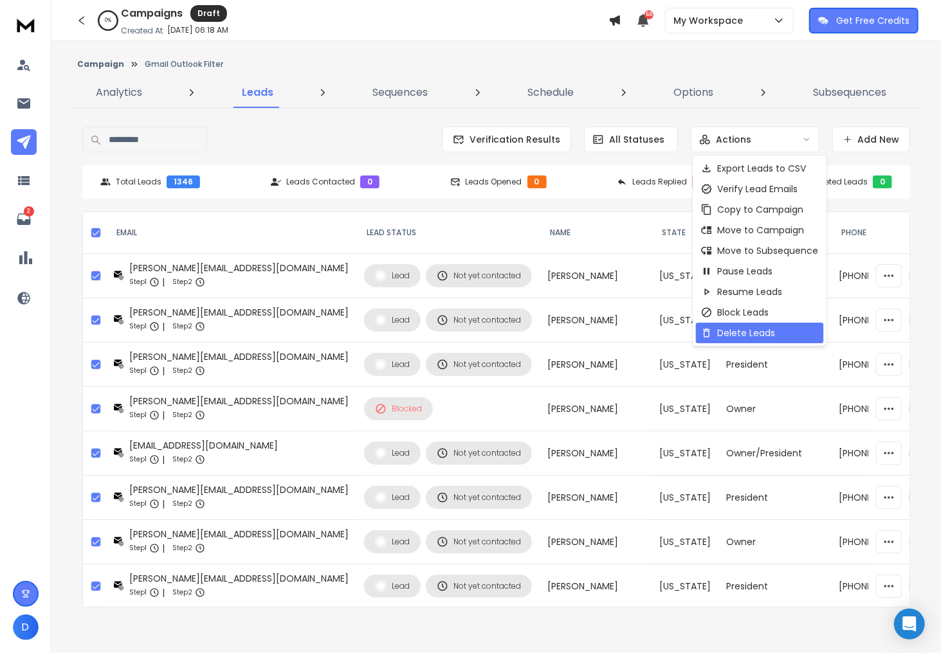
click at [739, 330] on p "Delete Leads" at bounding box center [746, 333] width 58 height 13
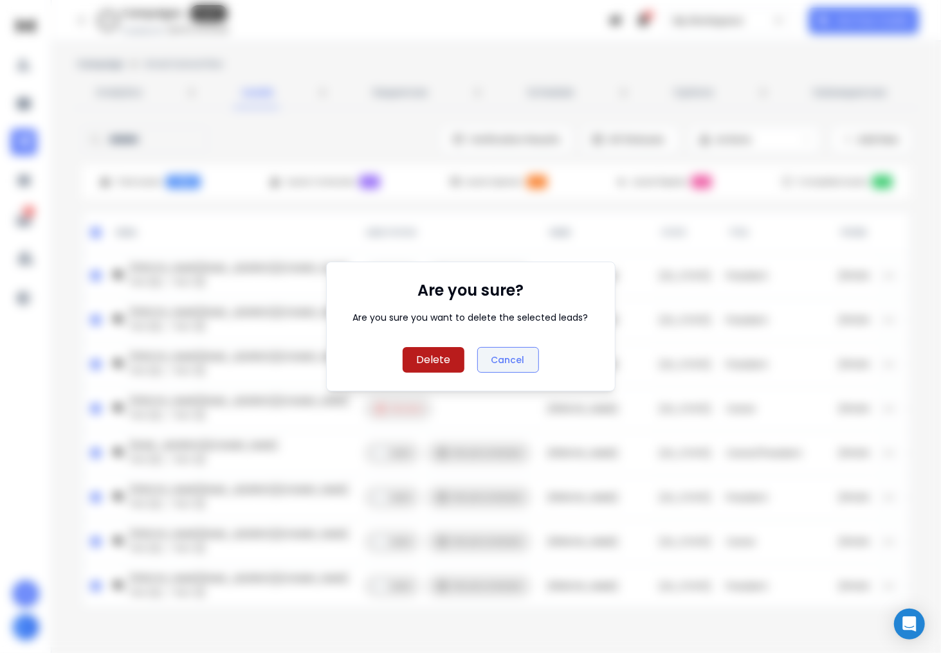
click at [412, 355] on button "Delete" at bounding box center [433, 360] width 62 height 26
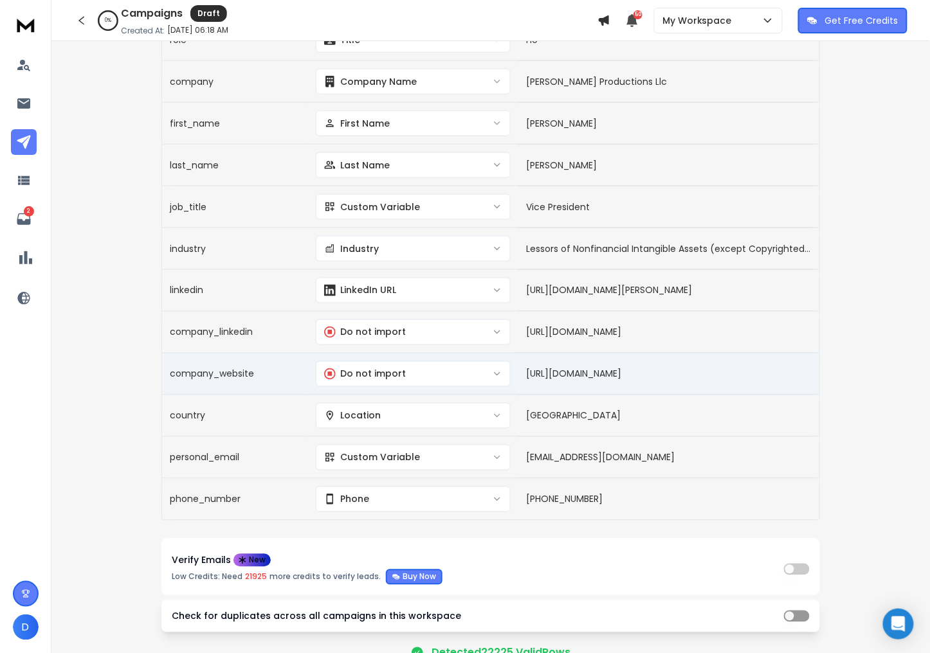
scroll to position [490, 0]
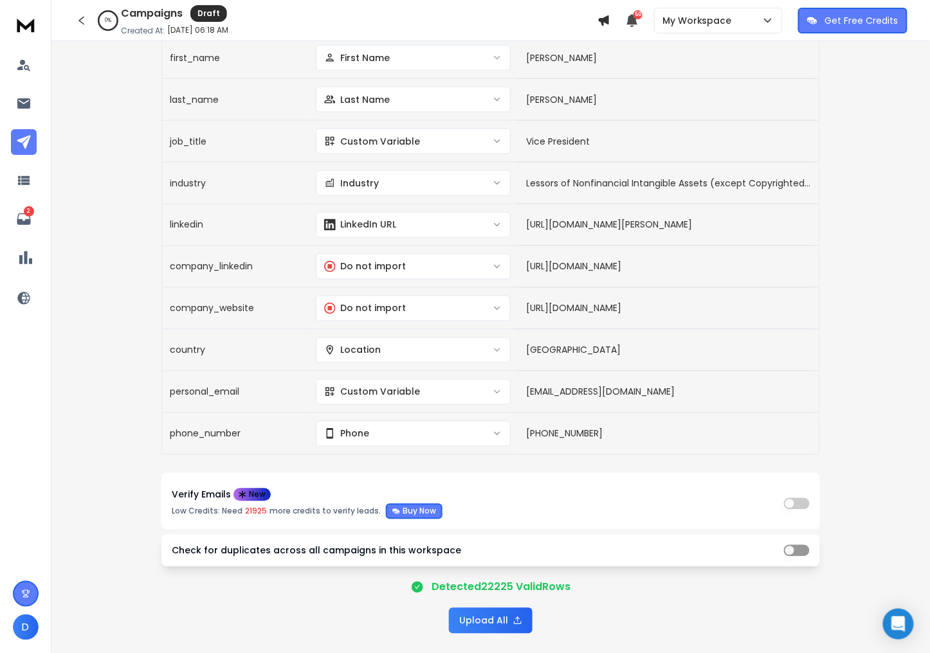
click at [484, 624] on button "Upload All" at bounding box center [491, 621] width 84 height 26
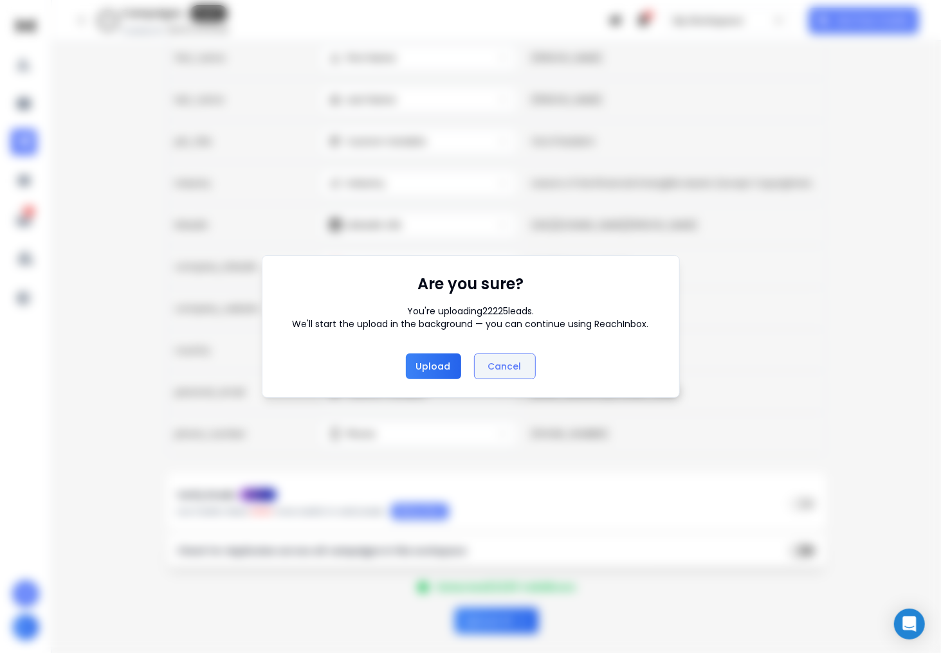
click at [441, 373] on button "Upload" at bounding box center [433, 367] width 55 height 26
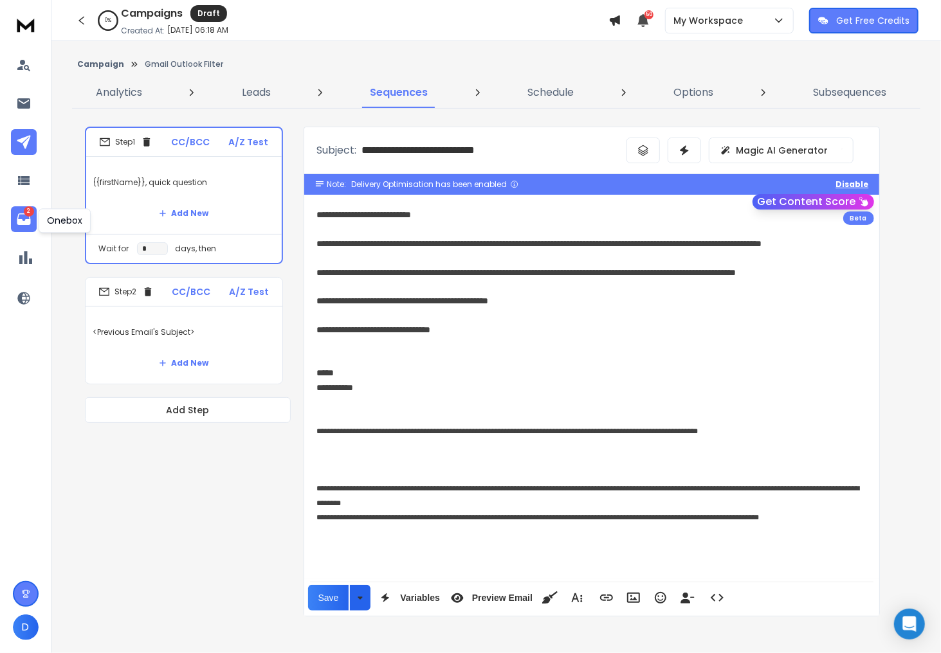
click at [28, 215] on p "2" at bounding box center [29, 211] width 10 height 10
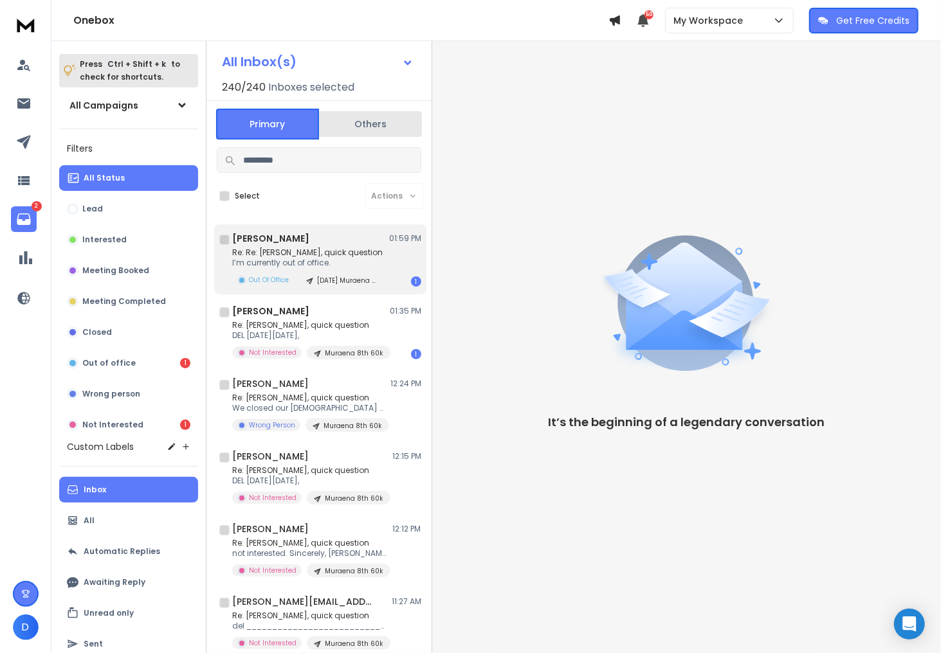
click at [325, 251] on p "Re: Re: [PERSON_NAME], quick question" at bounding box center [309, 253] width 154 height 10
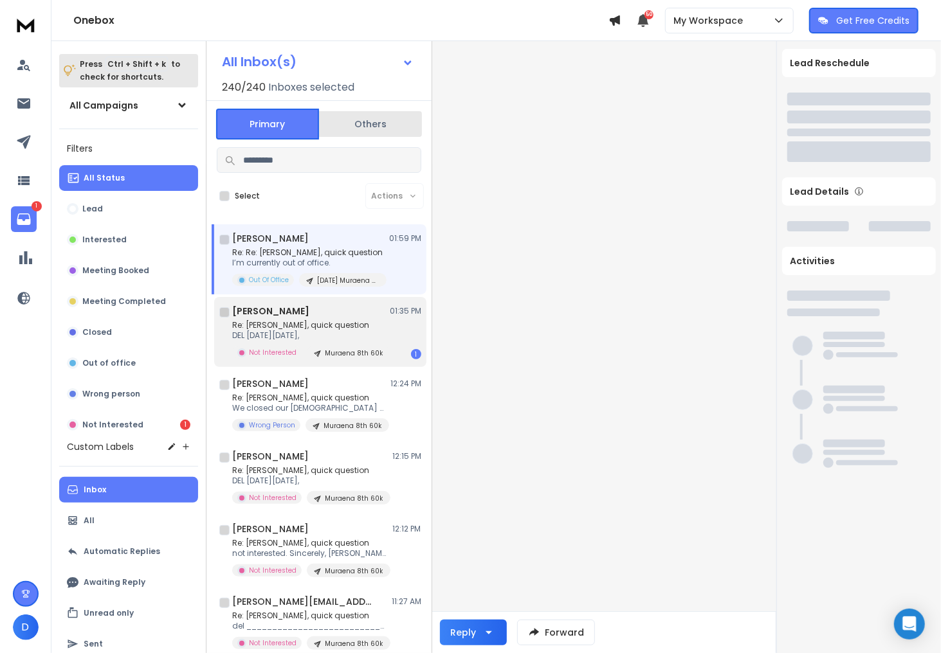
click at [327, 318] on div "Phil Yoon 01:35 PM Re: Phil, quick question DEL On Tue, Aug 19, Not Interested …" at bounding box center [326, 332] width 189 height 55
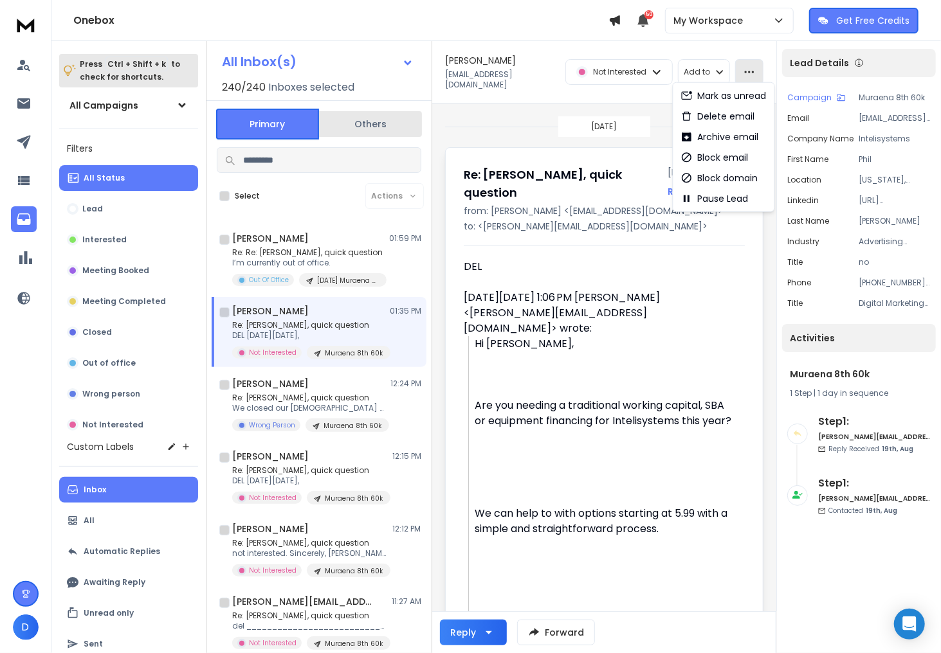
click at [755, 69] on icon "button" at bounding box center [749, 72] width 12 height 12
click at [728, 158] on div "Block email" at bounding box center [715, 157] width 68 height 13
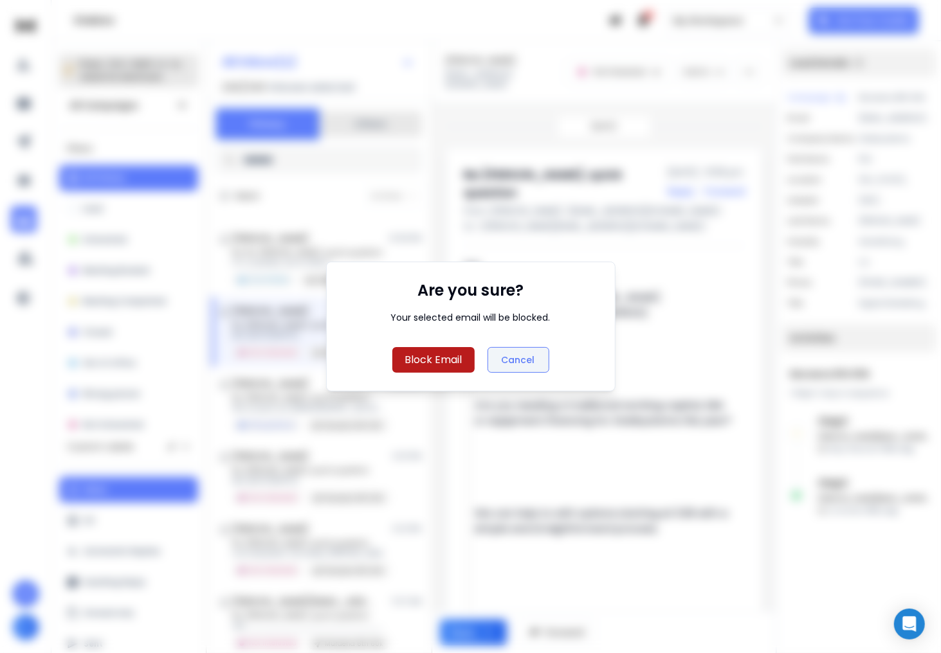
click at [432, 368] on button "Block Email" at bounding box center [433, 360] width 82 height 26
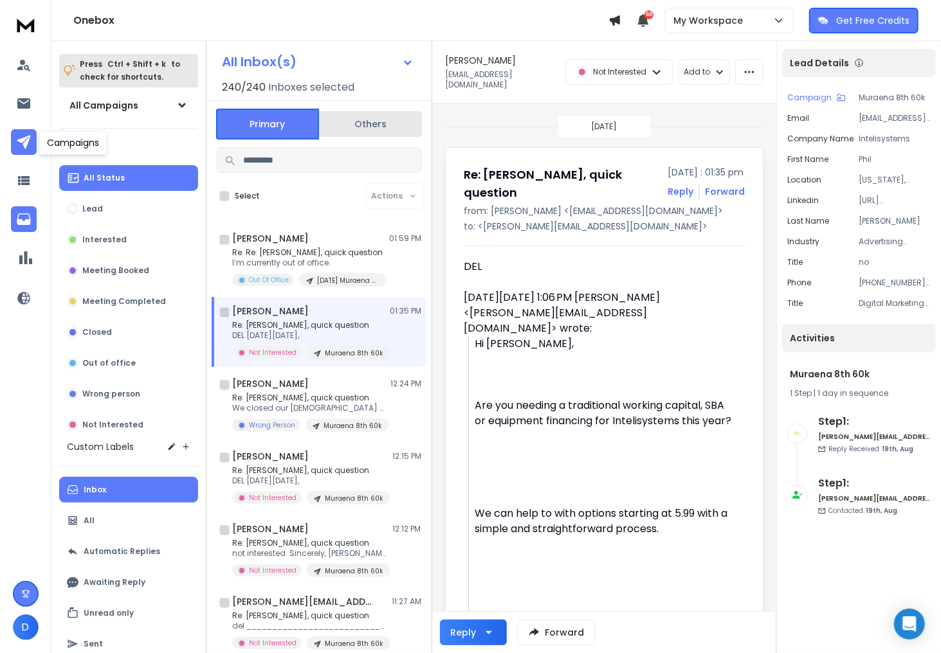
click at [32, 140] on link at bounding box center [24, 142] width 26 height 26
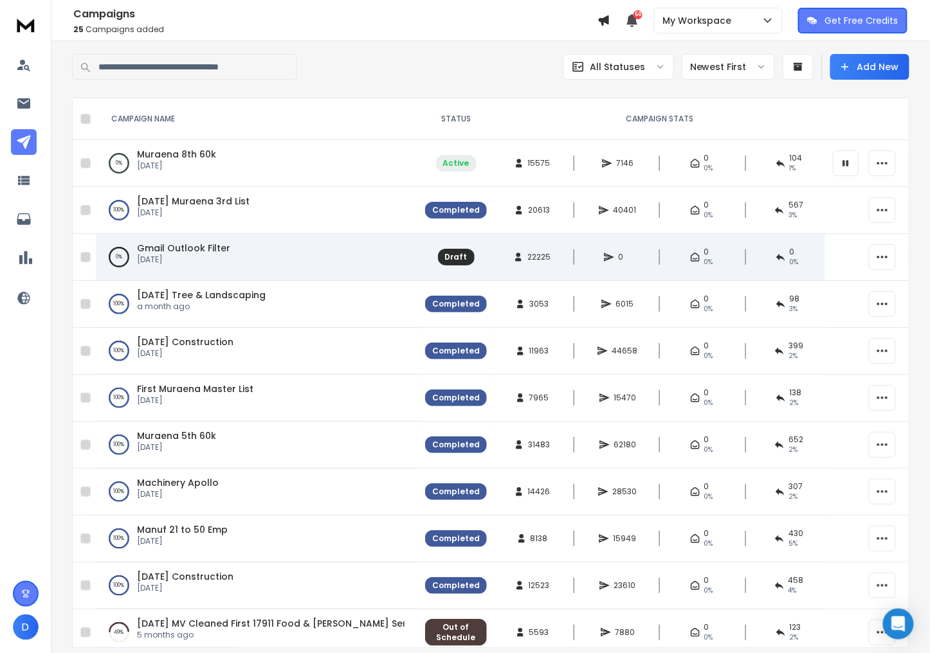
click at [179, 249] on span "Gmail Outlook Filter" at bounding box center [183, 248] width 93 height 13
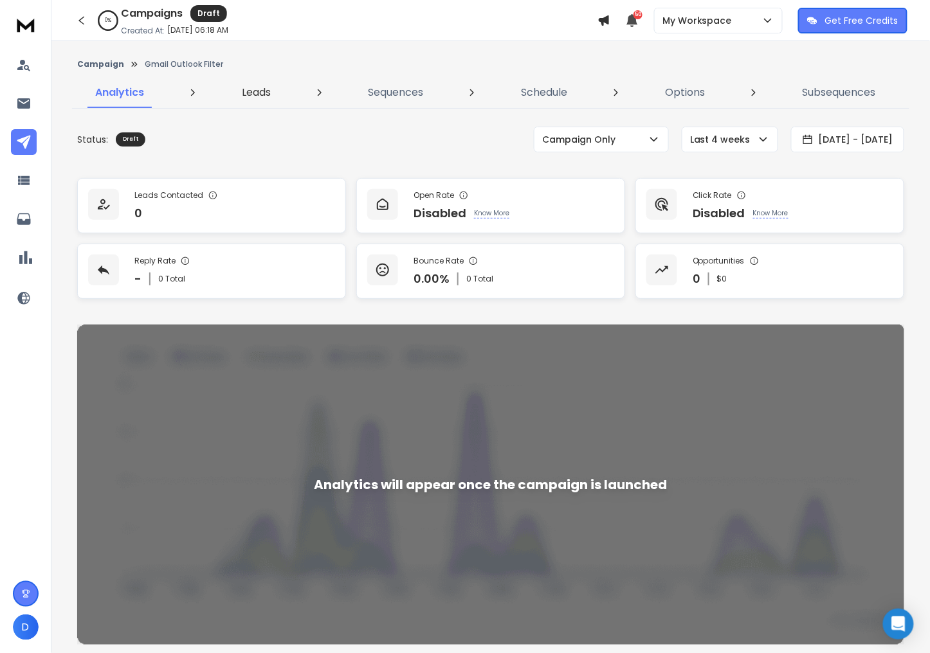
click at [267, 93] on p "Leads" at bounding box center [256, 92] width 29 height 15
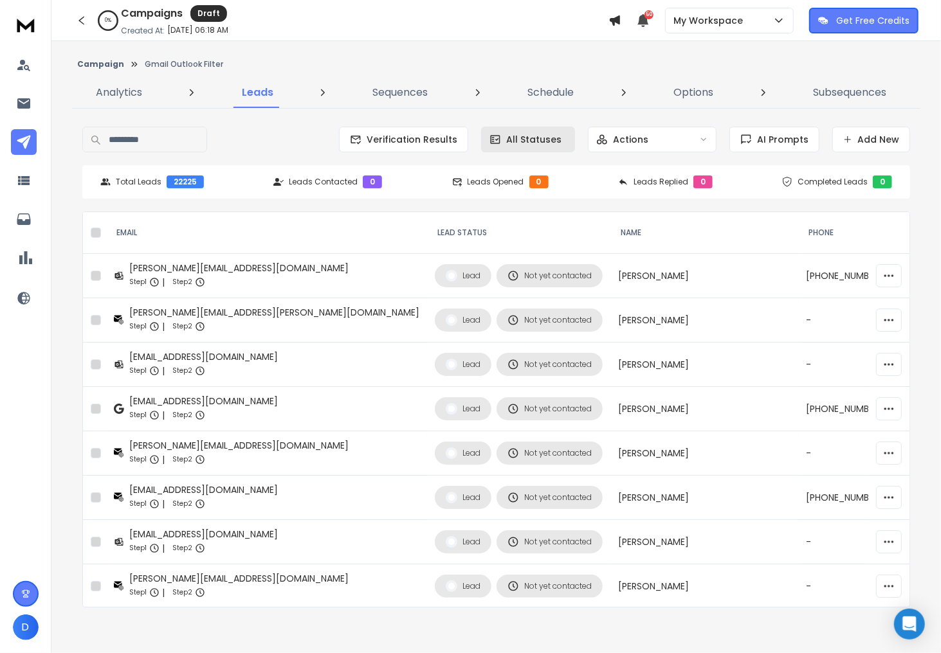
click at [553, 140] on p "All Statuses" at bounding box center [533, 139] width 55 height 13
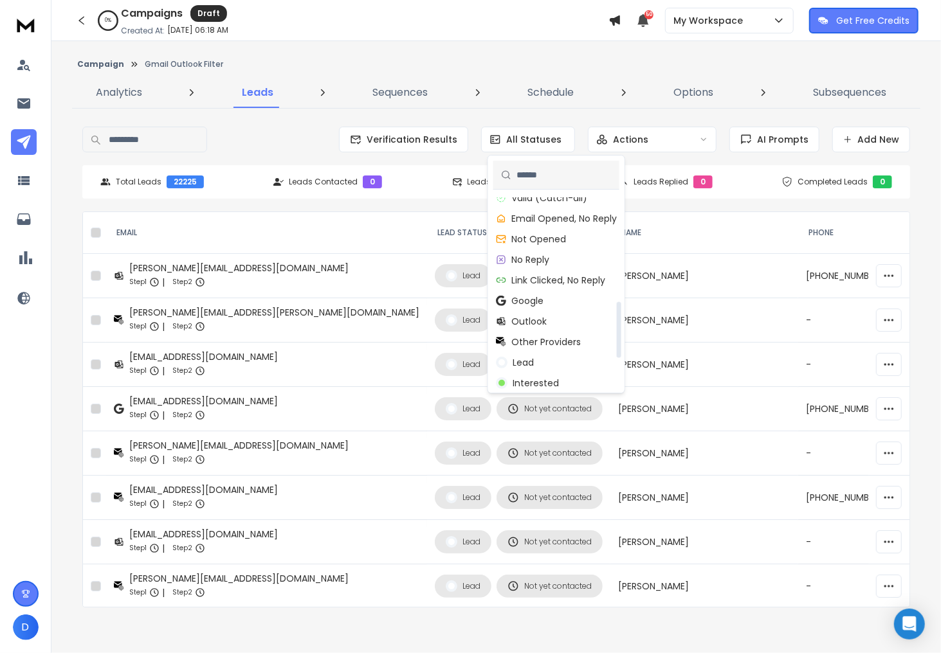
scroll to position [357, 0]
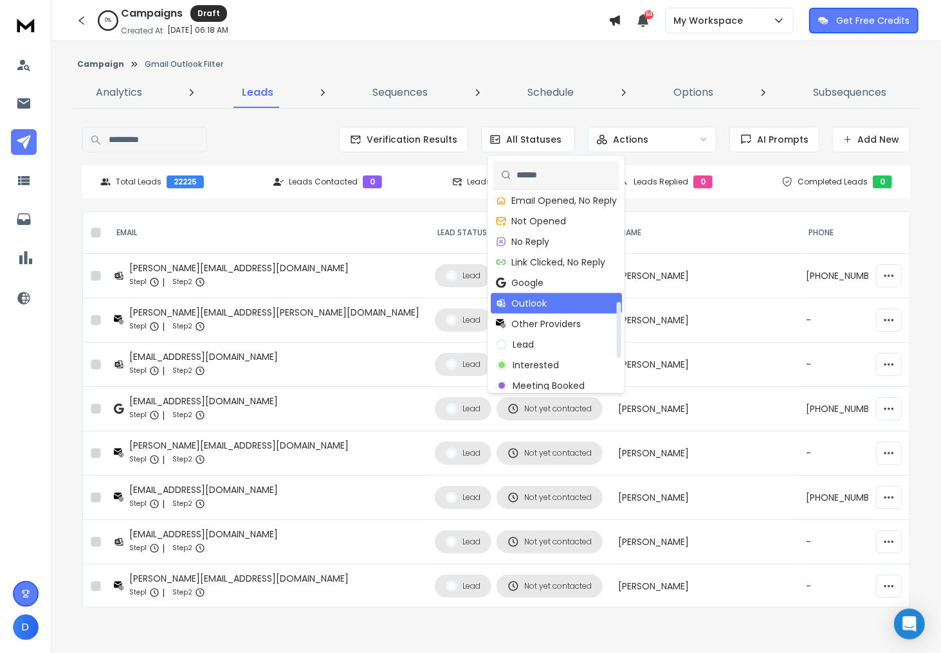
click at [537, 301] on p "Outlook" at bounding box center [528, 303] width 35 height 13
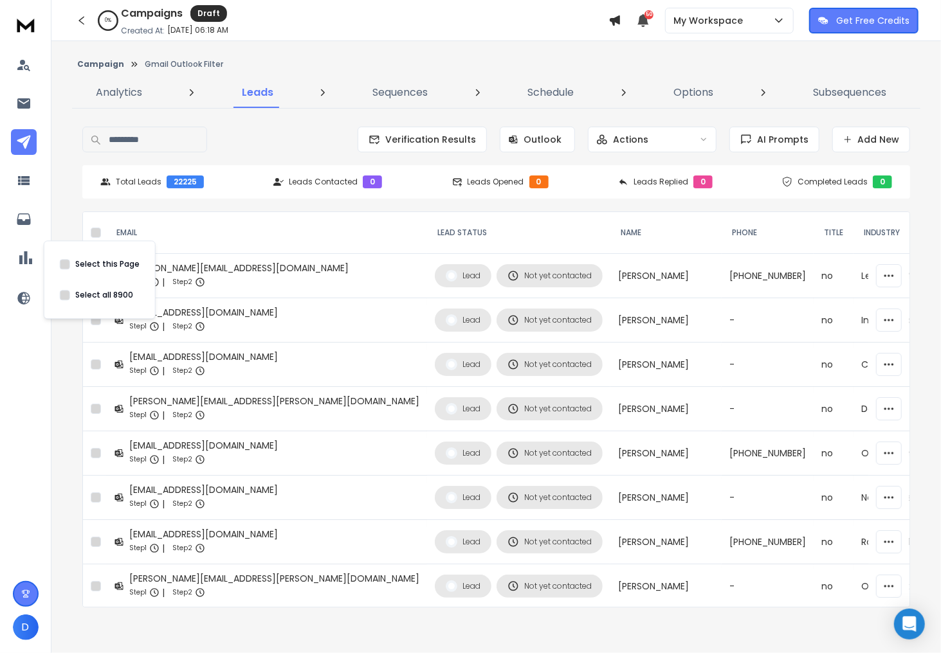
click at [62, 296] on button "Select this Page" at bounding box center [65, 295] width 10 height 10
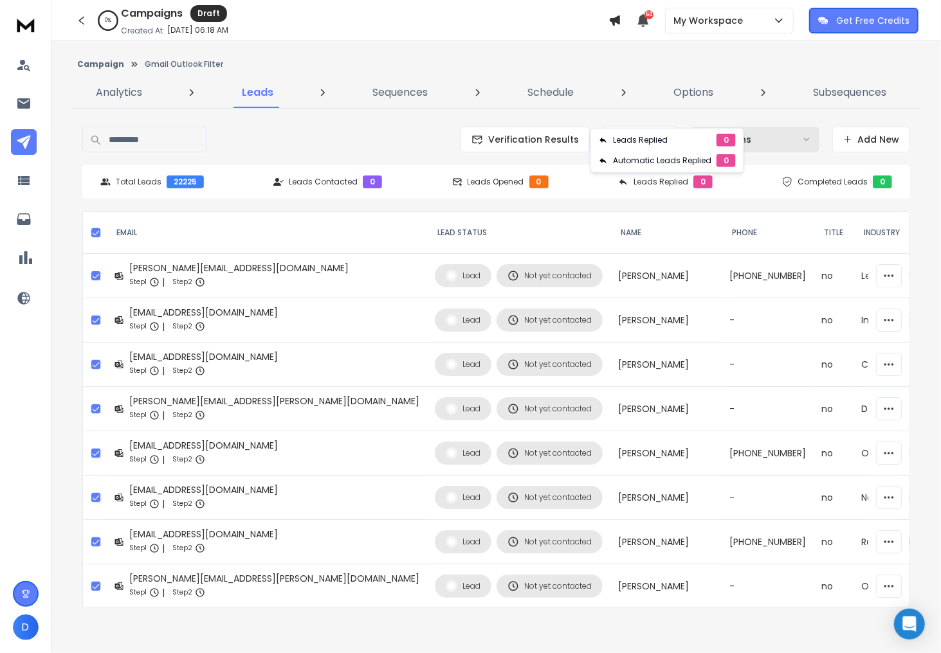
click at [807, 139] on icon "button" at bounding box center [806, 139] width 9 height 10
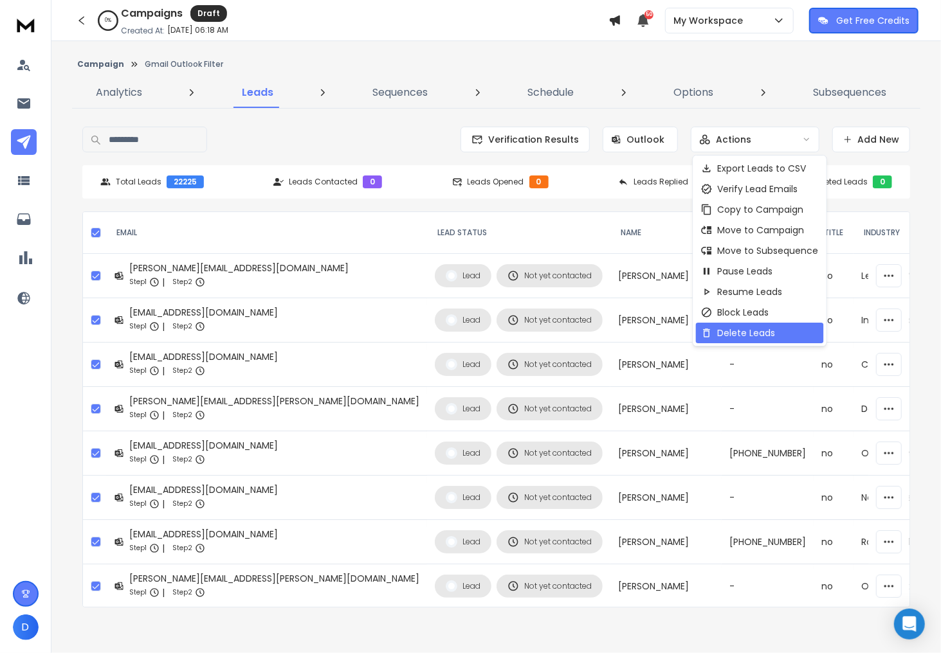
click at [734, 327] on p "Delete Leads" at bounding box center [746, 333] width 58 height 13
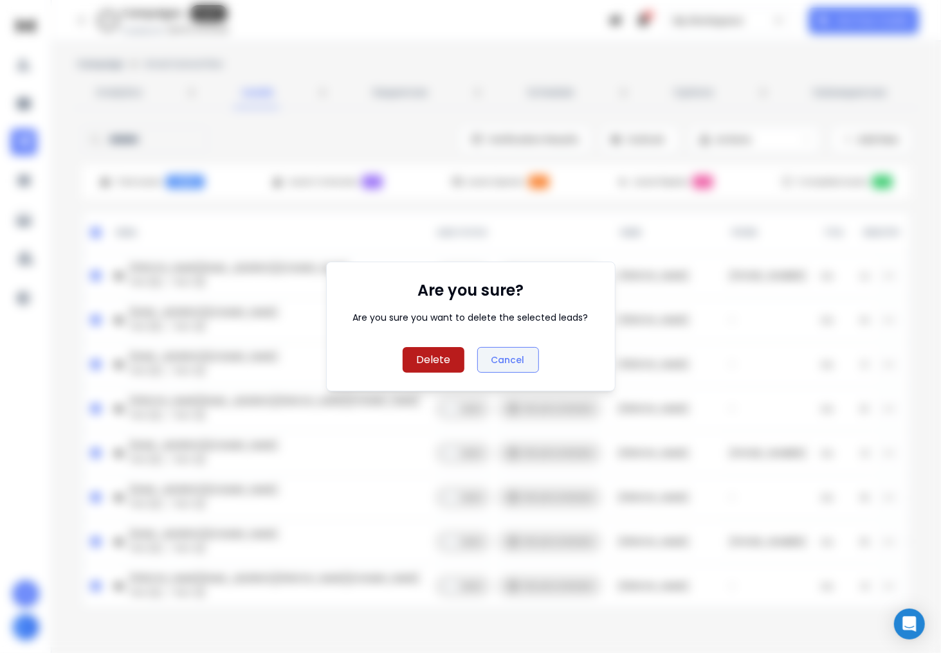
click at [437, 358] on button "Delete" at bounding box center [433, 360] width 62 height 26
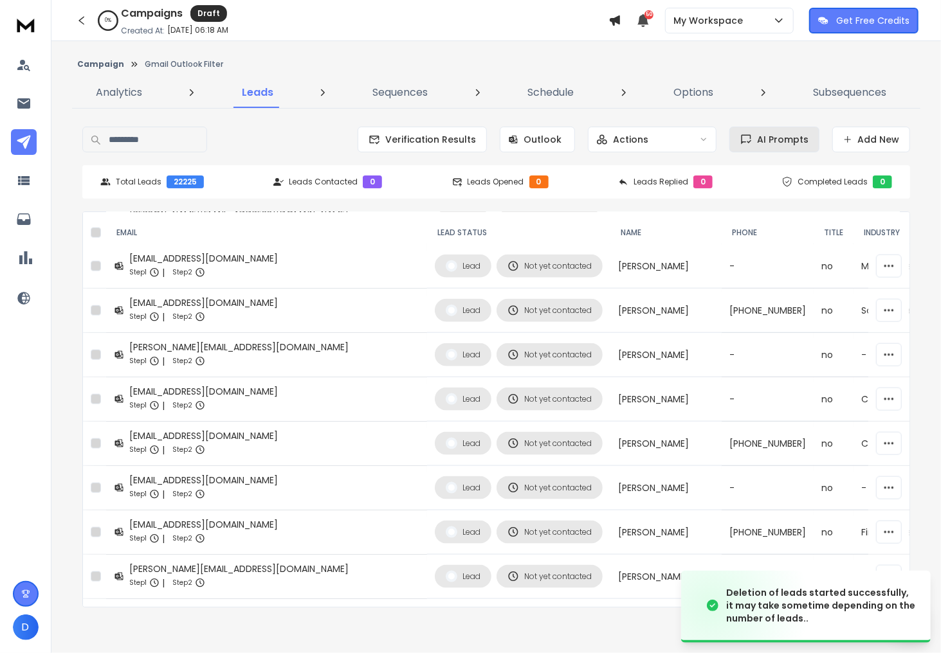
scroll to position [1071, 0]
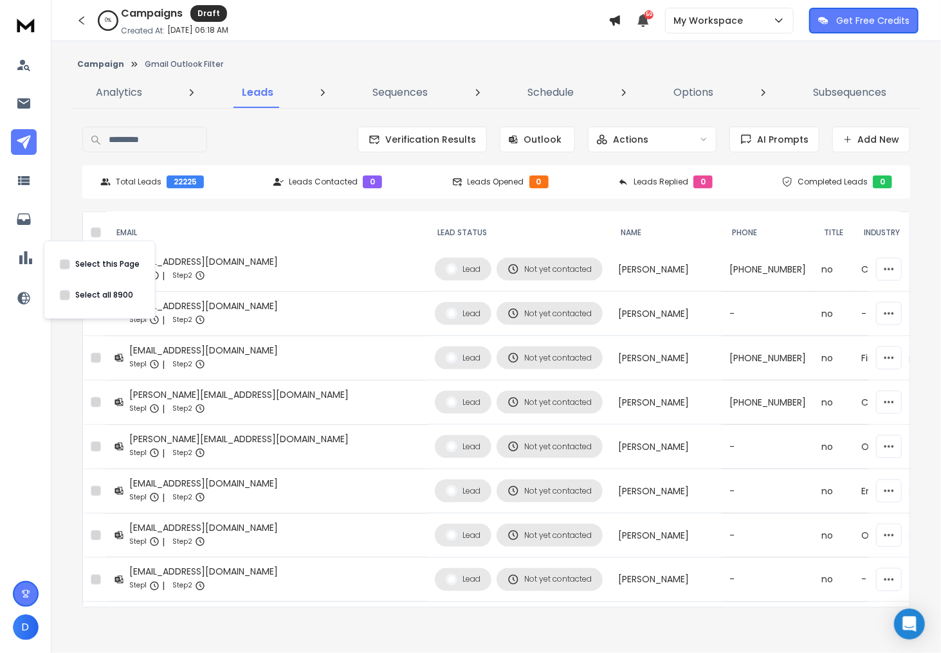
click at [65, 294] on button "Select this Page" at bounding box center [65, 295] width 10 height 10
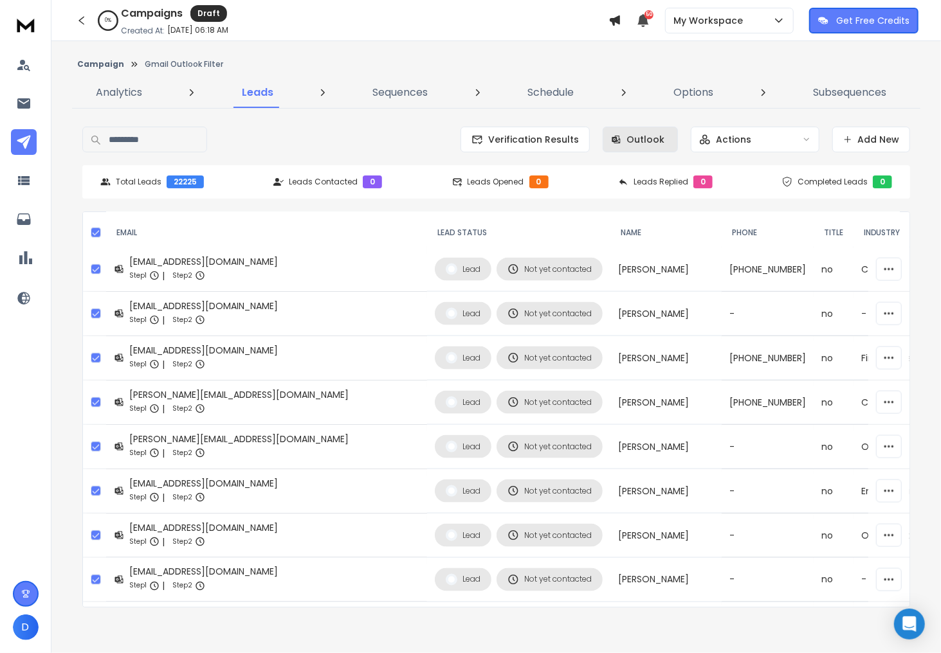
click at [646, 138] on p "Outlook" at bounding box center [645, 139] width 38 height 13
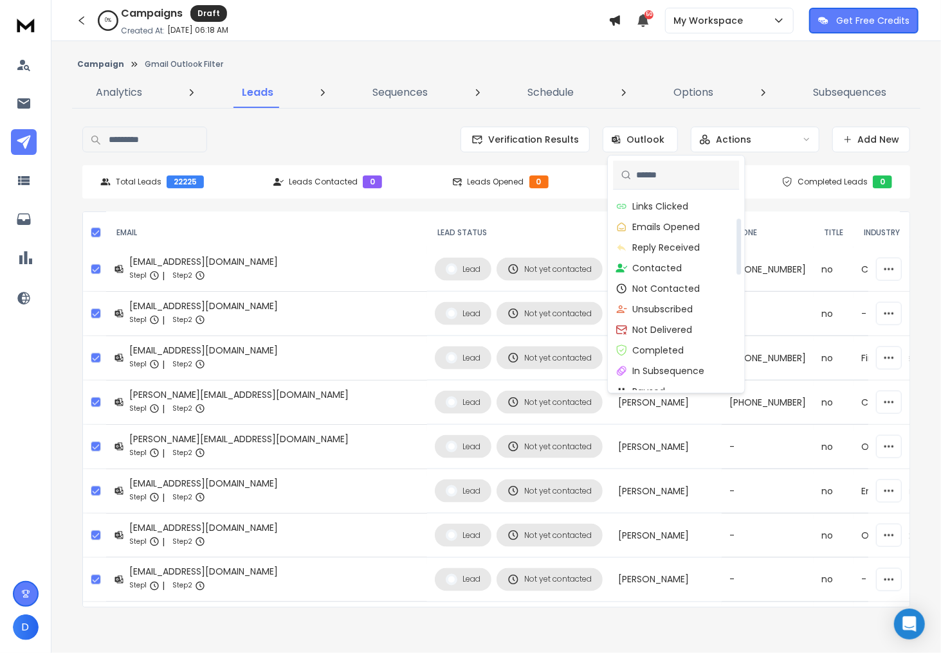
scroll to position [0, 0]
click at [653, 204] on p "All Statuses" at bounding box center [657, 207] width 51 height 13
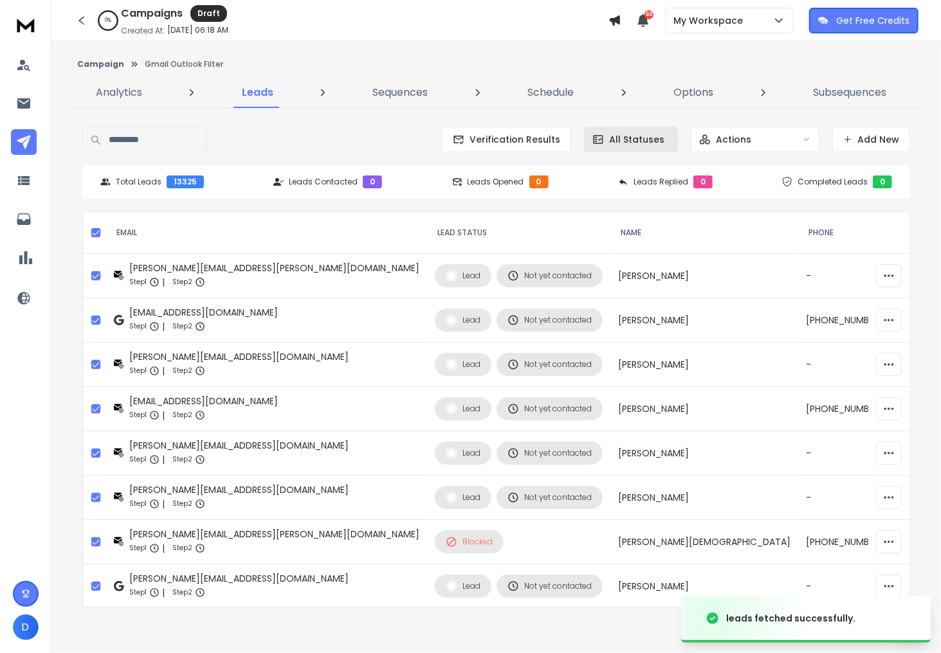
click at [635, 143] on p "All Statuses" at bounding box center [636, 139] width 55 height 13
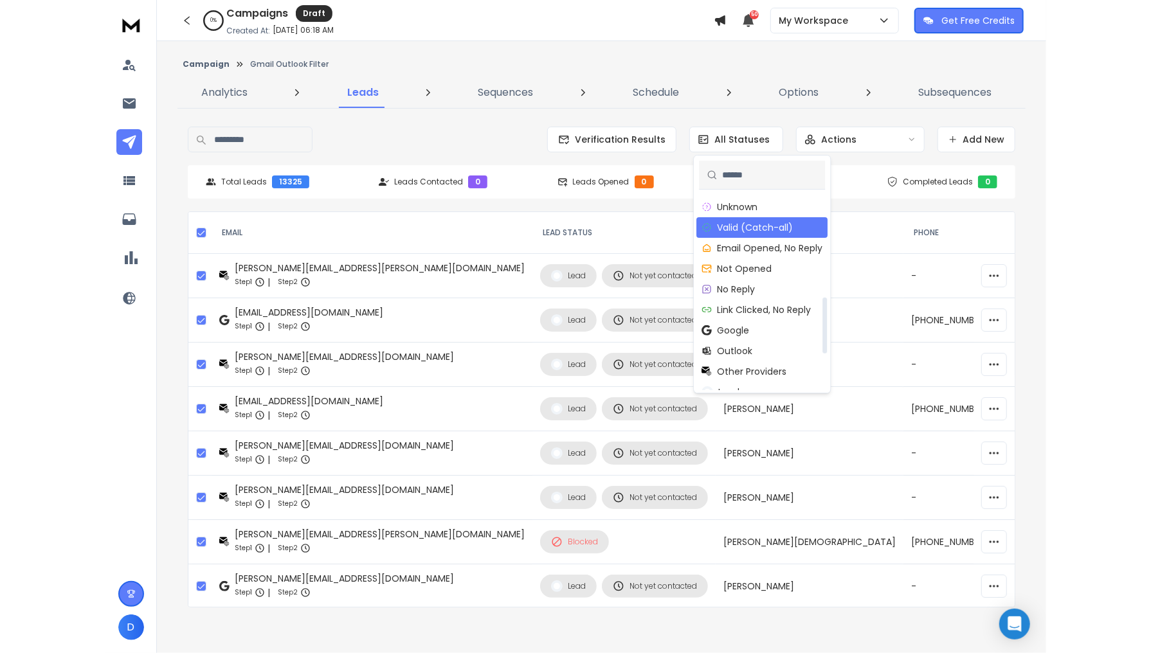
scroll to position [357, 0]
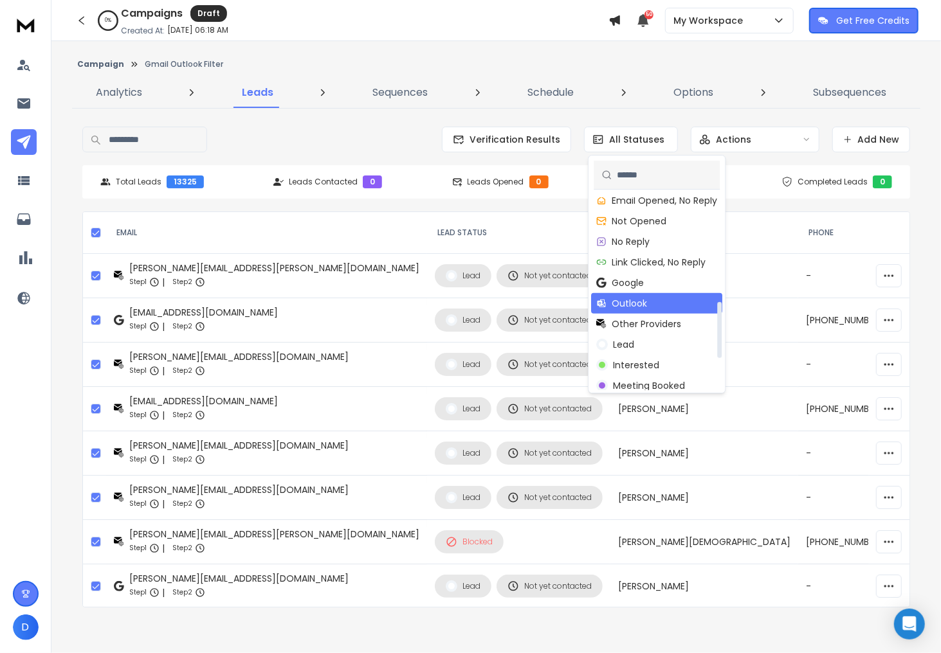
click at [631, 297] on p "Outlook" at bounding box center [628, 303] width 35 height 13
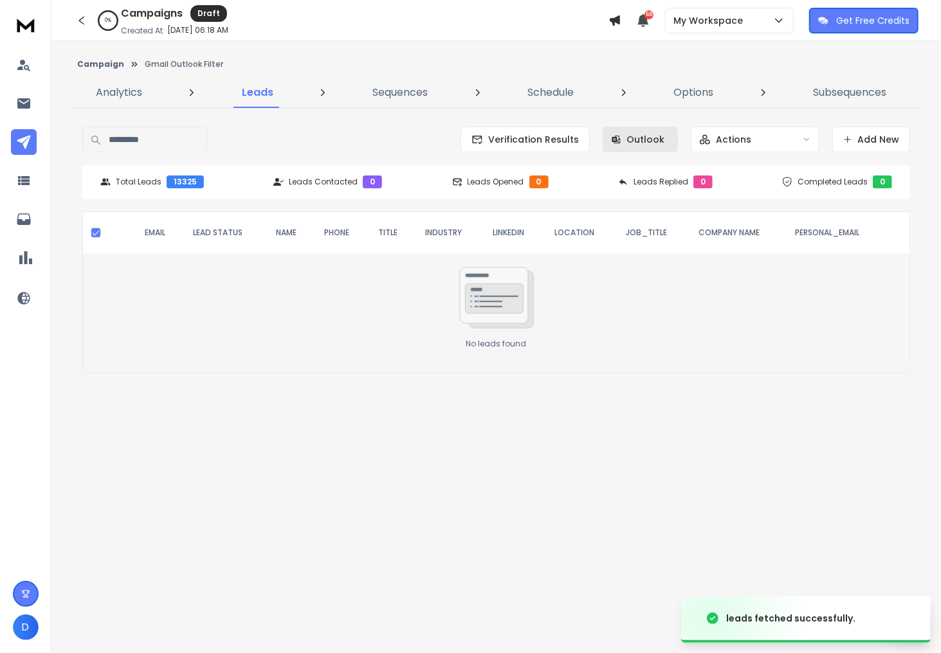
click at [644, 140] on p "Outlook" at bounding box center [645, 139] width 38 height 13
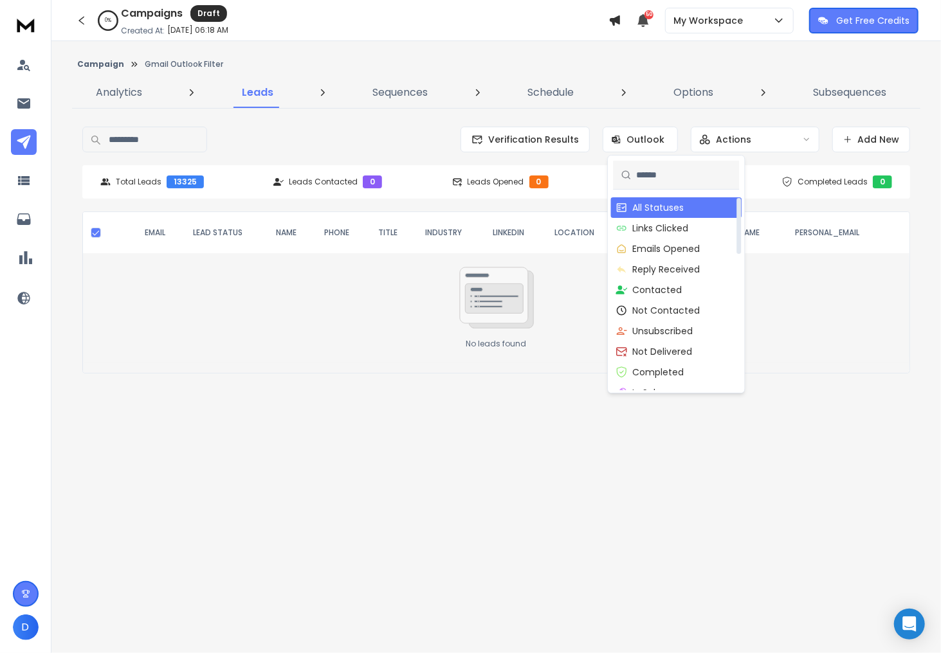
click at [645, 207] on p "All Statuses" at bounding box center [657, 207] width 51 height 13
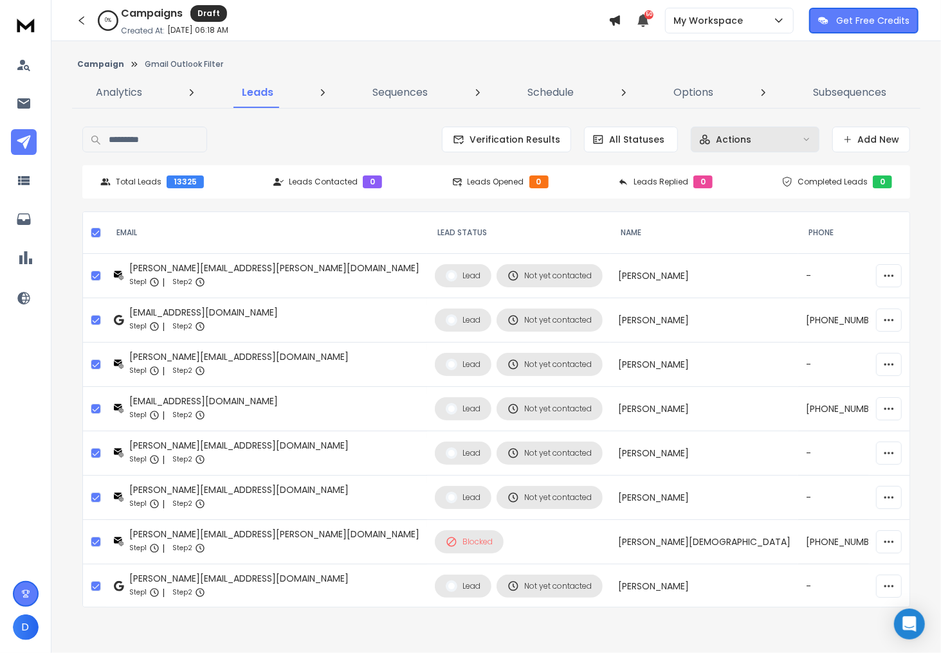
click at [768, 140] on div "Actions" at bounding box center [748, 139] width 98 height 13
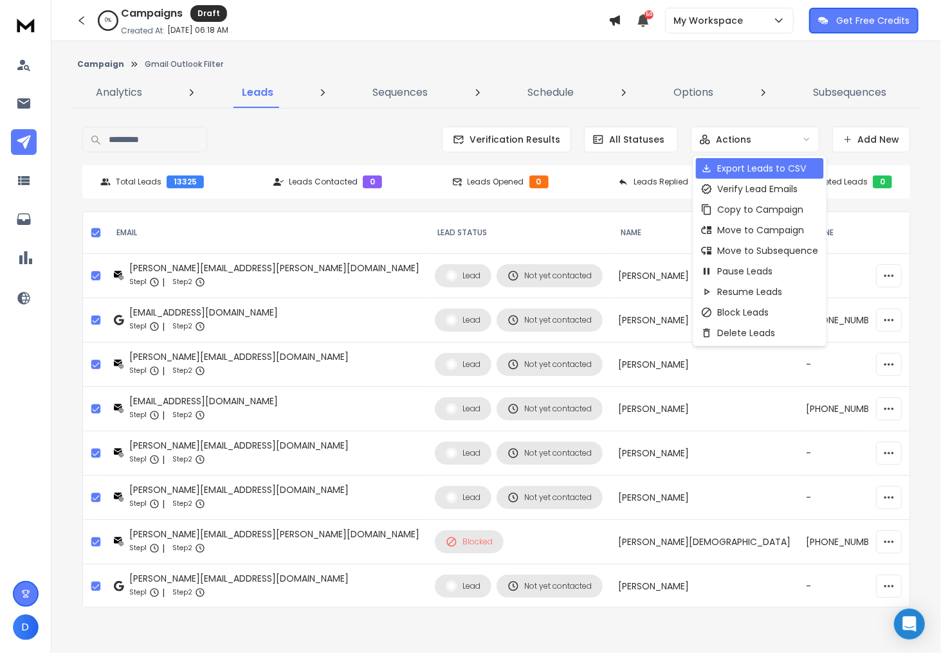
click at [768, 168] on p "Export Leads to CSV" at bounding box center [761, 168] width 89 height 13
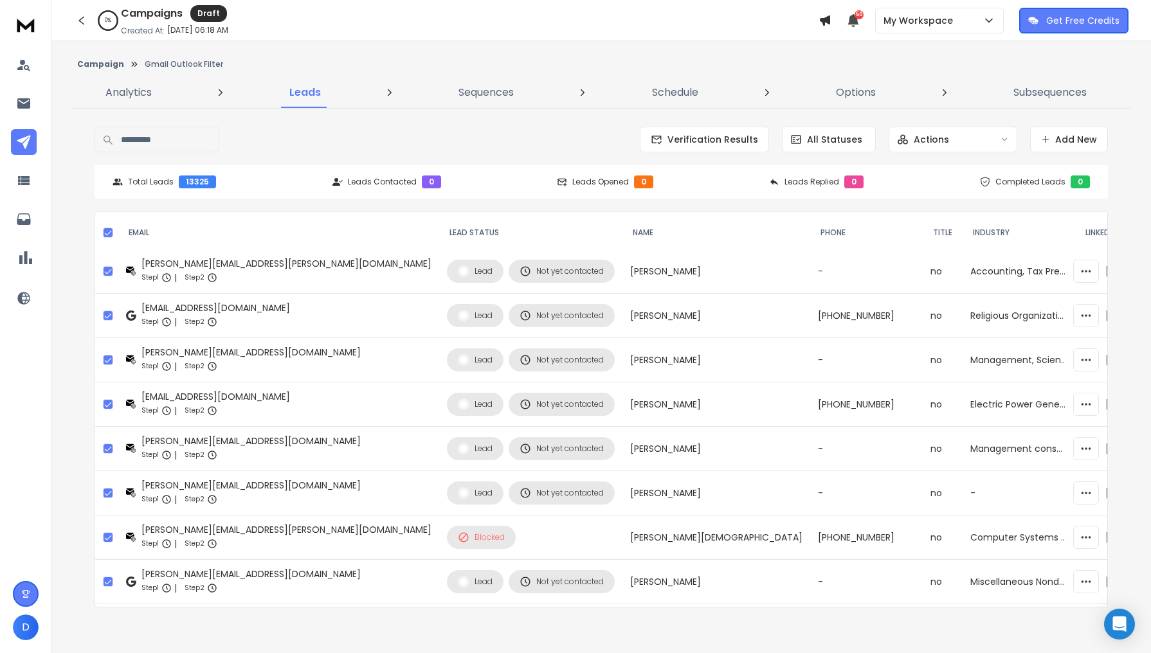
scroll to position [0, 0]
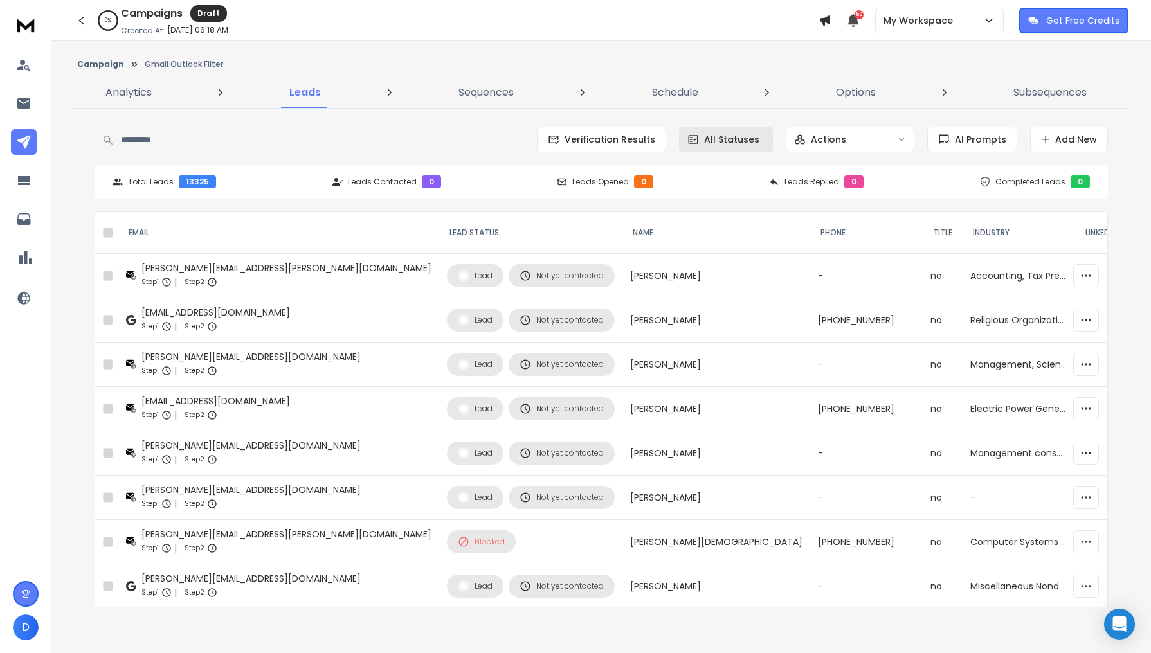
click at [756, 138] on p "All Statuses" at bounding box center [731, 139] width 55 height 13
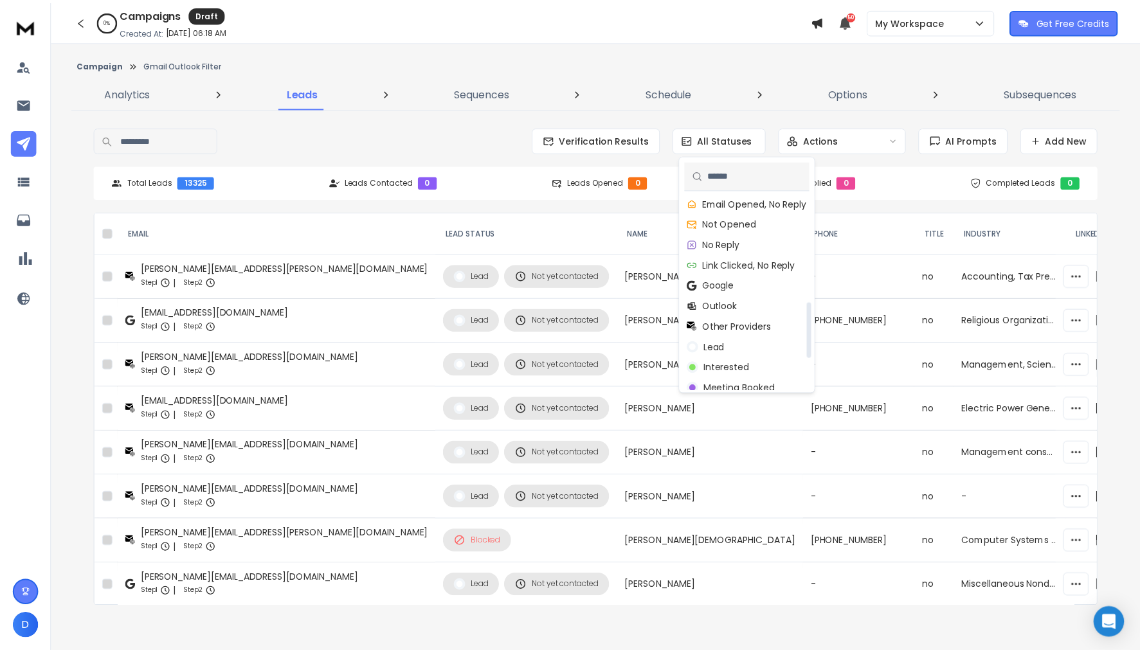
scroll to position [357, 0]
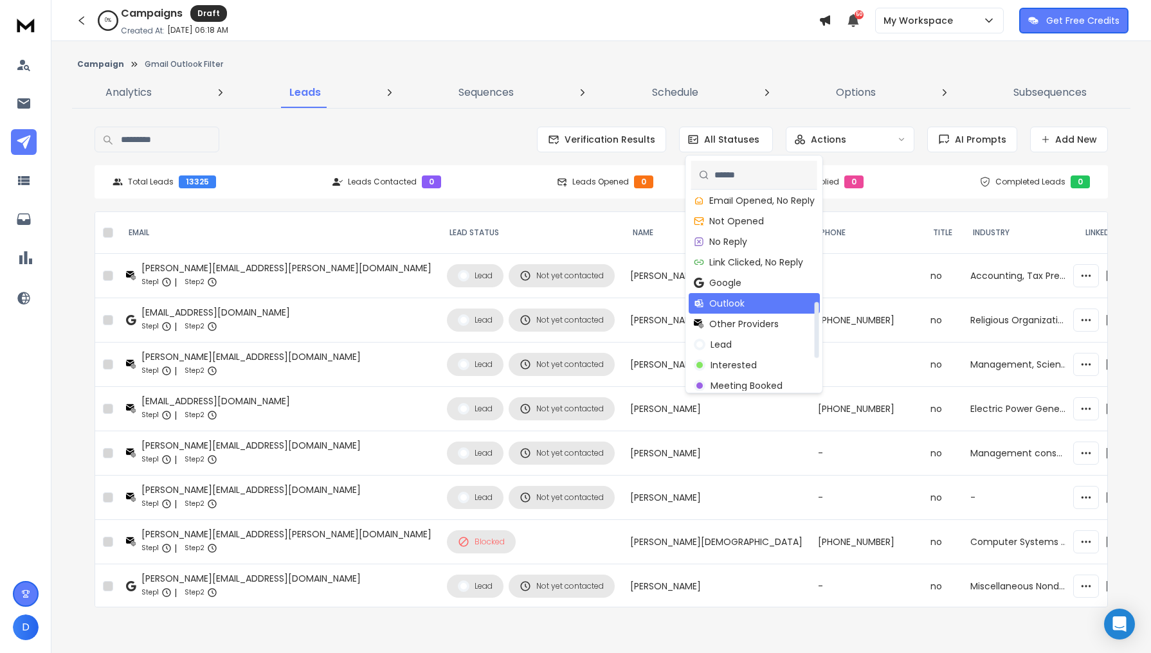
click at [733, 298] on p "Outlook" at bounding box center [726, 303] width 35 height 13
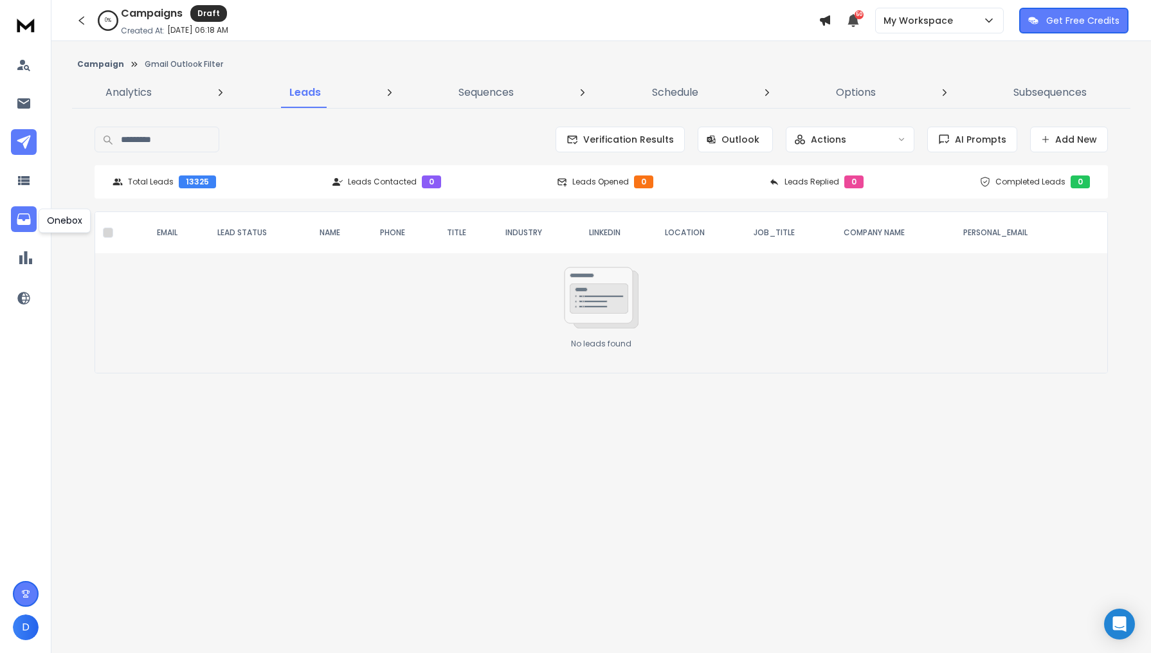
click at [28, 225] on icon at bounding box center [24, 219] width 14 height 12
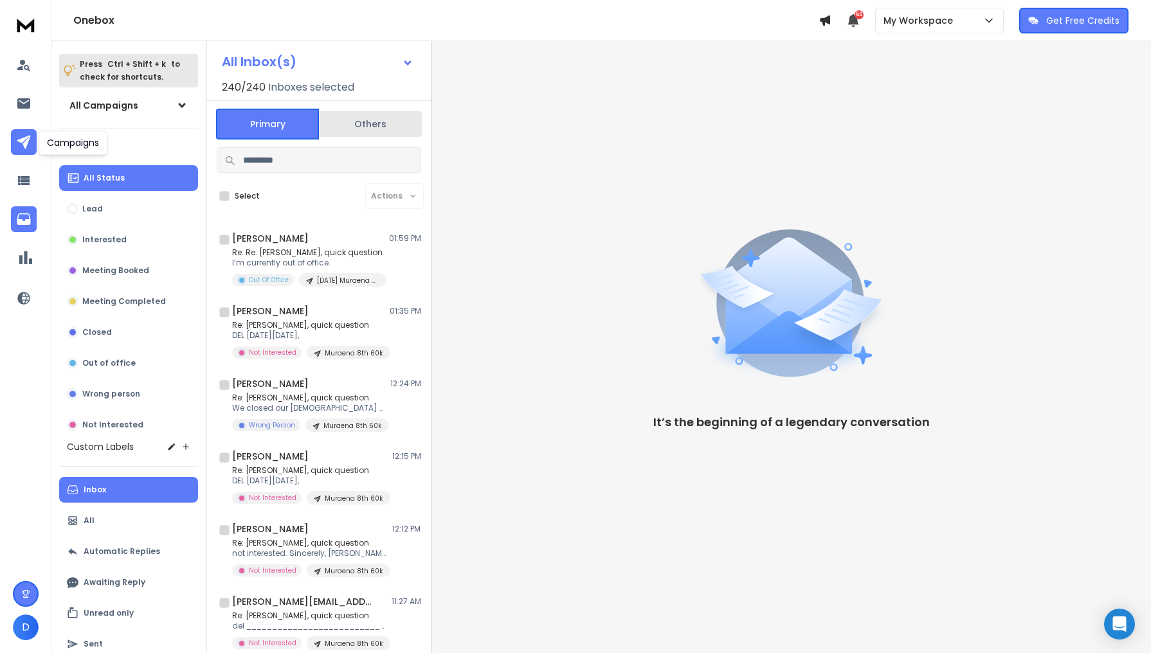
click at [31, 139] on link at bounding box center [24, 142] width 26 height 26
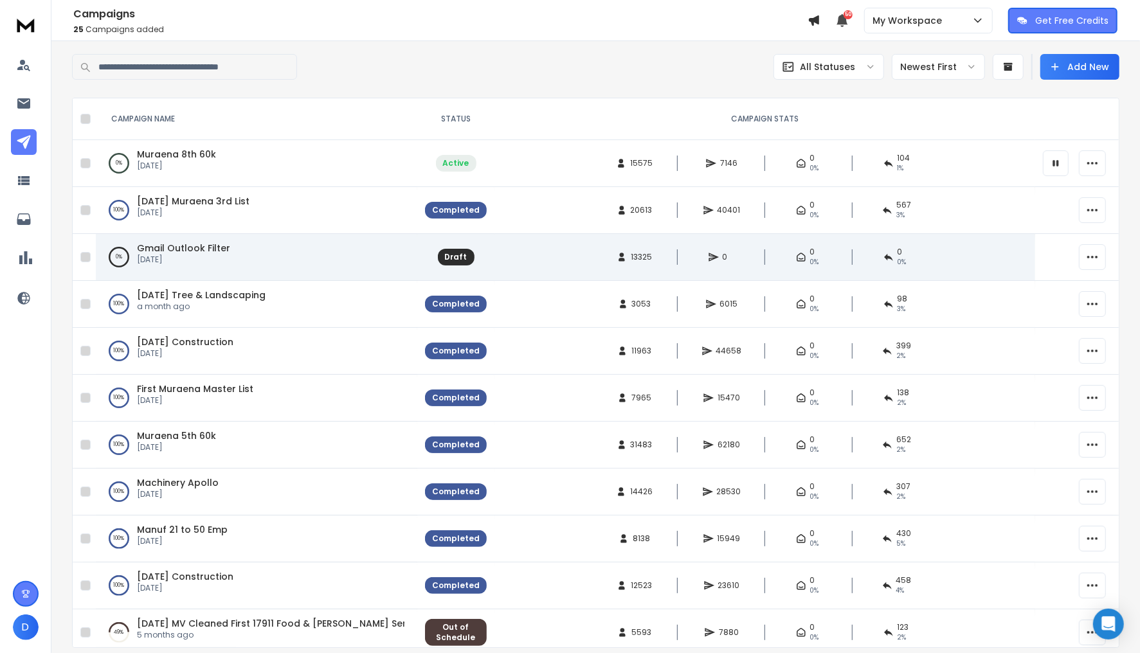
click at [184, 258] on p "[DATE]" at bounding box center [183, 260] width 93 height 10
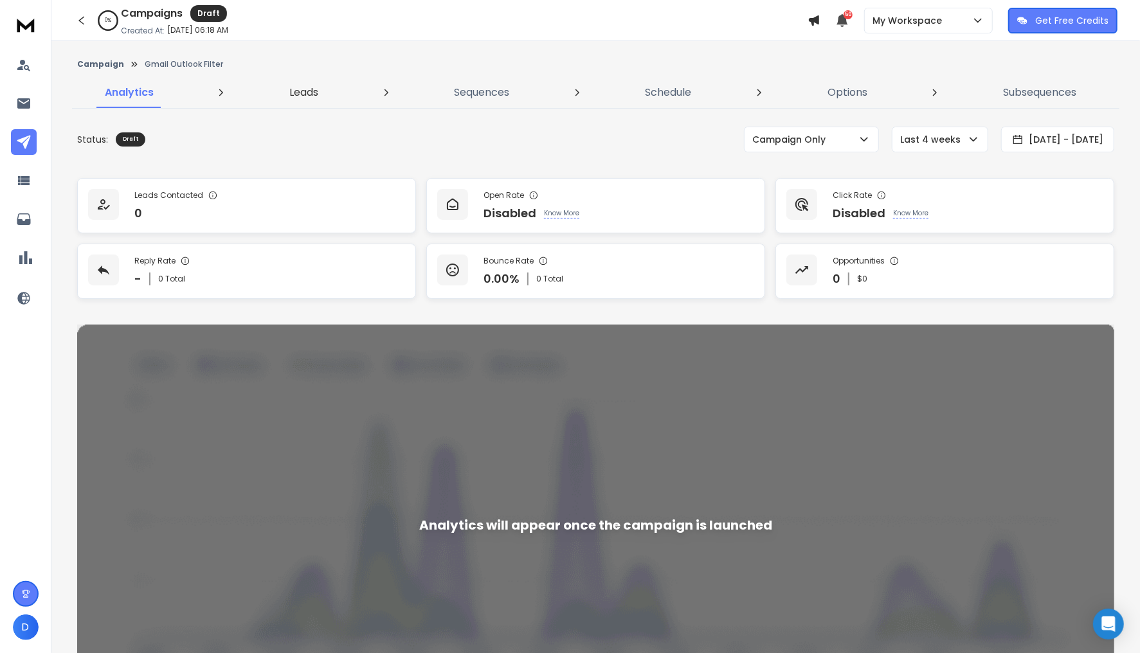
click at [305, 96] on p "Leads" at bounding box center [303, 92] width 29 height 15
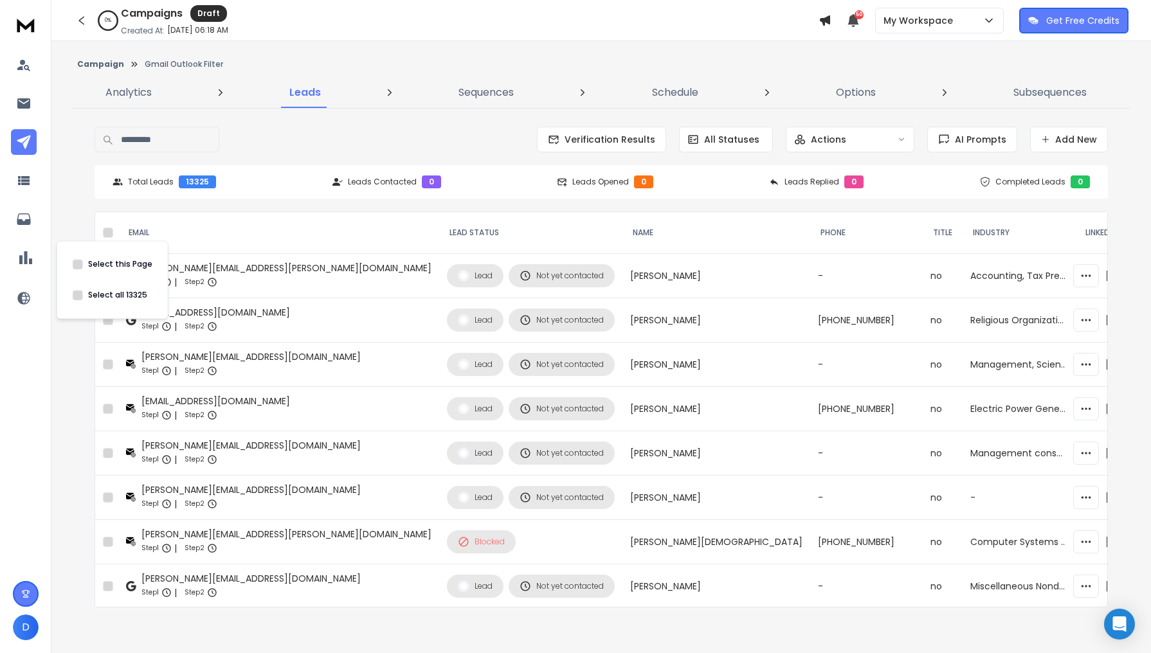
click at [78, 294] on button "Select this Page" at bounding box center [78, 295] width 10 height 10
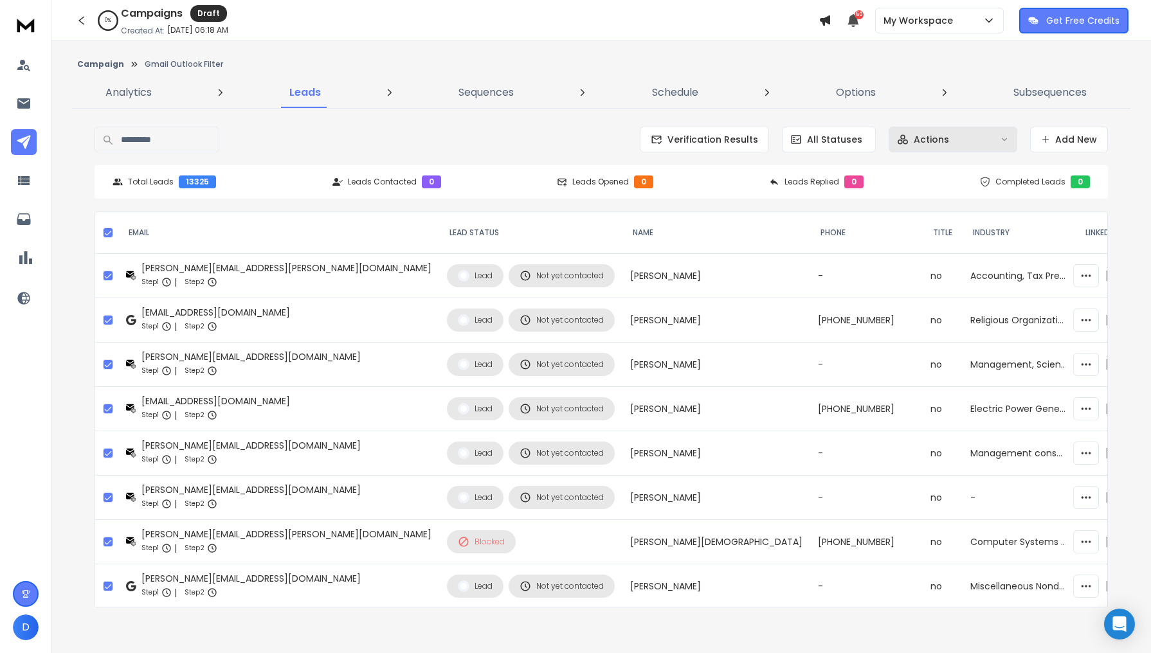
click at [927, 143] on p "Actions" at bounding box center [931, 139] width 35 height 13
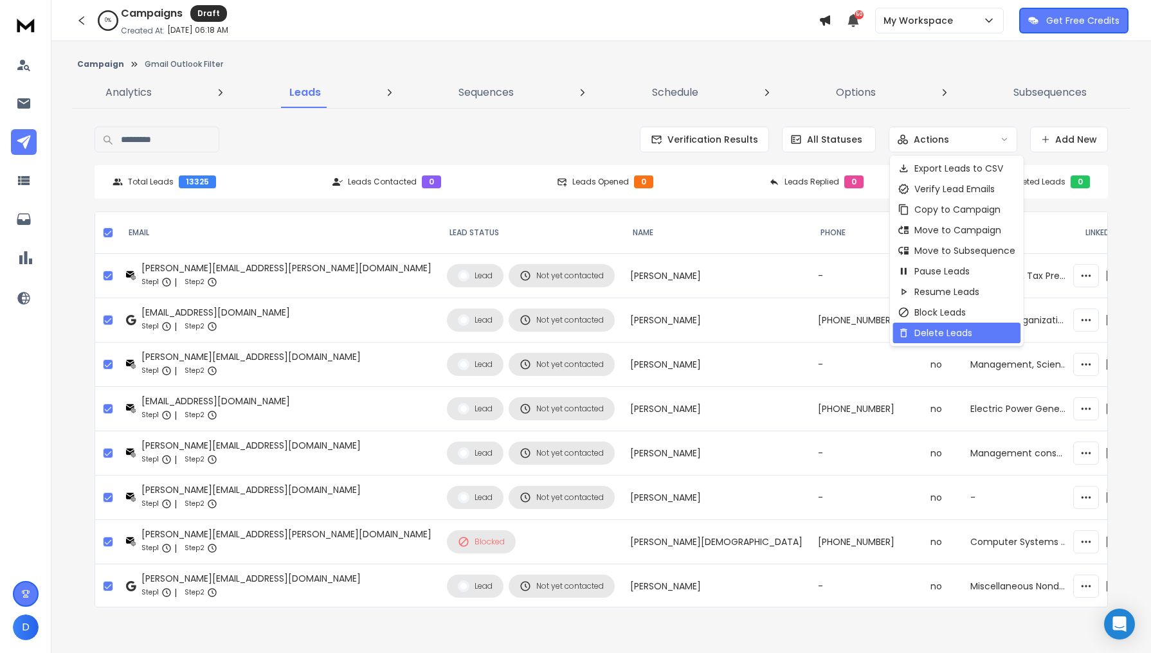
click at [926, 336] on p "Delete Leads" at bounding box center [943, 333] width 58 height 13
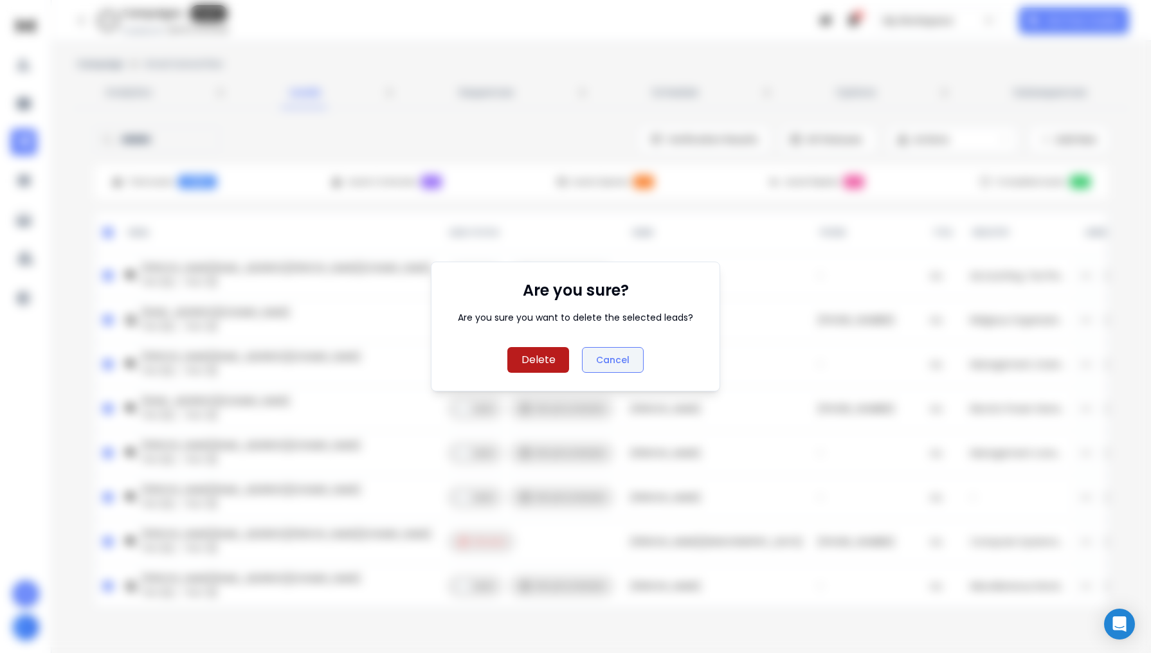
click at [555, 361] on button "Delete" at bounding box center [538, 360] width 62 height 26
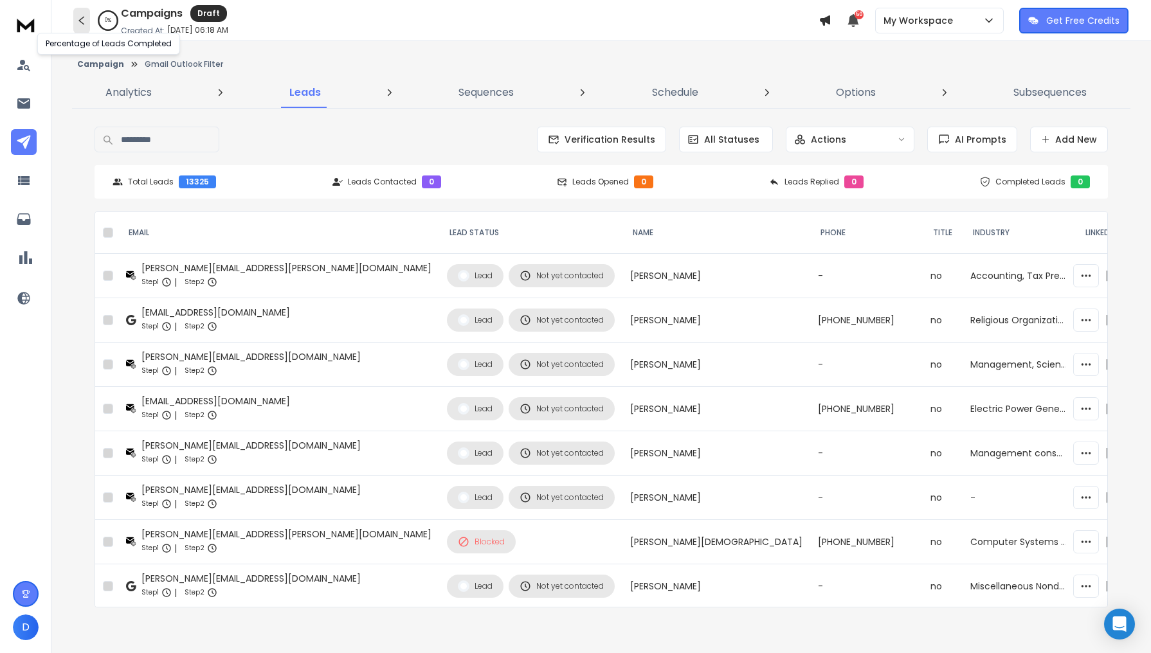
click at [79, 19] on icon at bounding box center [82, 21] width 12 height 12
